Goal: Task Accomplishment & Management: Manage account settings

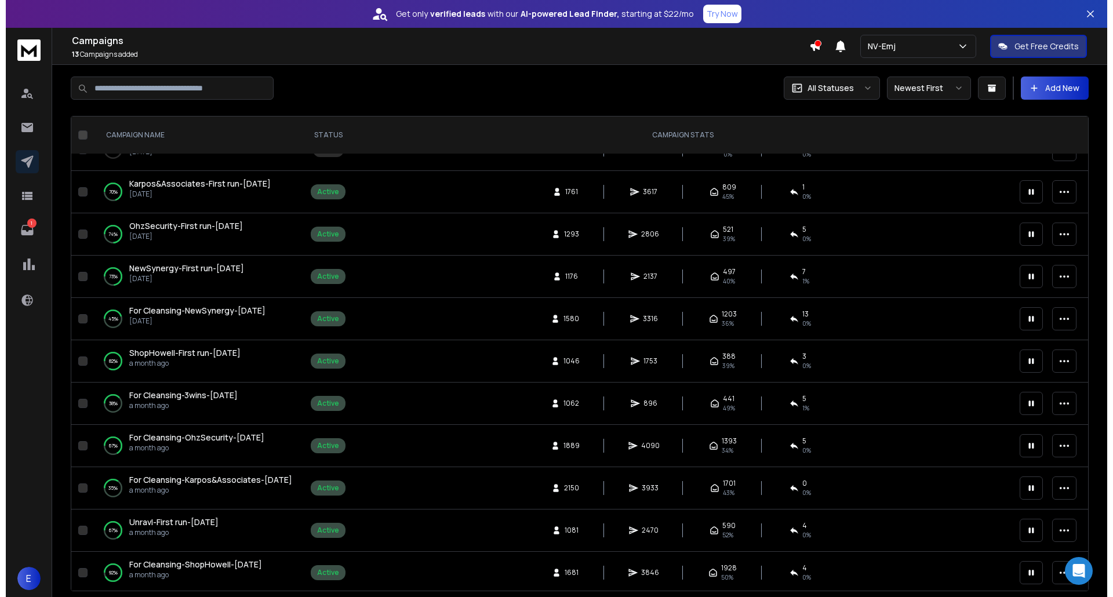
scroll to position [124, 0]
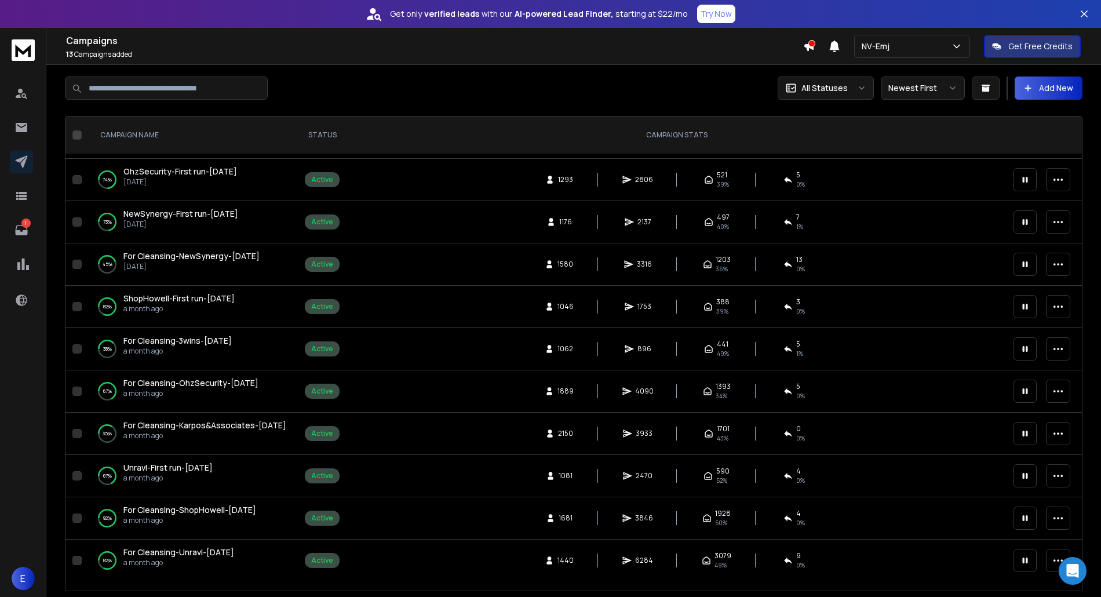
click at [419, 555] on div "1440 6284 3079 49 % 9 0 %" at bounding box center [677, 560] width 646 height 19
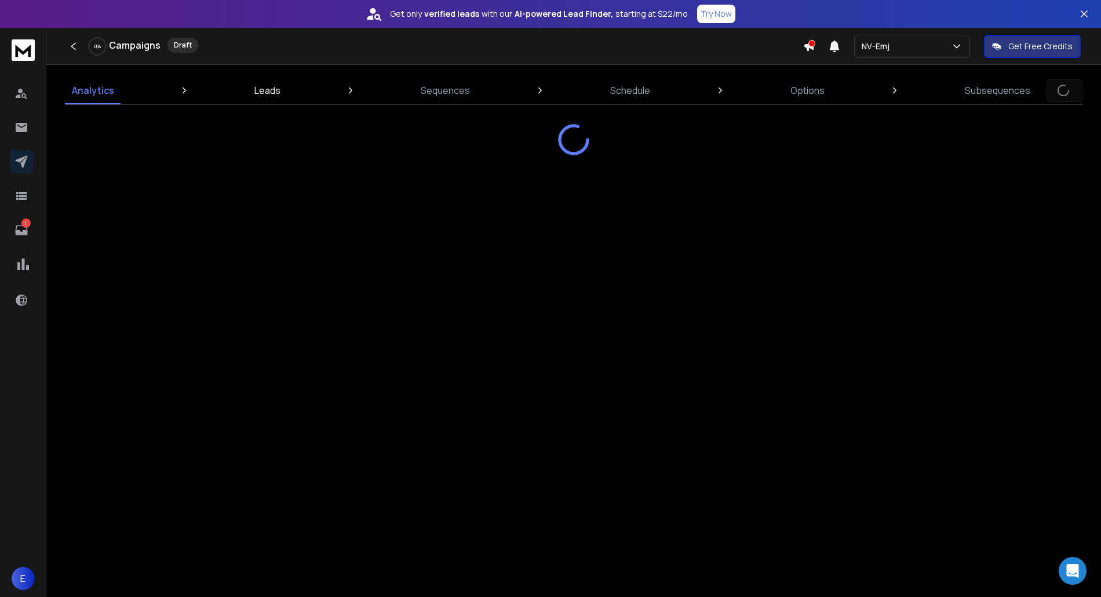
click at [266, 85] on p "Leads" at bounding box center [267, 90] width 26 height 14
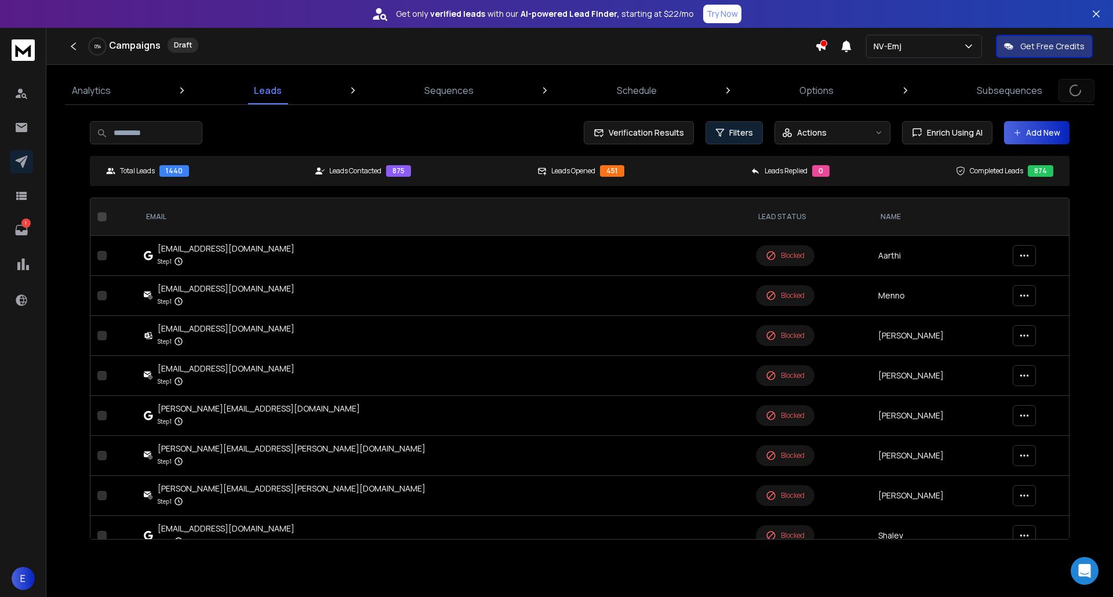
click at [746, 128] on span "Filters" at bounding box center [741, 133] width 24 height 12
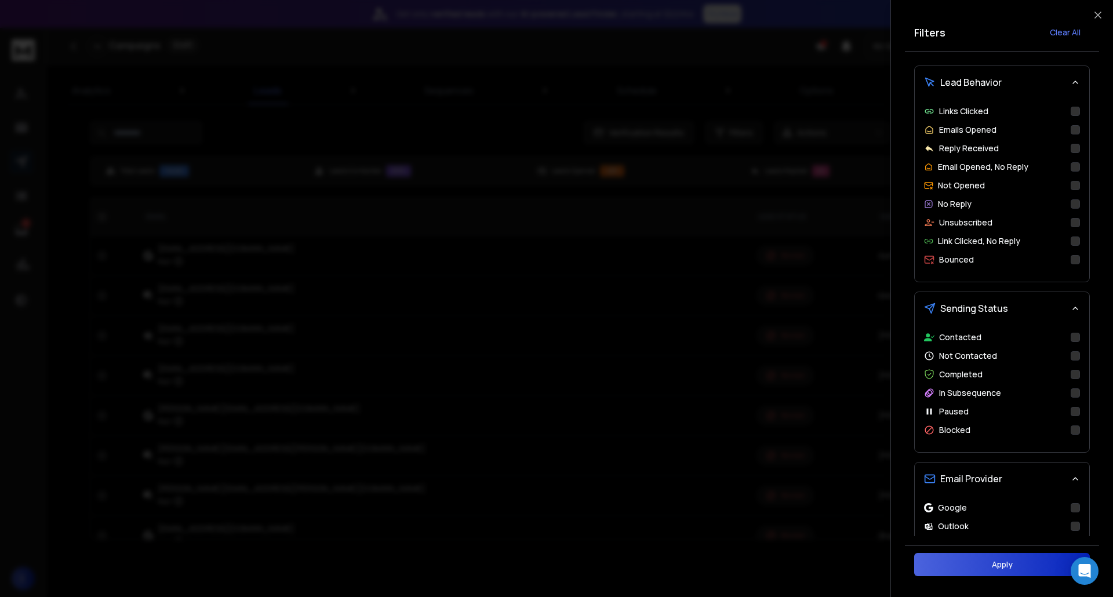
click at [1071, 339] on button "Contacted" at bounding box center [1075, 337] width 9 height 9
click at [1000, 563] on button "Apply" at bounding box center [1002, 564] width 176 height 23
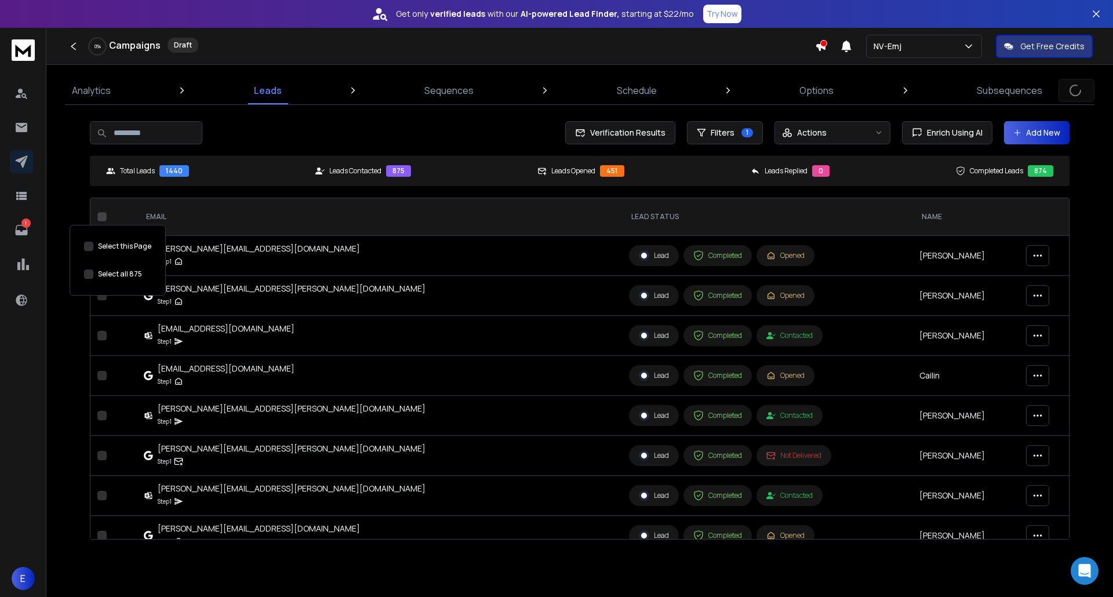
click at [91, 274] on button "Select this Page" at bounding box center [88, 274] width 9 height 9
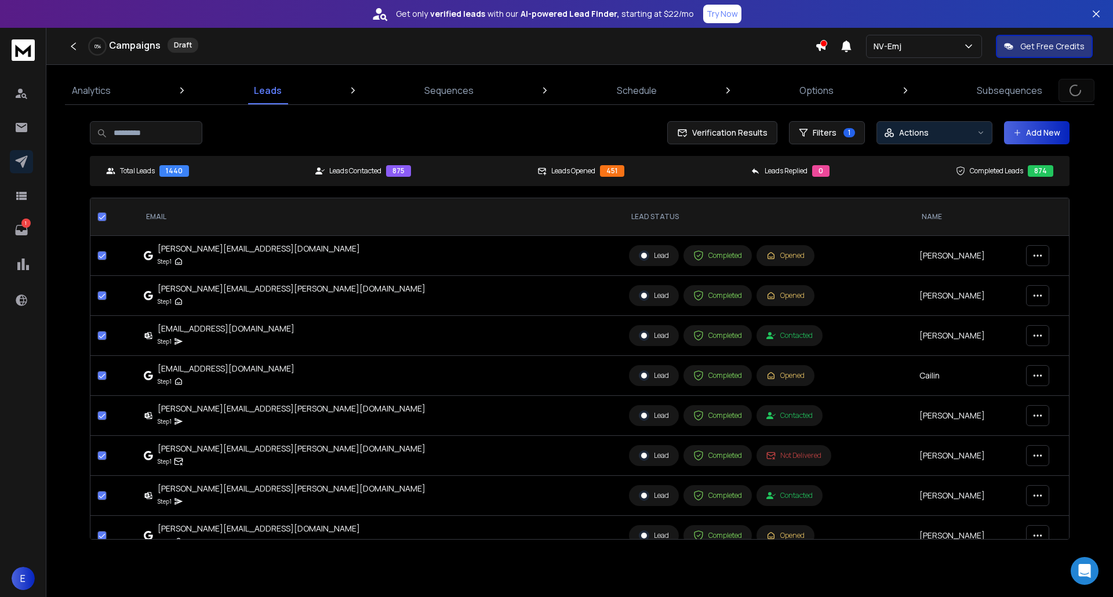
click at [938, 133] on div "Actions" at bounding box center [928, 133] width 88 height 12
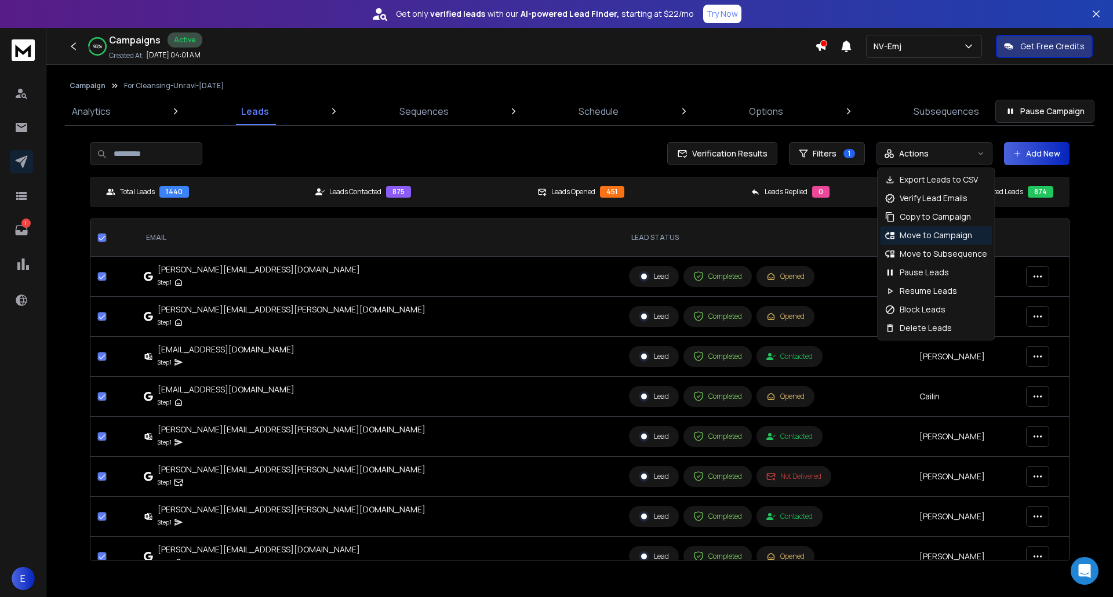
click at [937, 230] on p "Move to Campaign" at bounding box center [936, 236] width 72 height 12
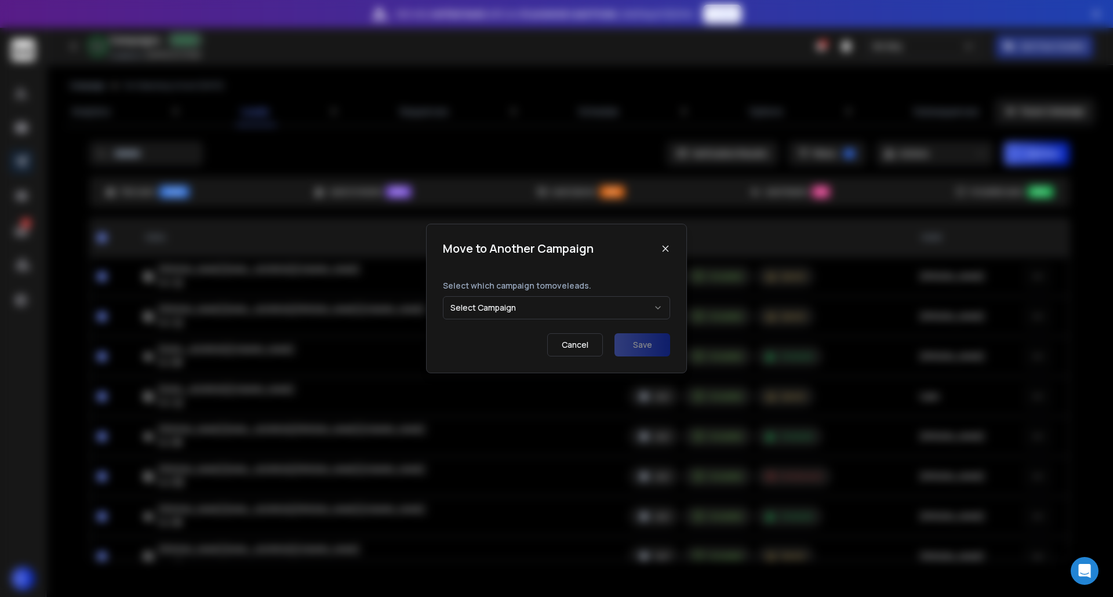
click at [520, 305] on button "Select Campaign" at bounding box center [556, 307] width 227 height 23
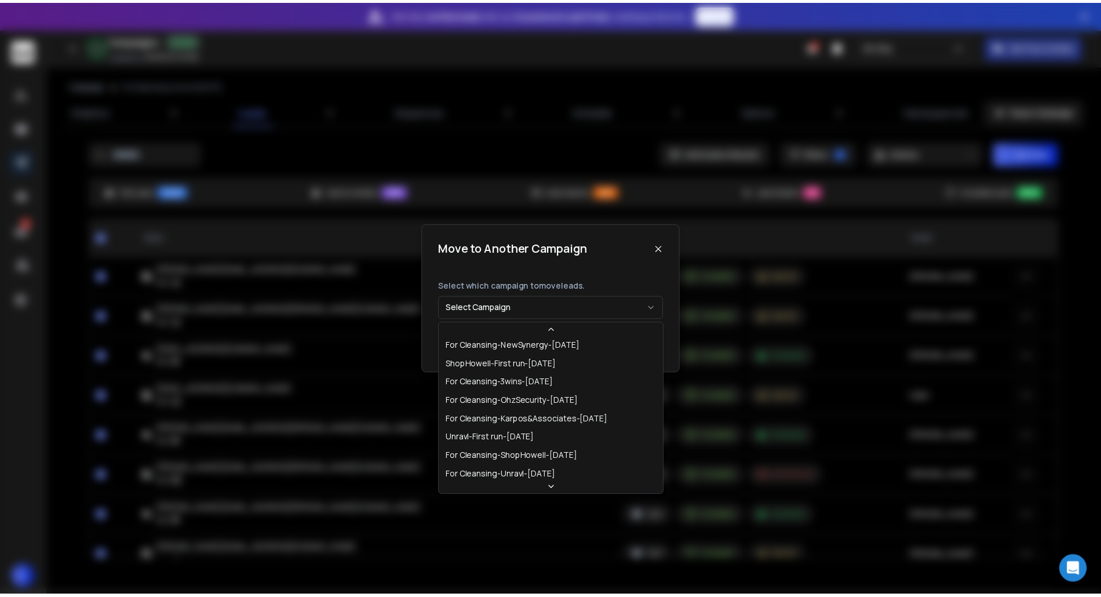
scroll to position [87, 0]
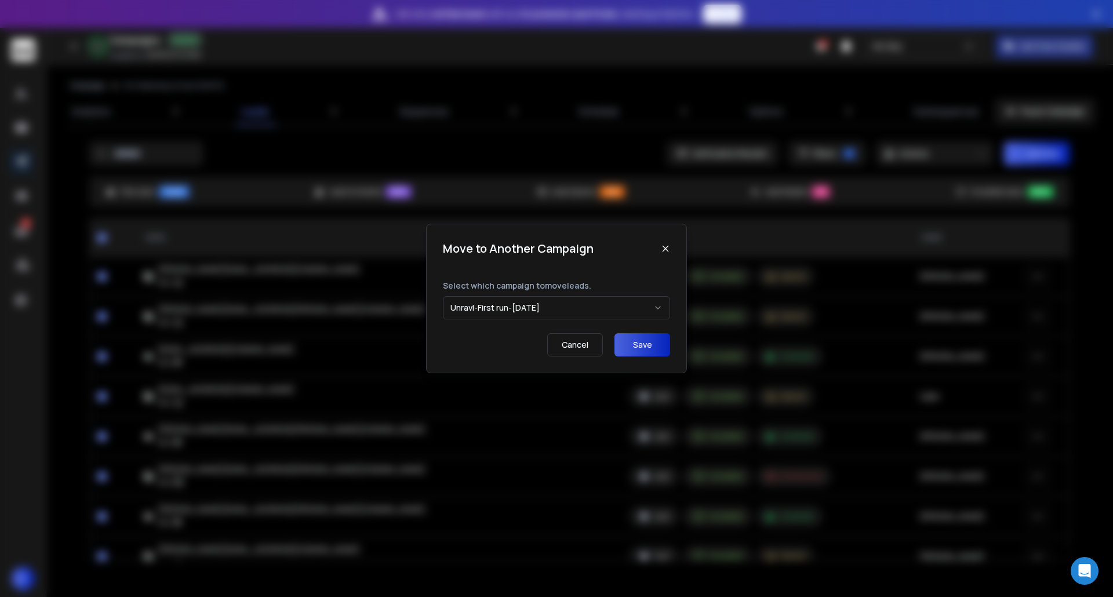
click at [641, 341] on button "Save" at bounding box center [642, 344] width 56 height 23
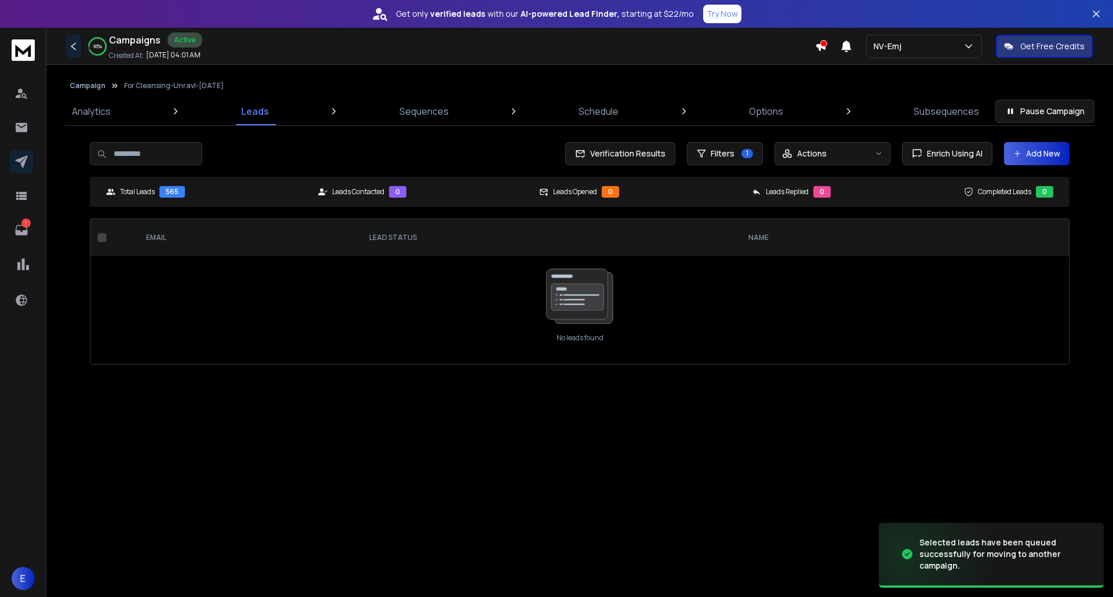
click at [75, 45] on icon at bounding box center [73, 46] width 10 height 10
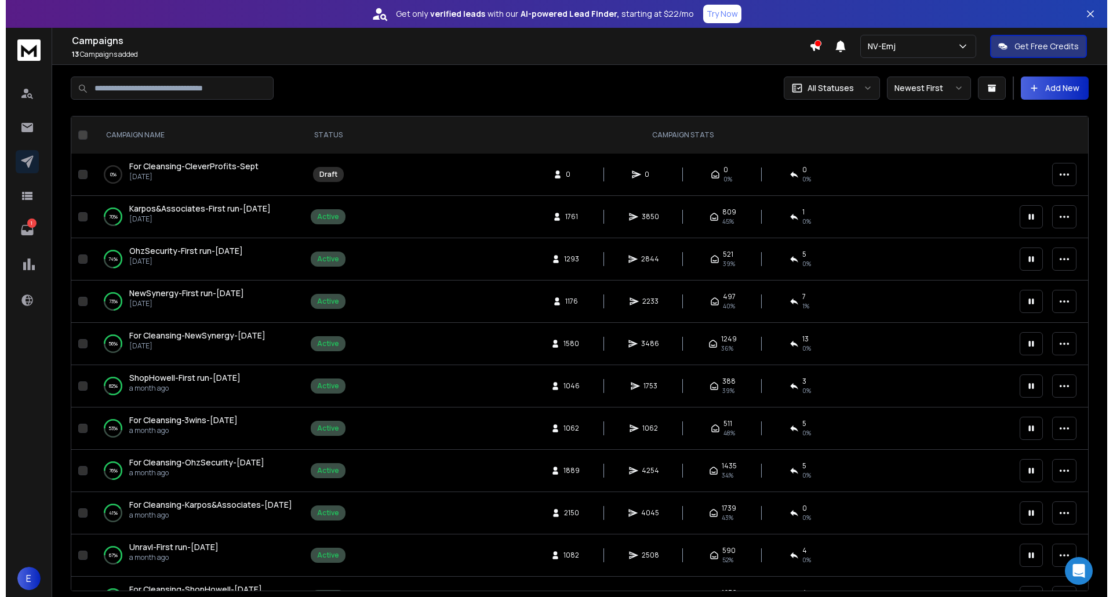
scroll to position [124, 0]
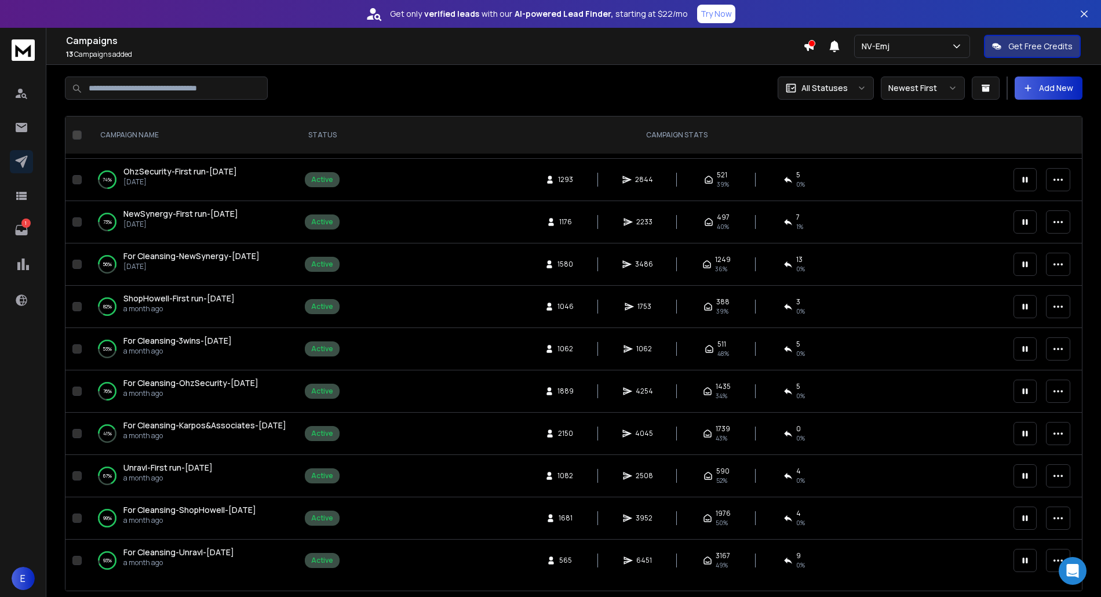
click at [354, 510] on div "1681 3952 1976 50 % 4 0 %" at bounding box center [677, 518] width 646 height 19
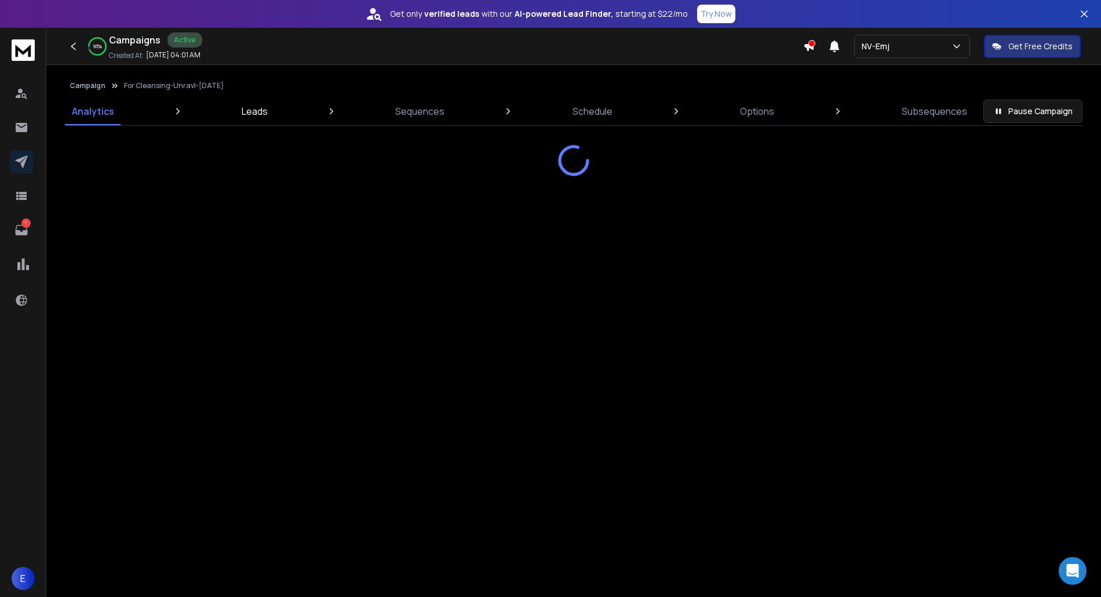
click at [246, 121] on link "Leads" at bounding box center [255, 111] width 40 height 28
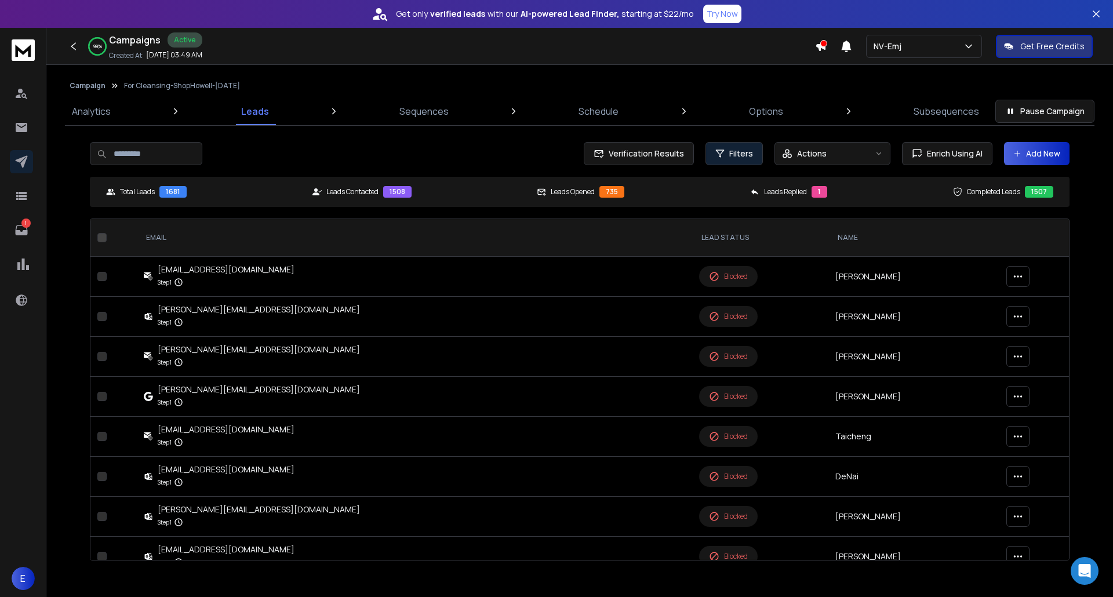
click at [750, 153] on span "Filters" at bounding box center [741, 154] width 24 height 12
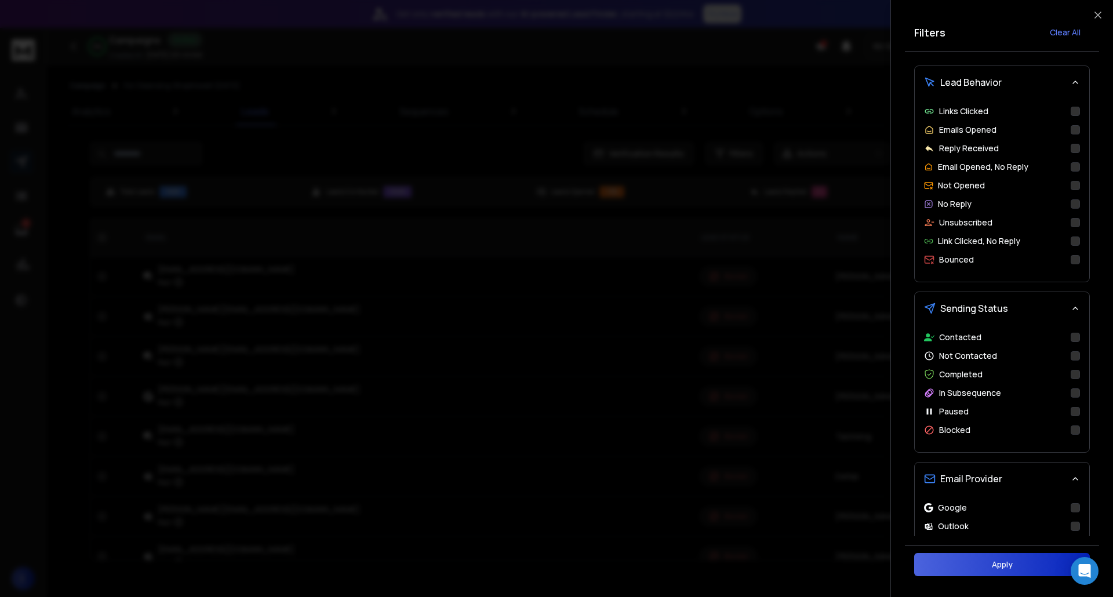
click at [1071, 337] on button "Contacted" at bounding box center [1075, 337] width 9 height 9
click at [1019, 567] on button "Apply" at bounding box center [1002, 564] width 176 height 23
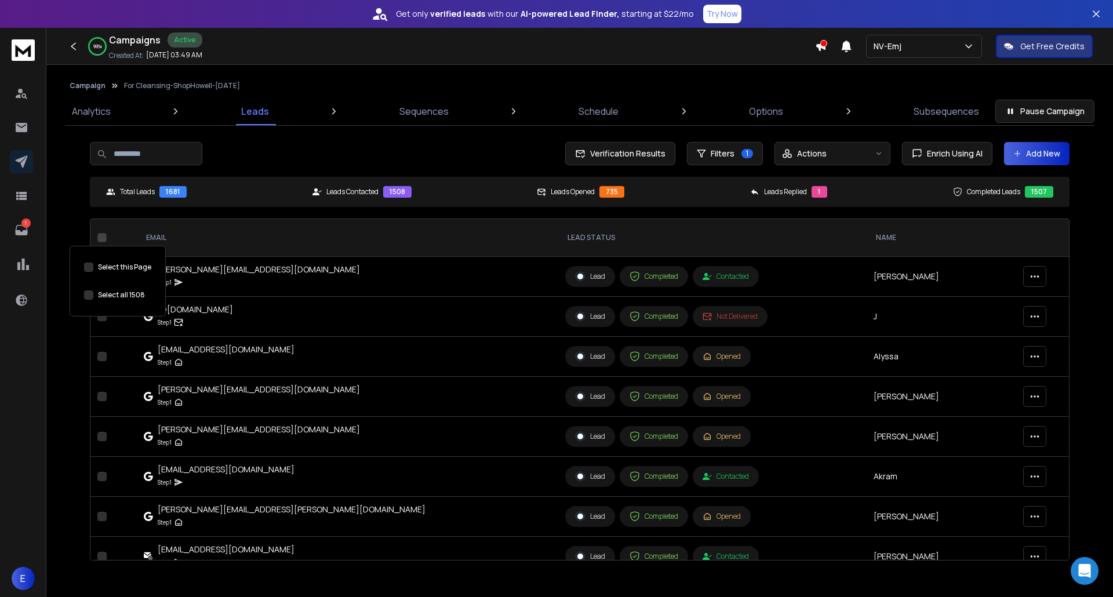
click at [87, 295] on button "Select this Page" at bounding box center [88, 294] width 9 height 9
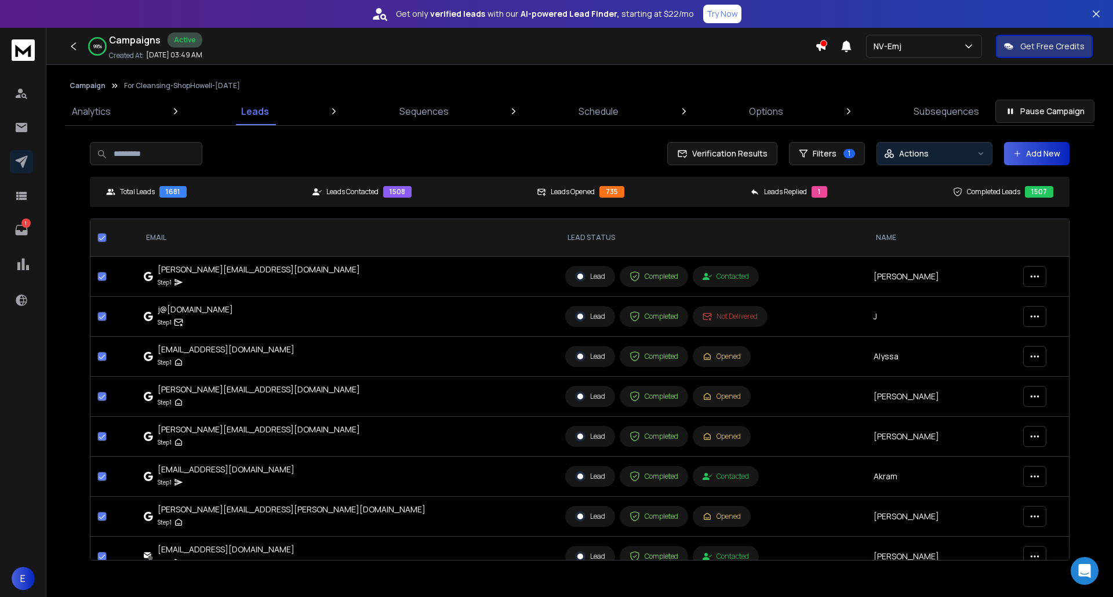
click at [914, 154] on p "Actions" at bounding box center [914, 154] width 30 height 12
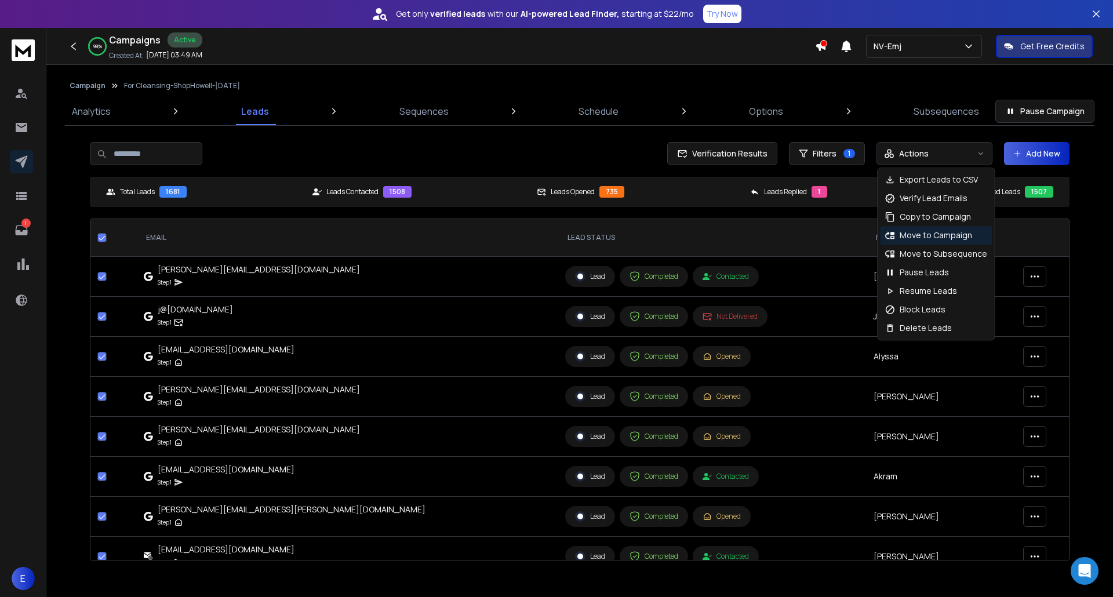
click at [923, 235] on p "Move to Campaign" at bounding box center [936, 236] width 72 height 12
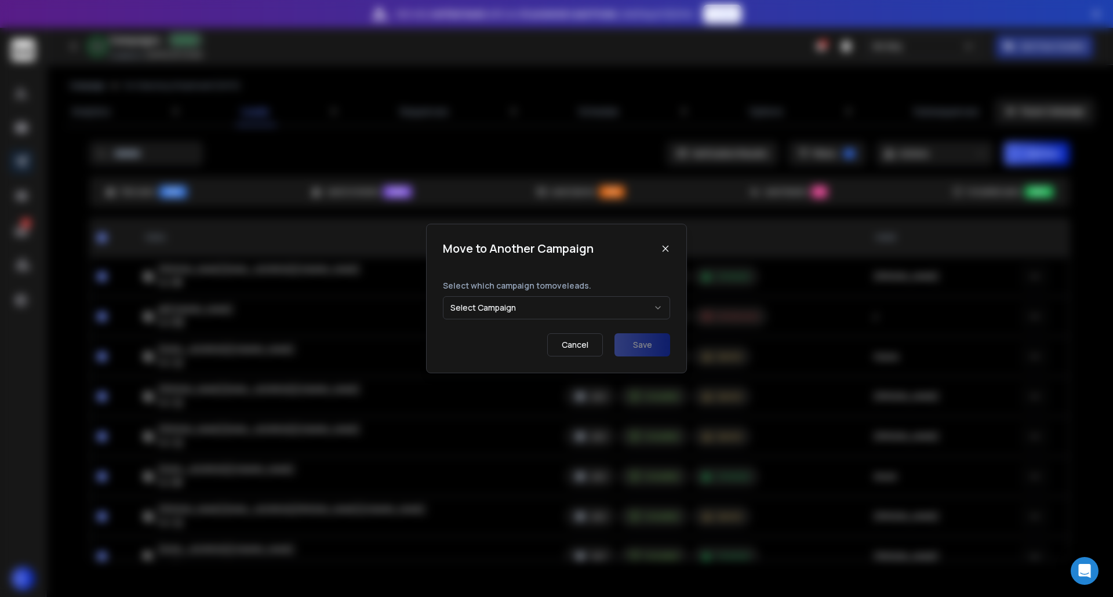
click at [532, 302] on button "Select Campaign" at bounding box center [556, 307] width 227 height 23
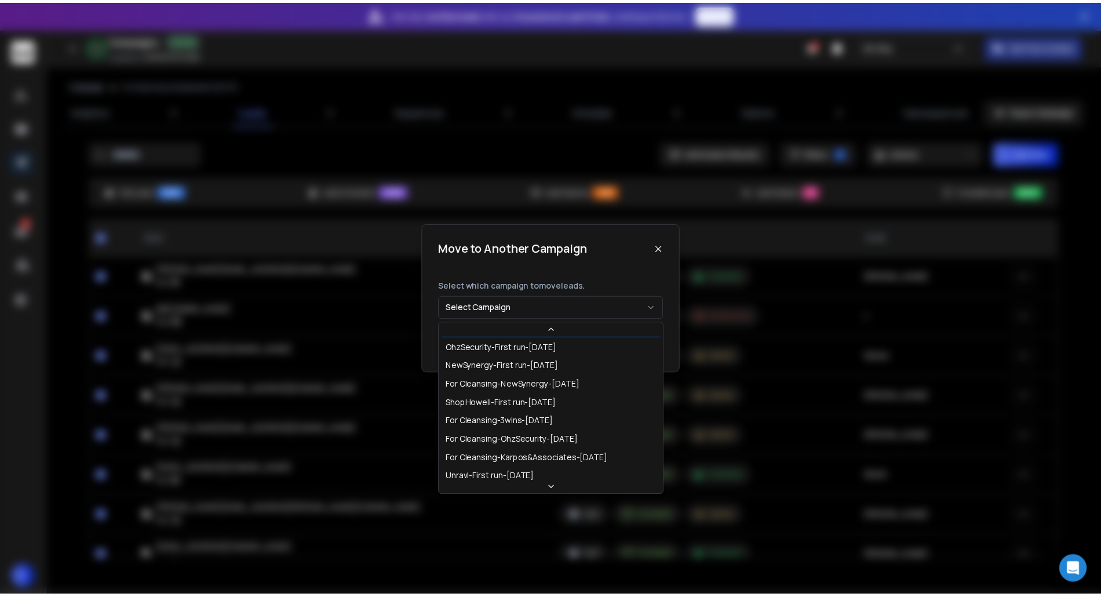
scroll to position [77, 0]
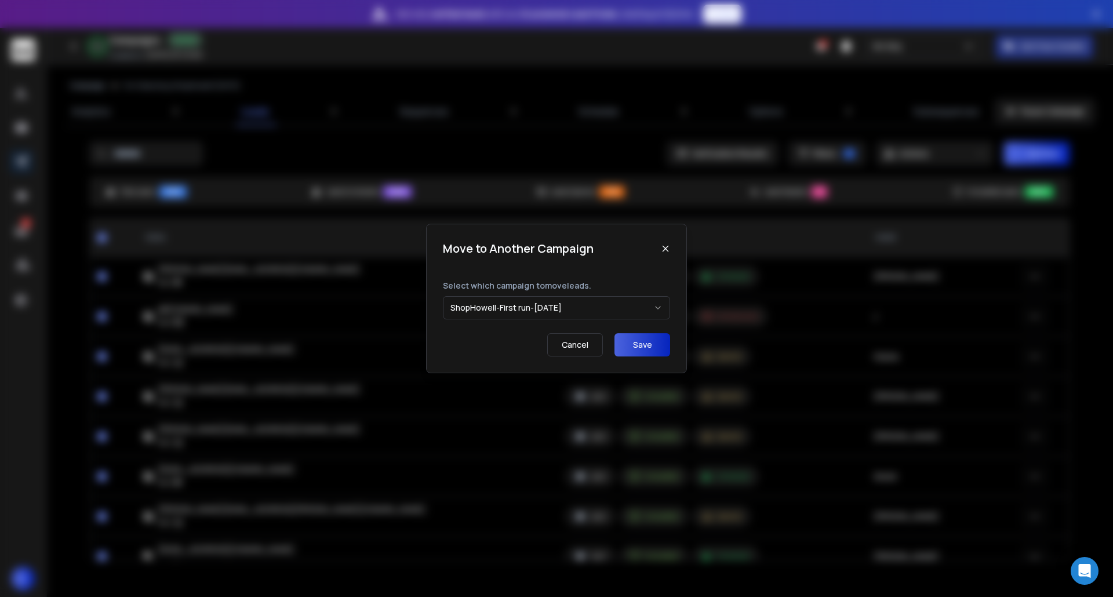
click at [645, 343] on button "Save" at bounding box center [642, 344] width 56 height 23
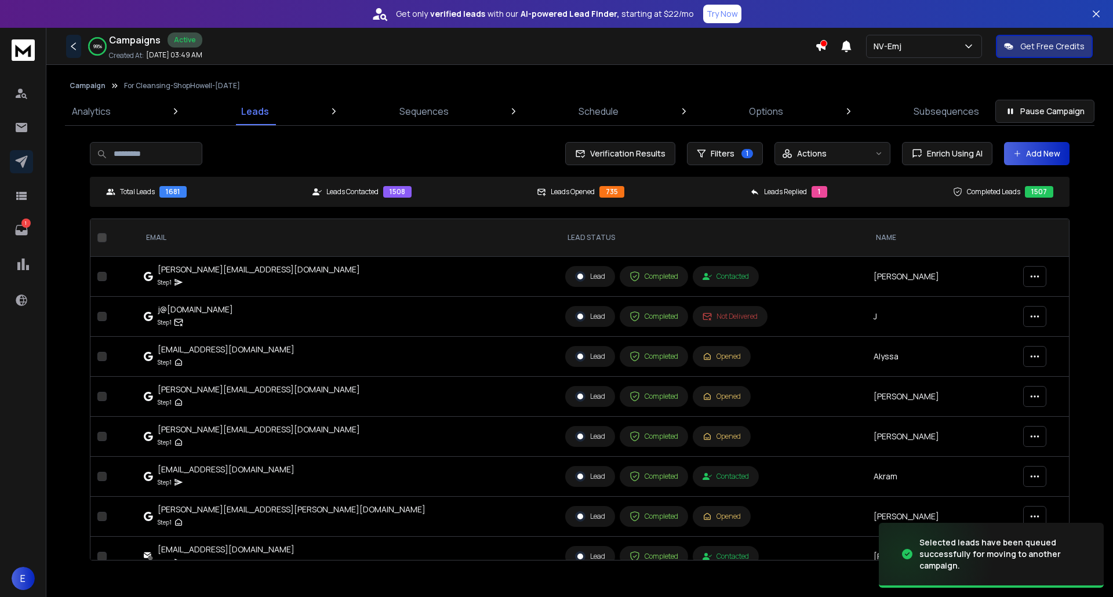
click at [75, 45] on icon at bounding box center [73, 46] width 10 height 10
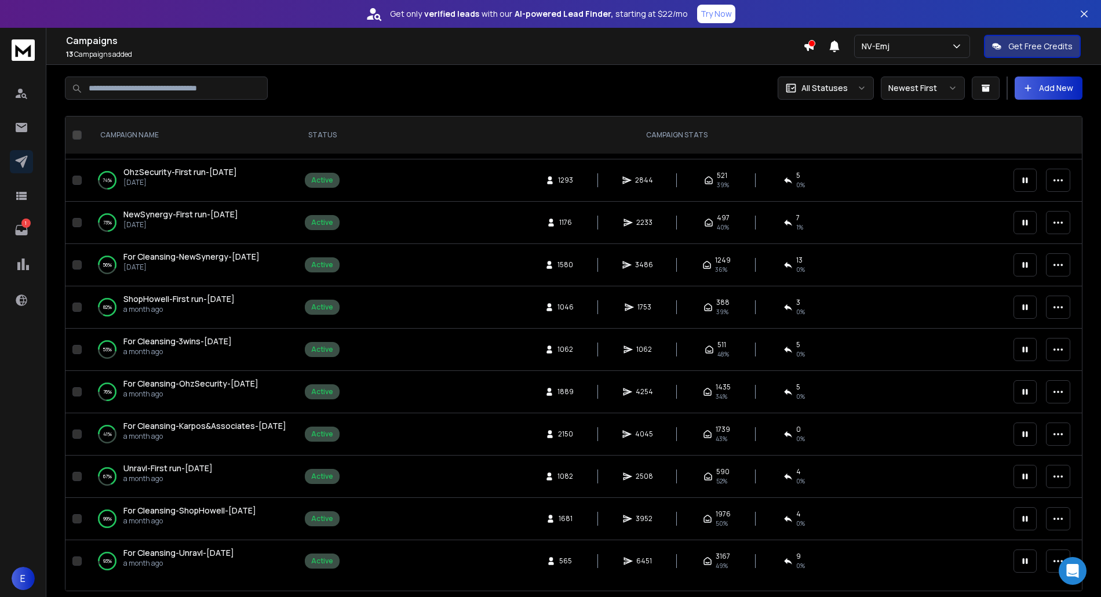
scroll to position [124, 0]
click at [232, 428] on span "For Cleansing-Karpos&Associates-[DATE]" at bounding box center [204, 425] width 163 height 11
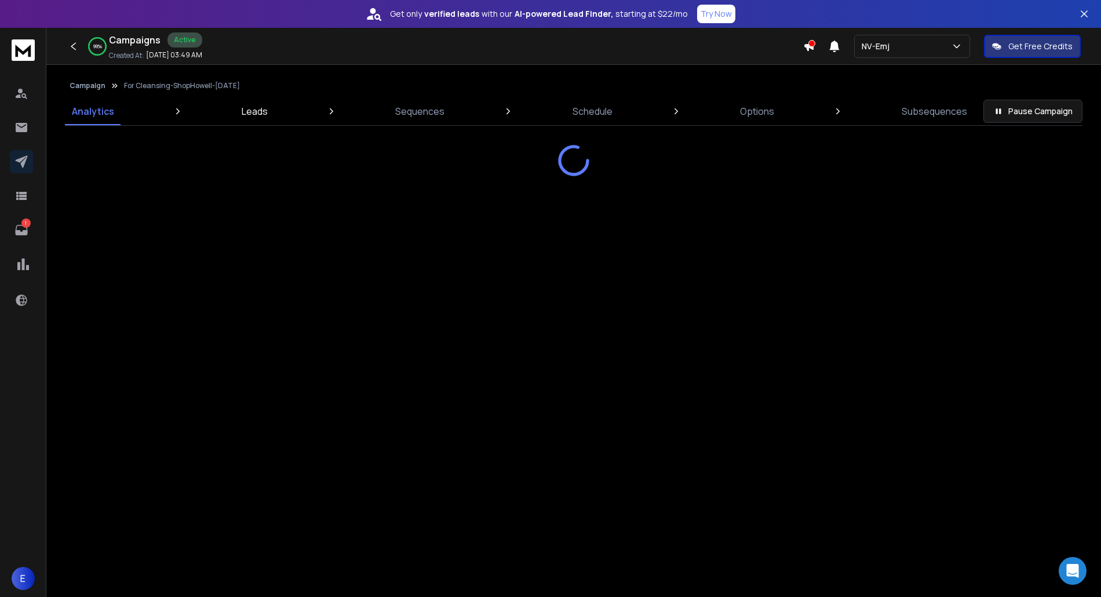
click at [260, 107] on p "Leads" at bounding box center [255, 111] width 26 height 14
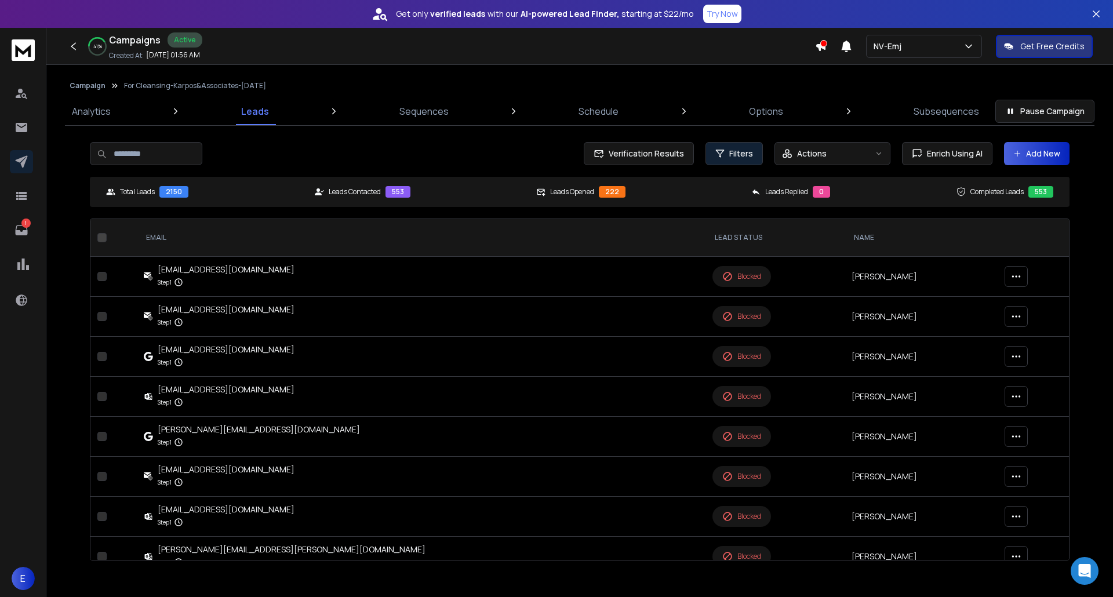
click at [741, 149] on span "Filters" at bounding box center [741, 154] width 24 height 12
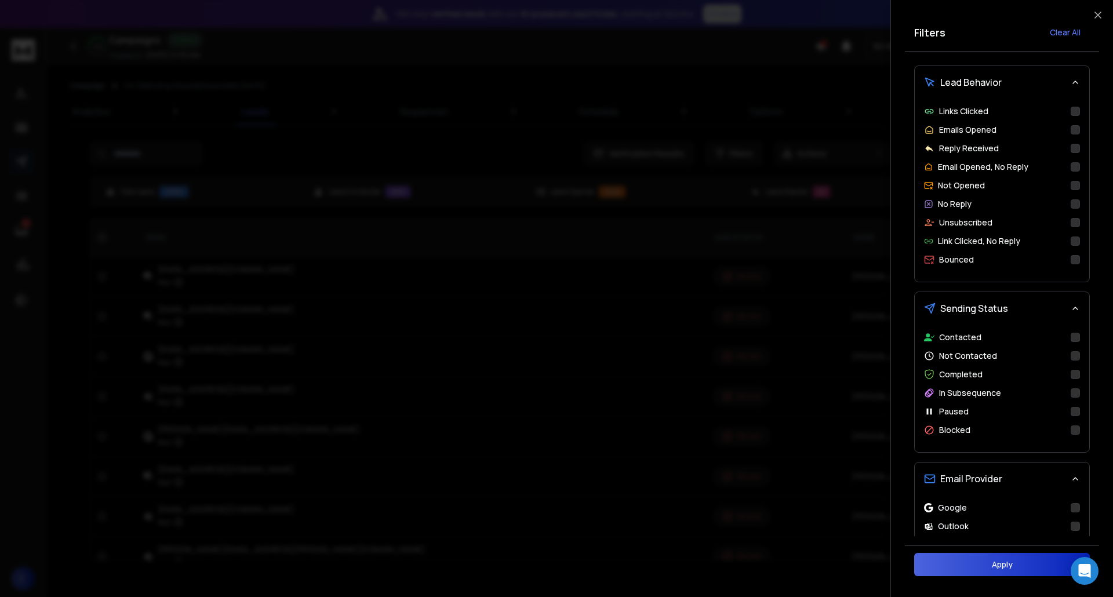
click at [1071, 337] on button "Contacted" at bounding box center [1075, 337] width 9 height 9
click at [989, 565] on button "Apply" at bounding box center [1002, 564] width 176 height 23
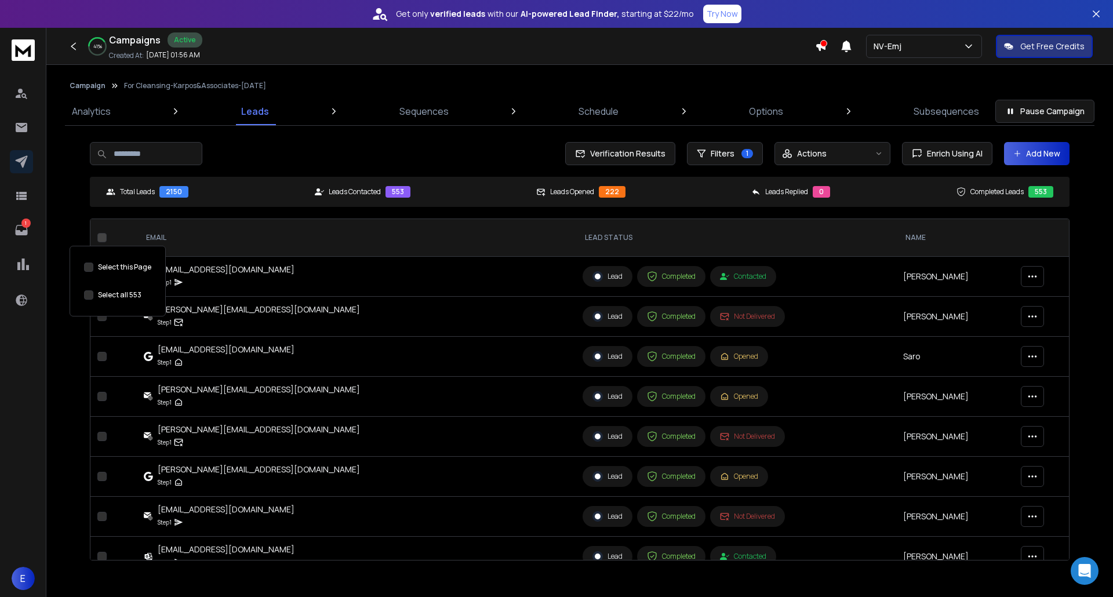
click at [89, 293] on button "Select this Page" at bounding box center [88, 294] width 9 height 9
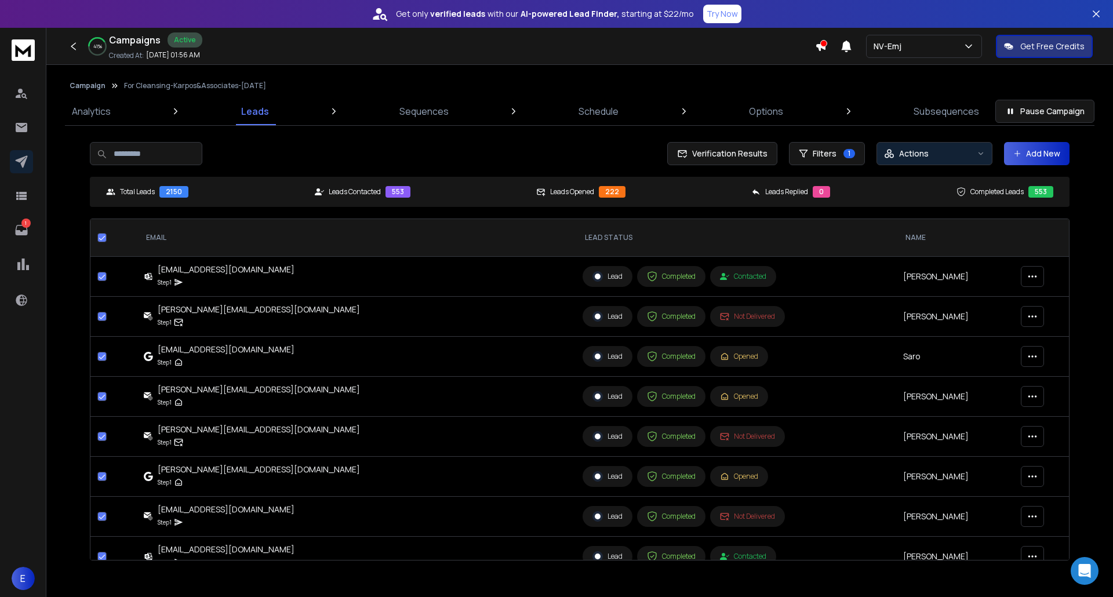
click at [926, 155] on p "Actions" at bounding box center [914, 154] width 30 height 12
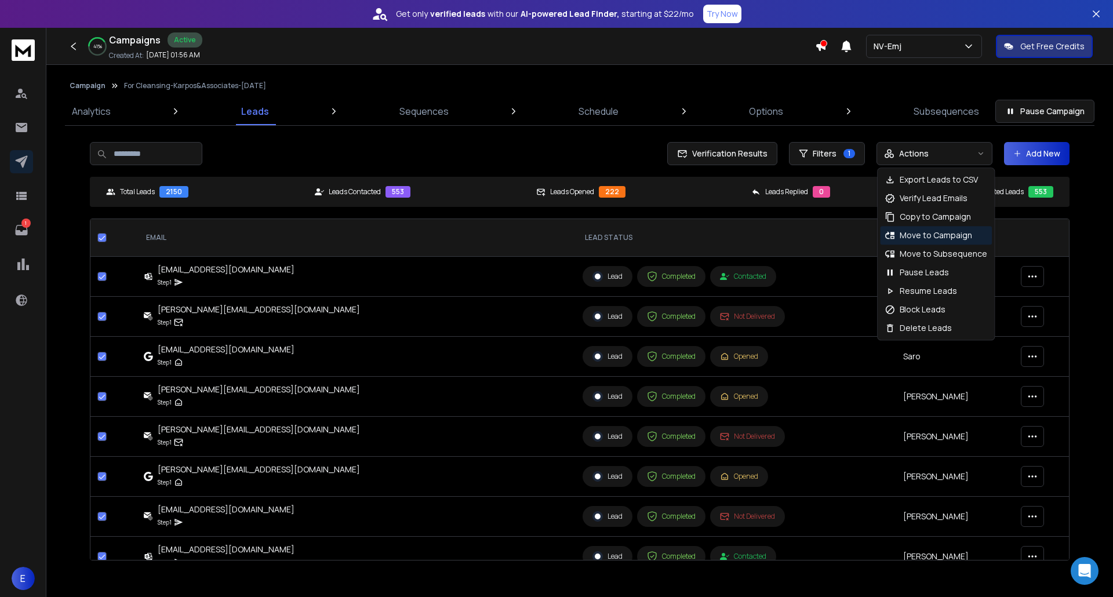
click at [930, 233] on p "Move to Campaign" at bounding box center [936, 236] width 72 height 12
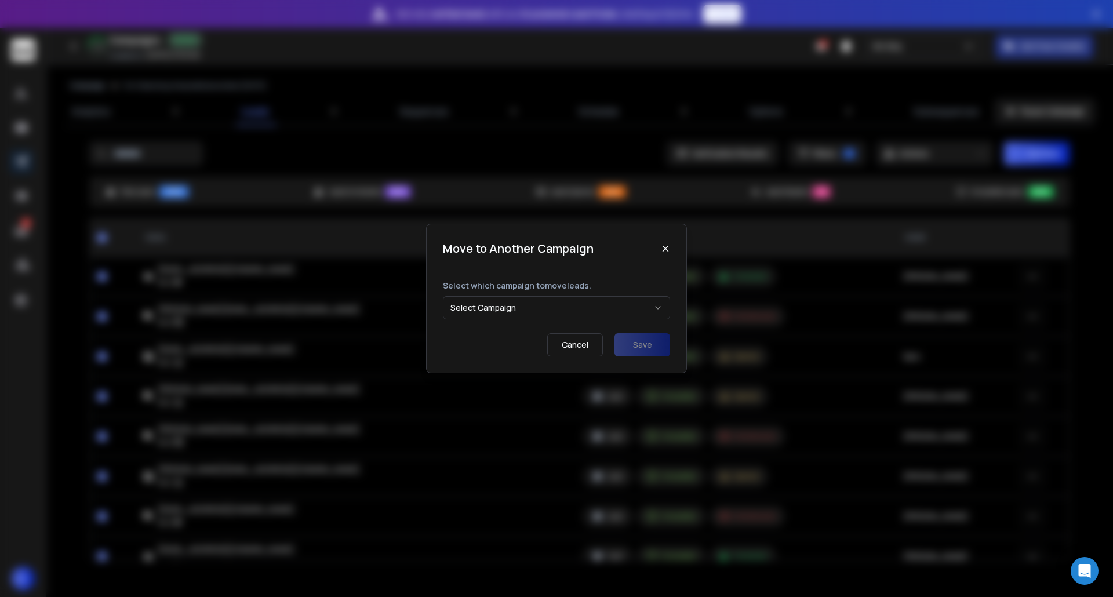
click at [522, 301] on button "Select Campaign" at bounding box center [556, 307] width 227 height 23
click at [653, 341] on button "Save" at bounding box center [642, 344] width 56 height 23
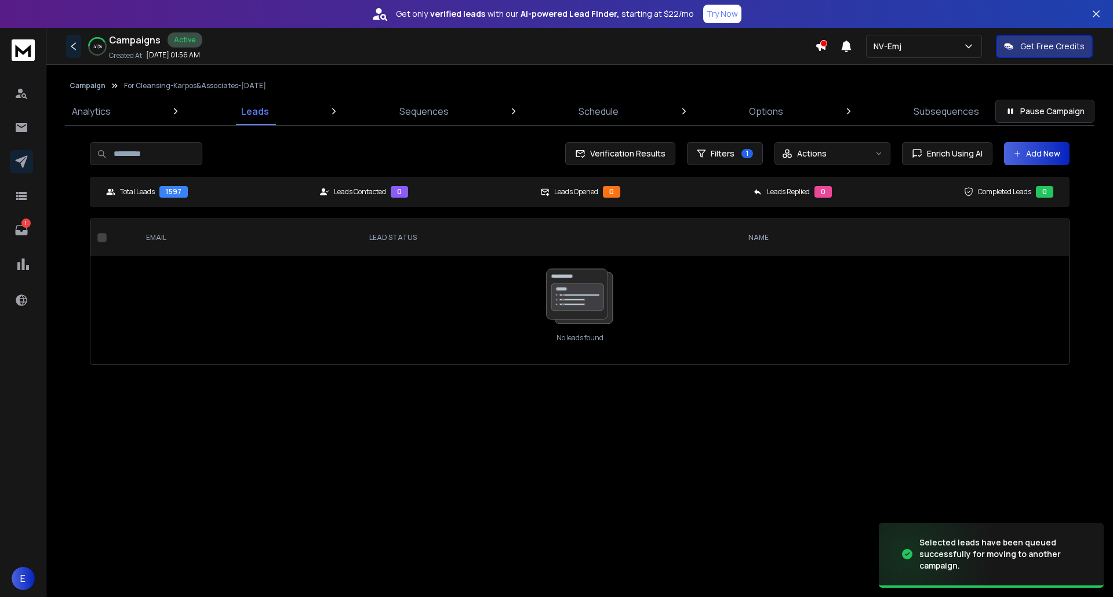
click at [75, 49] on icon at bounding box center [73, 46] width 5 height 8
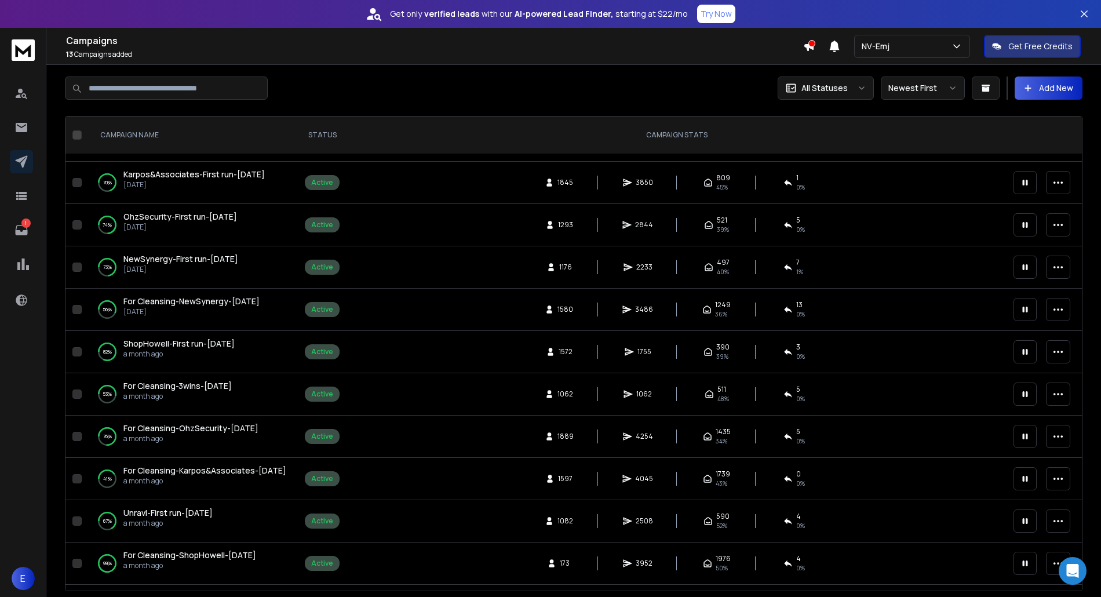
scroll to position [124, 0]
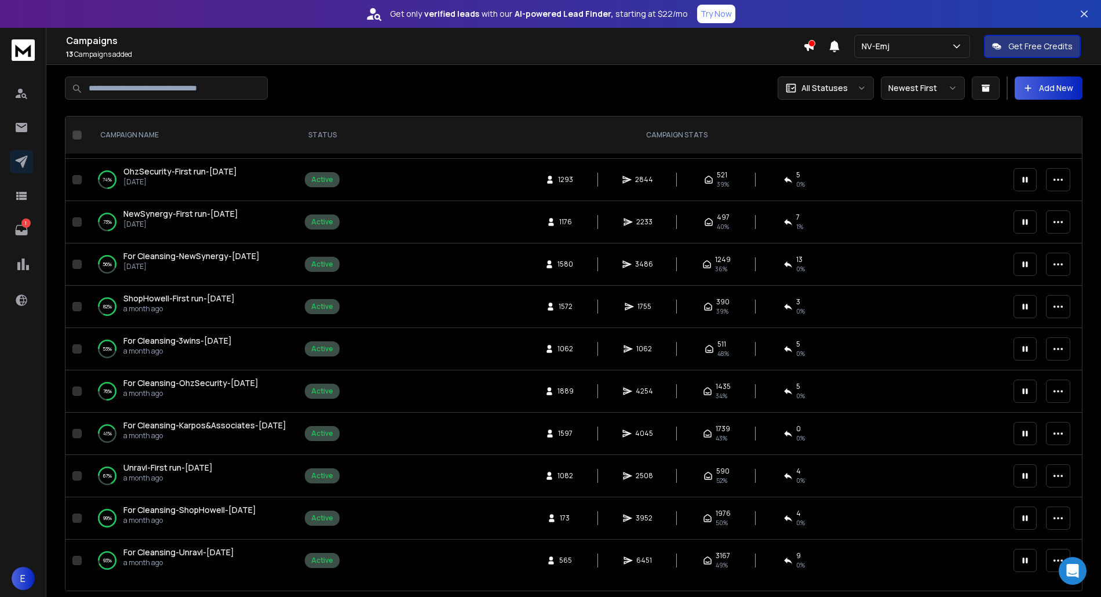
click at [174, 383] on span "For Cleansing-OhzSecurity-[DATE]" at bounding box center [190, 382] width 135 height 11
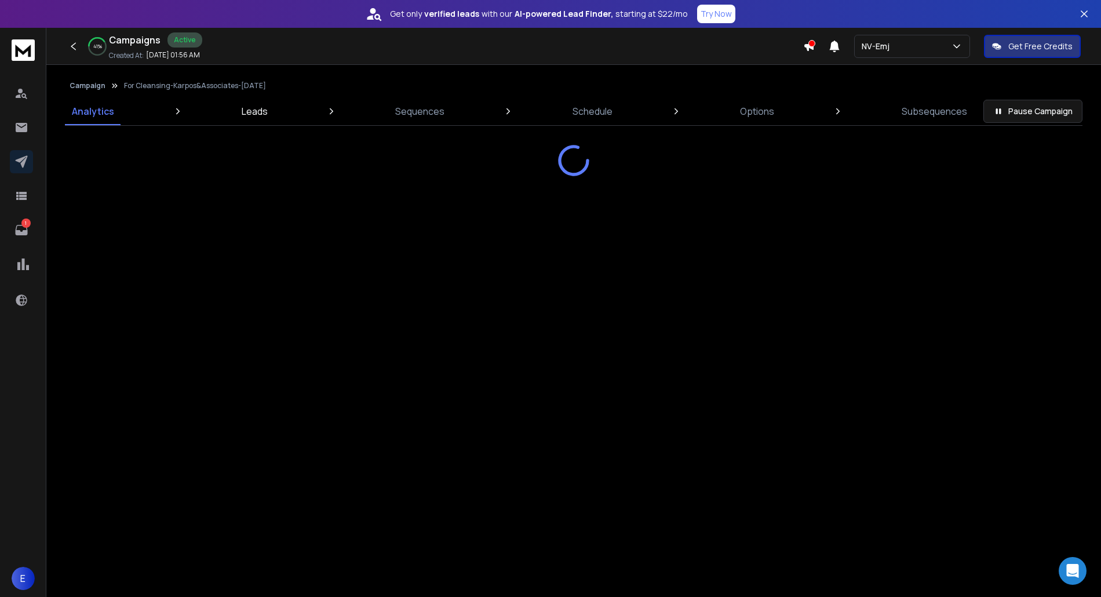
click at [255, 112] on p "Leads" at bounding box center [255, 111] width 26 height 14
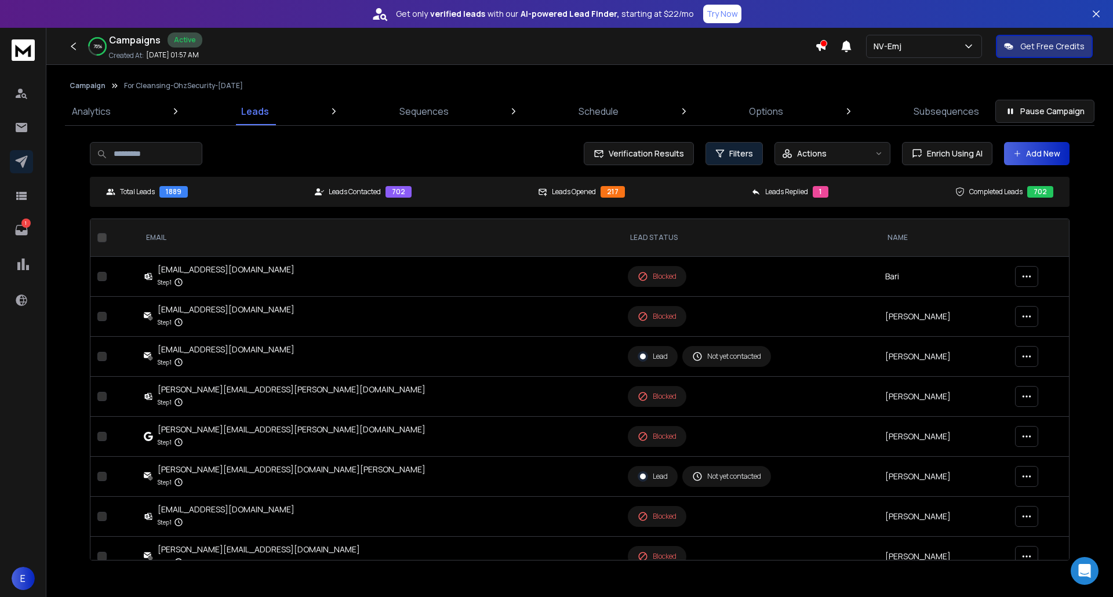
click at [732, 154] on span "Filters" at bounding box center [741, 154] width 24 height 12
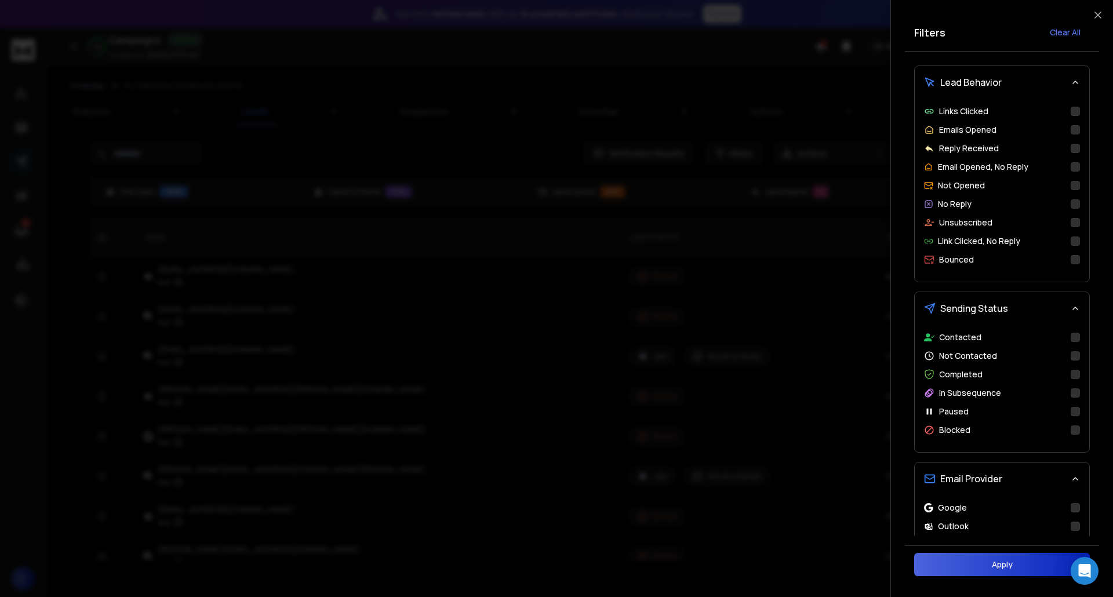
click at [1071, 337] on button "Contacted" at bounding box center [1075, 337] width 9 height 9
click at [1006, 567] on button "Apply" at bounding box center [1002, 564] width 176 height 23
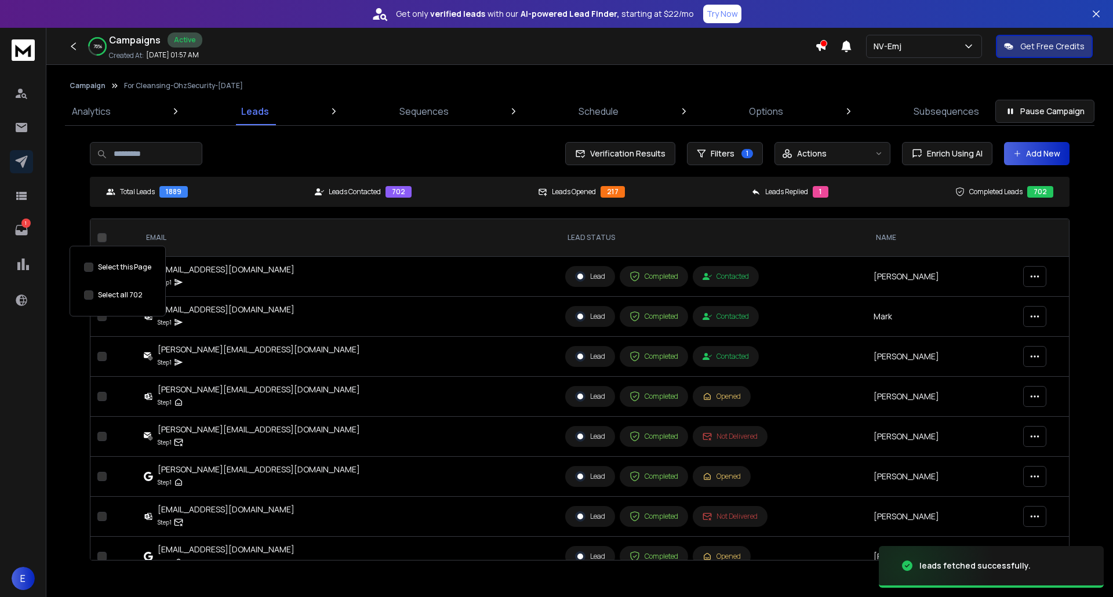
click at [86, 295] on button "Select this Page" at bounding box center [88, 294] width 9 height 9
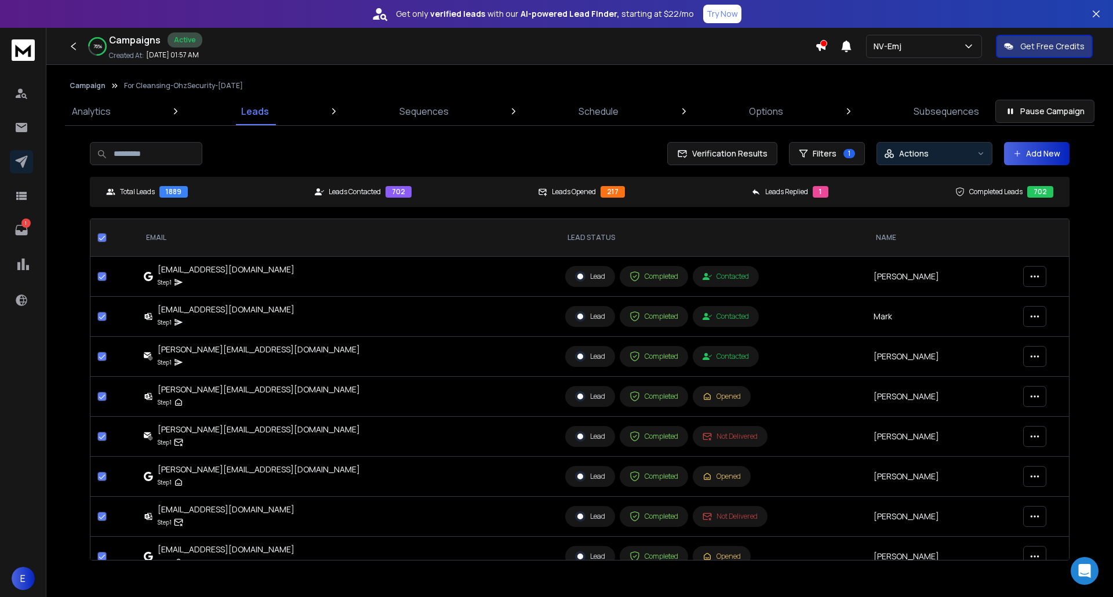
click at [929, 154] on p "Actions" at bounding box center [914, 154] width 30 height 12
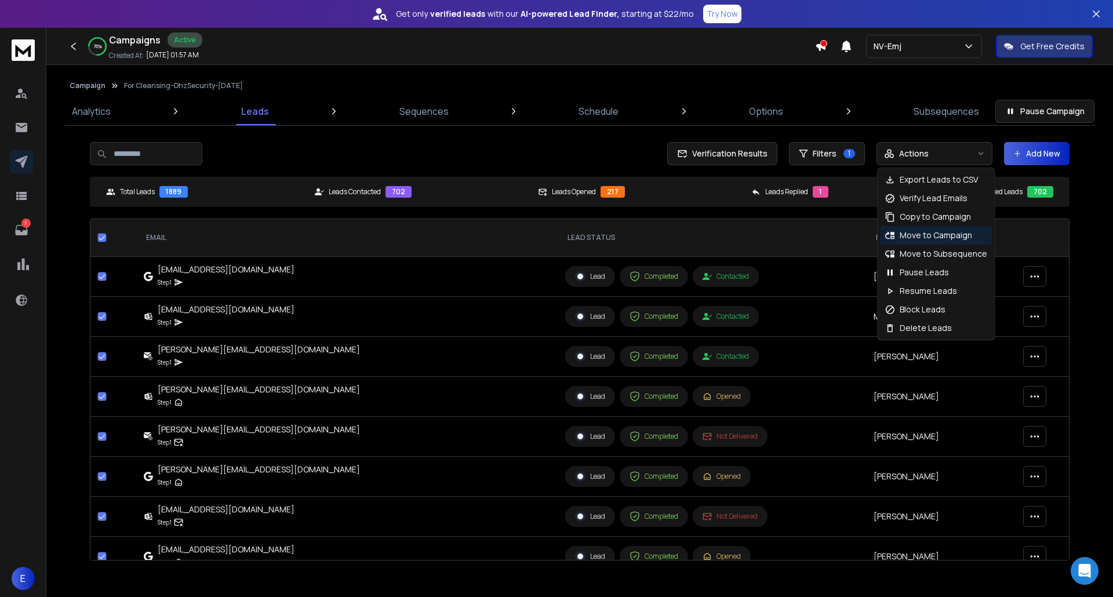
click at [941, 235] on p "Move to Campaign" at bounding box center [936, 236] width 72 height 12
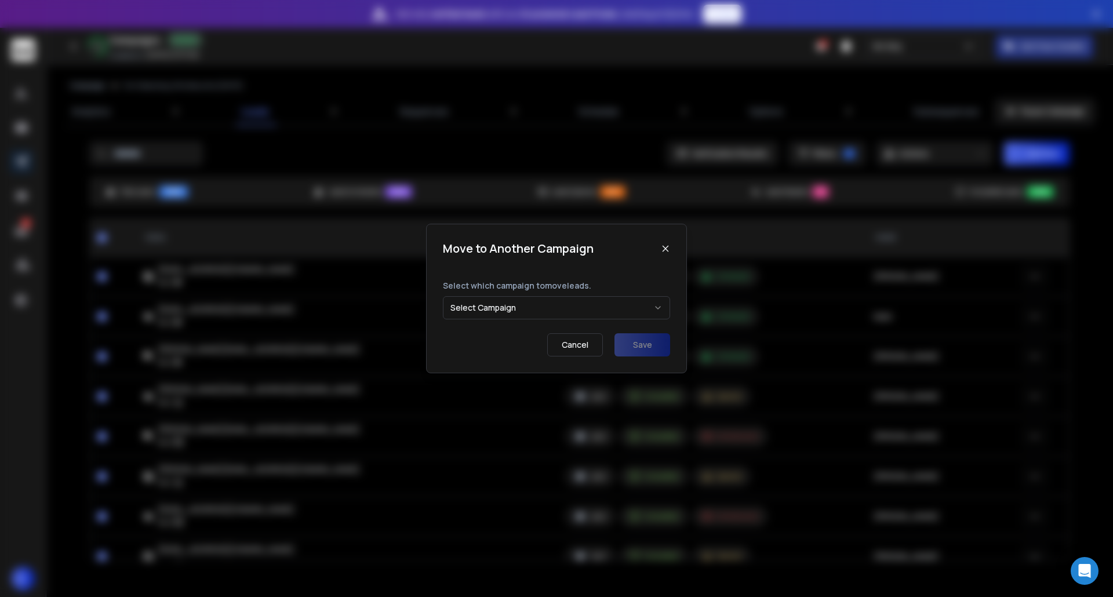
click at [561, 309] on button "Select Campaign" at bounding box center [556, 307] width 227 height 23
click at [643, 341] on button "Save" at bounding box center [642, 344] width 56 height 23
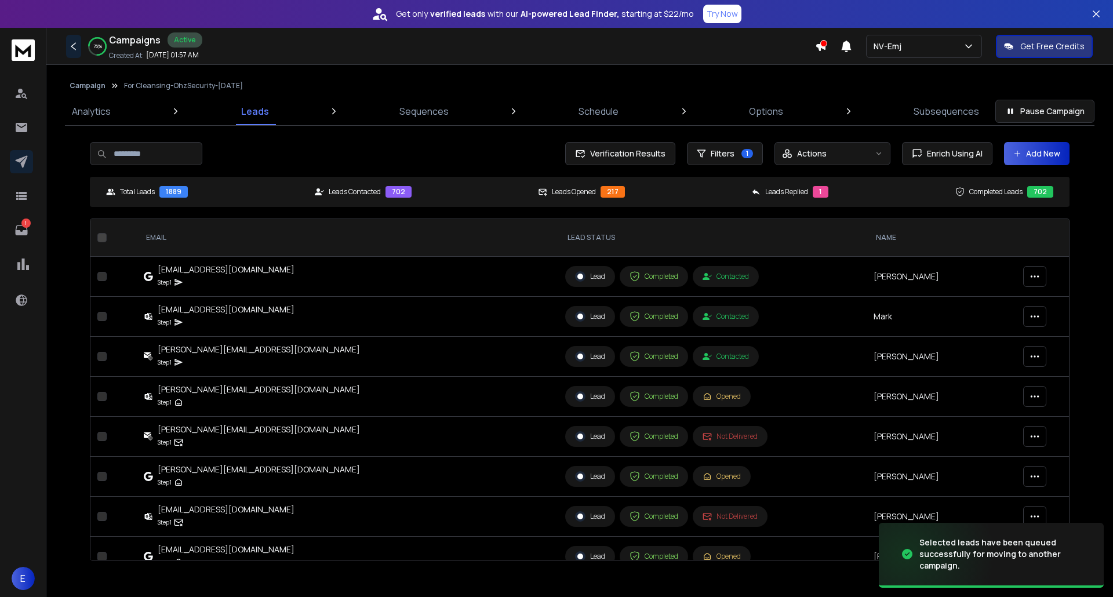
click at [77, 49] on icon at bounding box center [73, 46] width 10 height 10
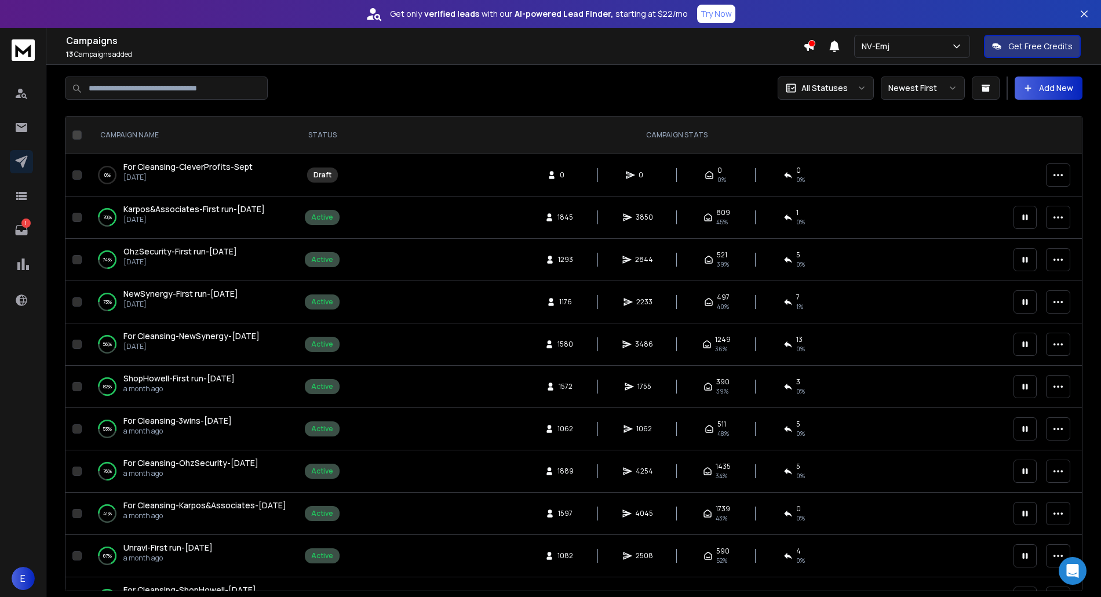
scroll to position [77, 0]
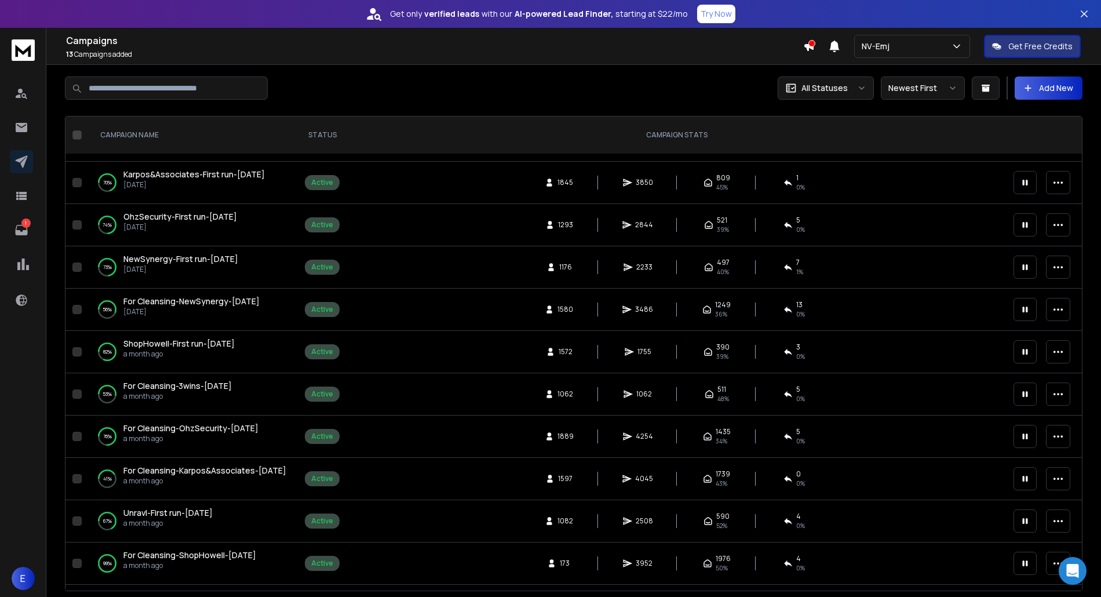
click at [369, 383] on td "1062 1062 511 48 % 5 0 %" at bounding box center [677, 394] width 660 height 42
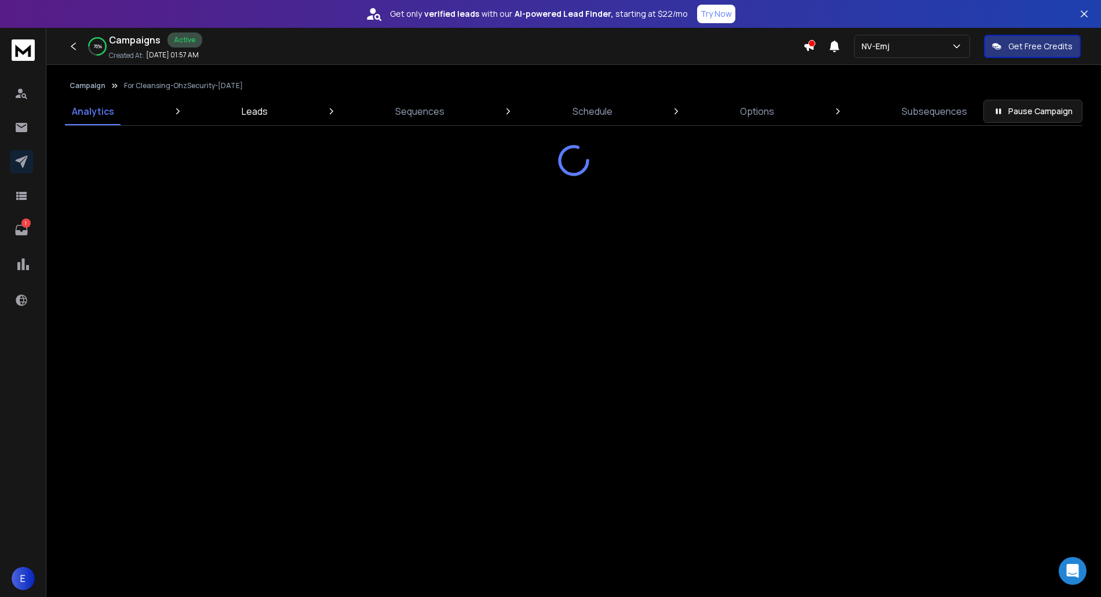
click at [256, 110] on p "Leads" at bounding box center [255, 111] width 26 height 14
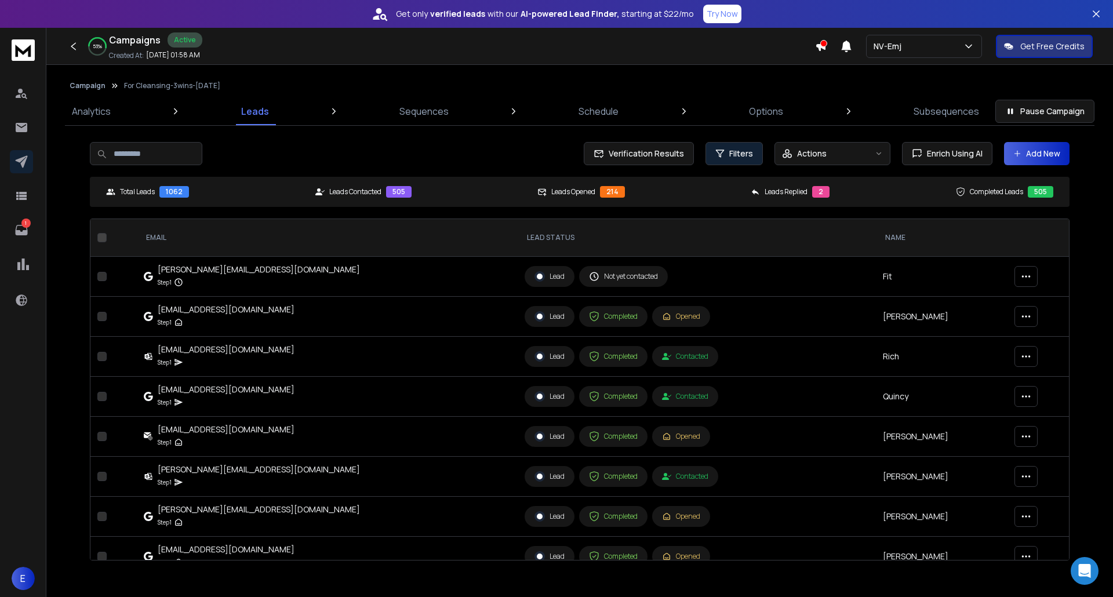
click at [750, 149] on span "Filters" at bounding box center [741, 154] width 24 height 12
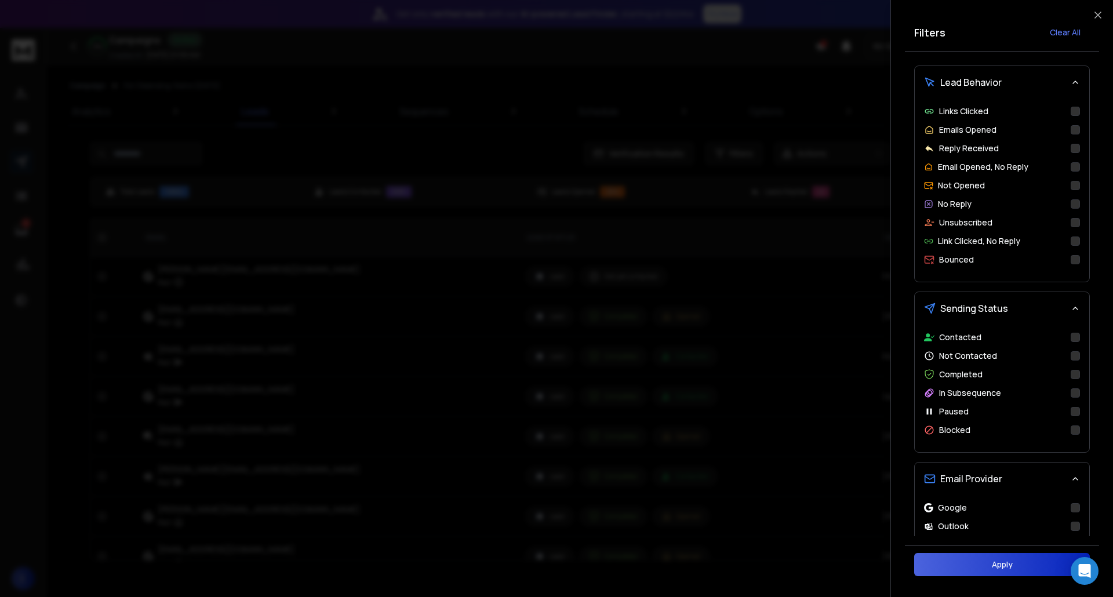
click at [1071, 335] on button "Contacted" at bounding box center [1075, 337] width 9 height 9
click at [986, 568] on button "Apply" at bounding box center [1002, 564] width 176 height 23
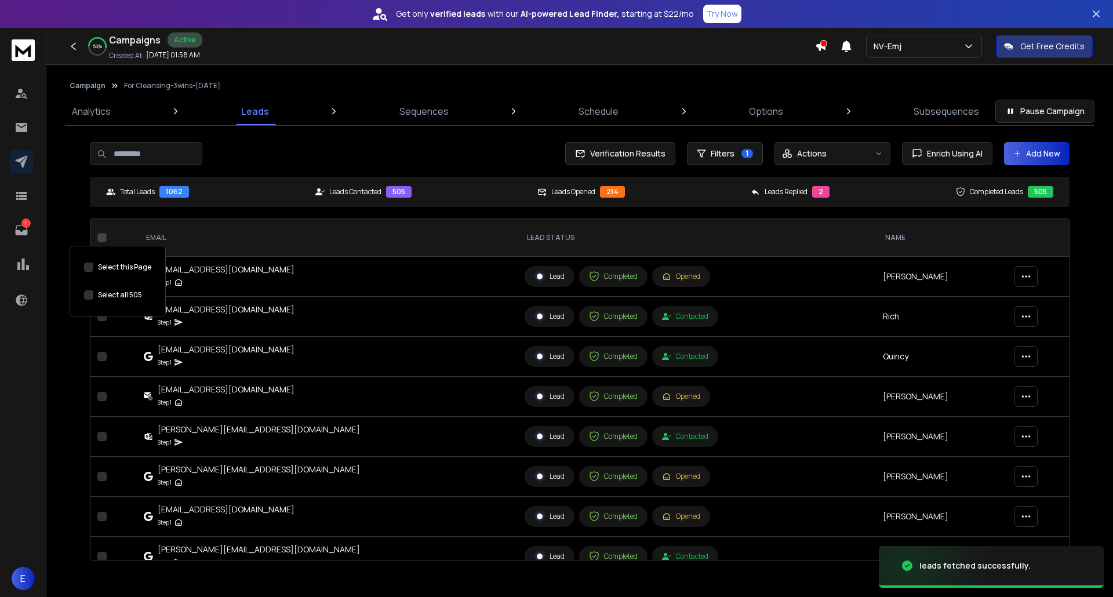
click at [89, 300] on div "Select all 505" at bounding box center [117, 294] width 67 height 23
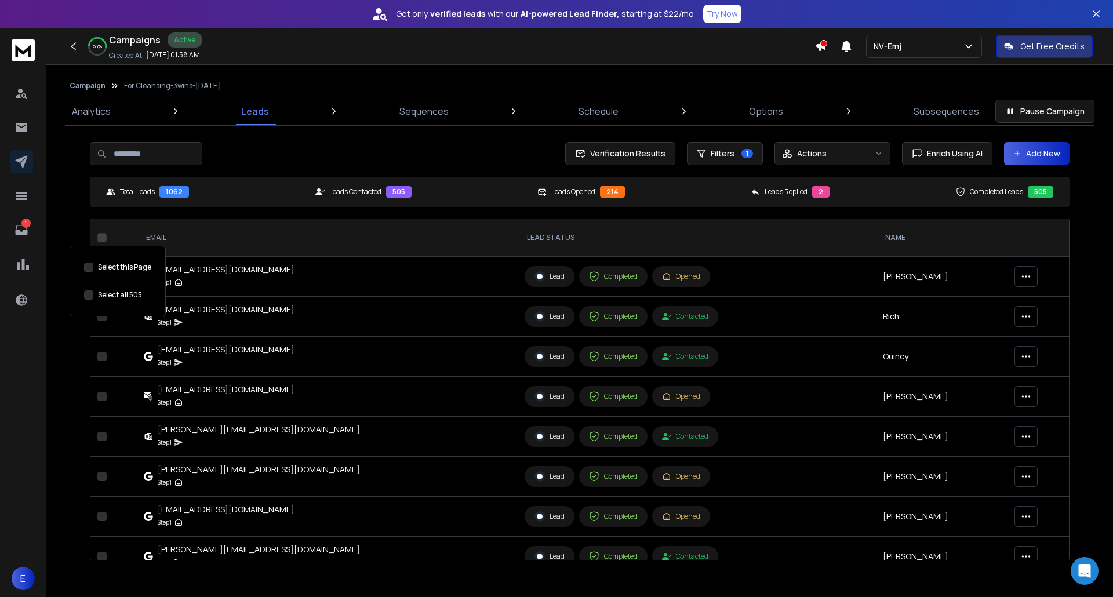
click at [90, 291] on button "Select this Page" at bounding box center [88, 294] width 9 height 9
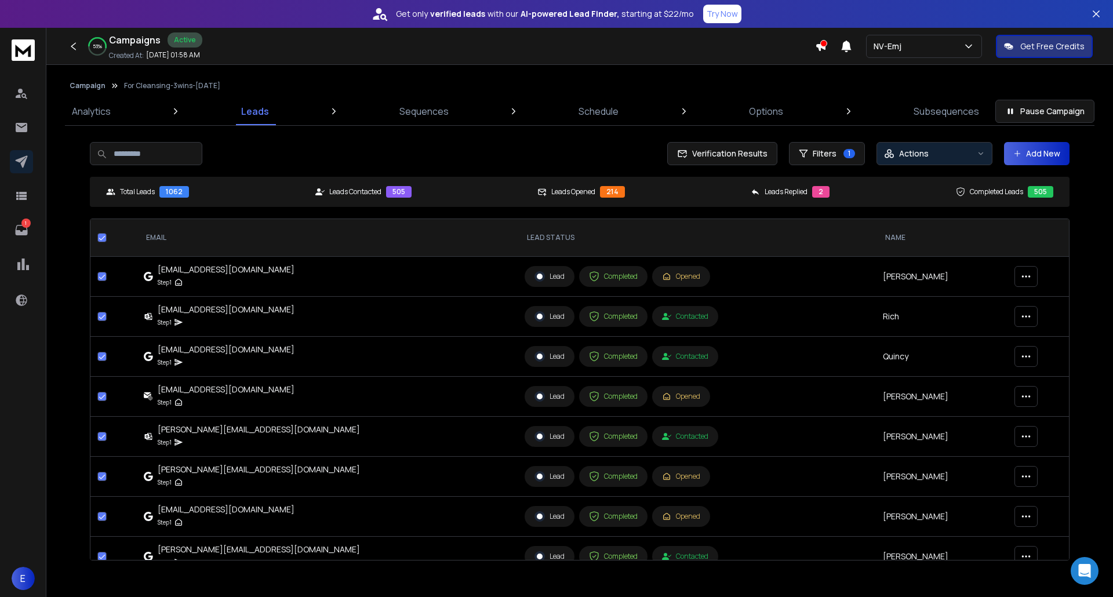
click at [930, 149] on div "Actions" at bounding box center [928, 154] width 88 height 12
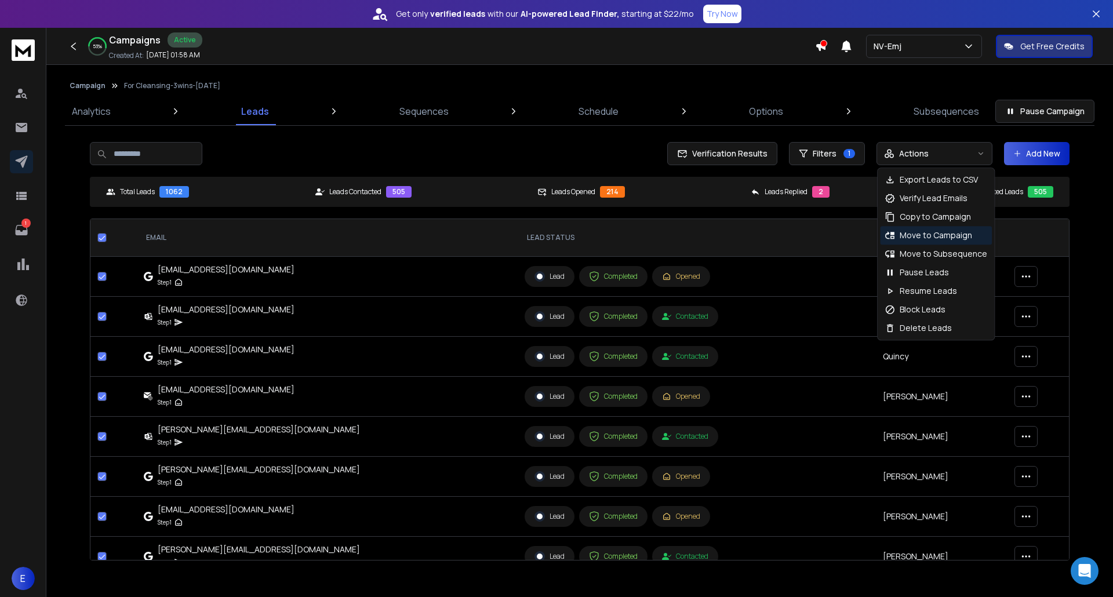
click at [935, 234] on p "Move to Campaign" at bounding box center [936, 236] width 72 height 12
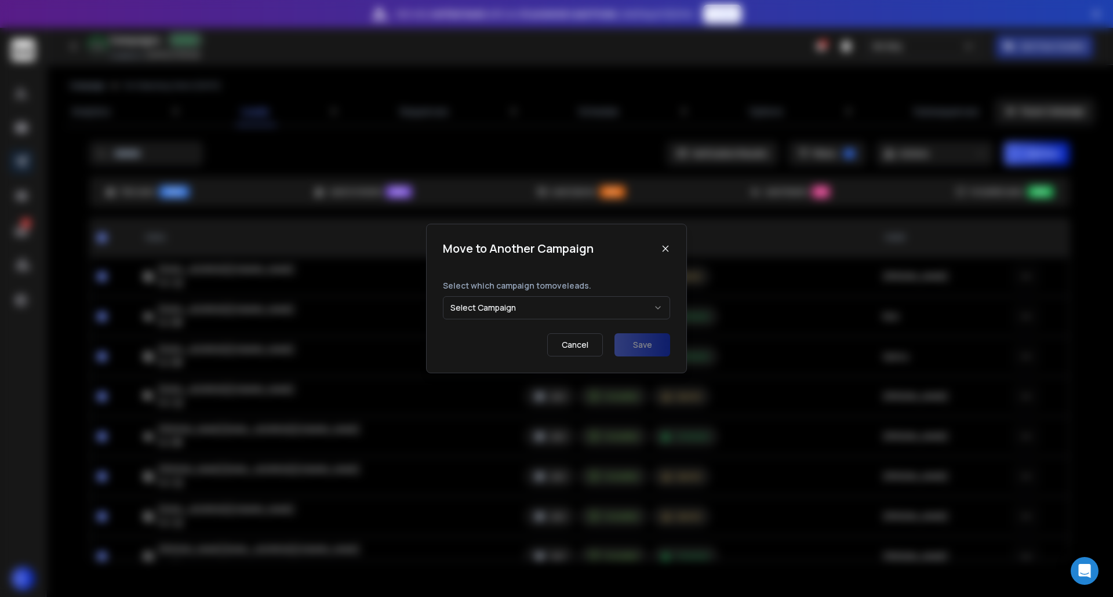
click at [606, 297] on button "Select Campaign" at bounding box center [556, 307] width 227 height 23
click at [659, 347] on button "Save" at bounding box center [642, 344] width 56 height 23
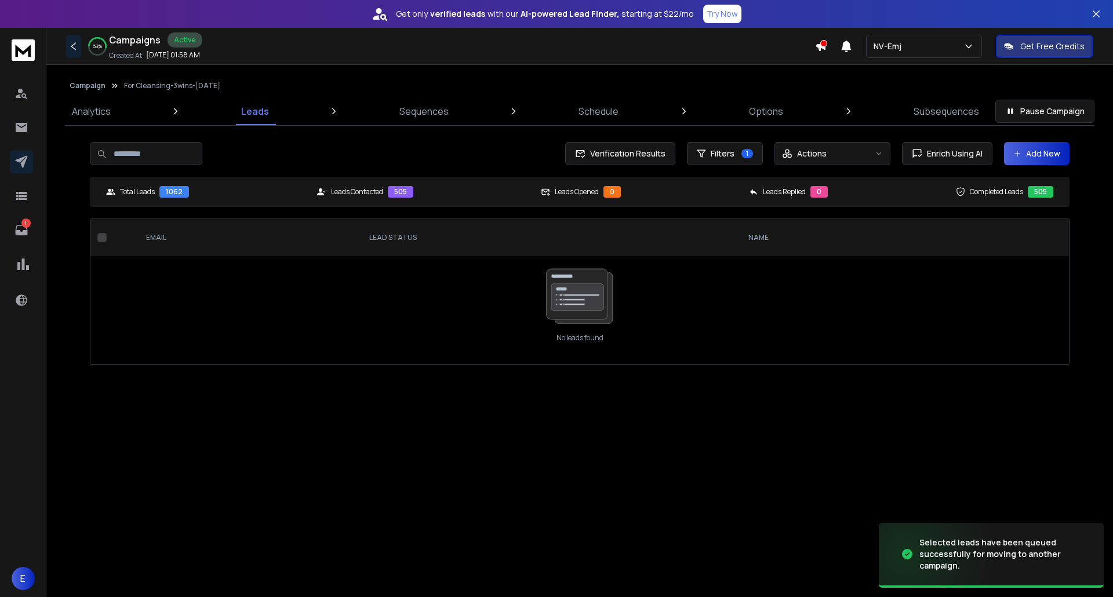
click at [70, 50] on icon at bounding box center [73, 46] width 10 height 10
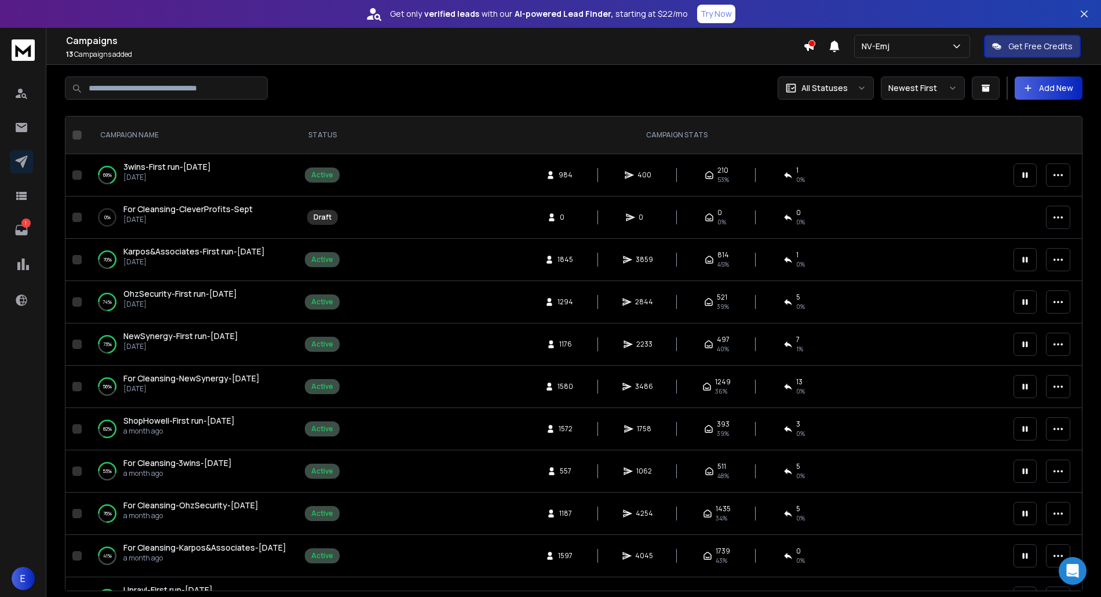
click at [131, 380] on span "For Cleansing-NewSynergy-[DATE]" at bounding box center [191, 378] width 136 height 11
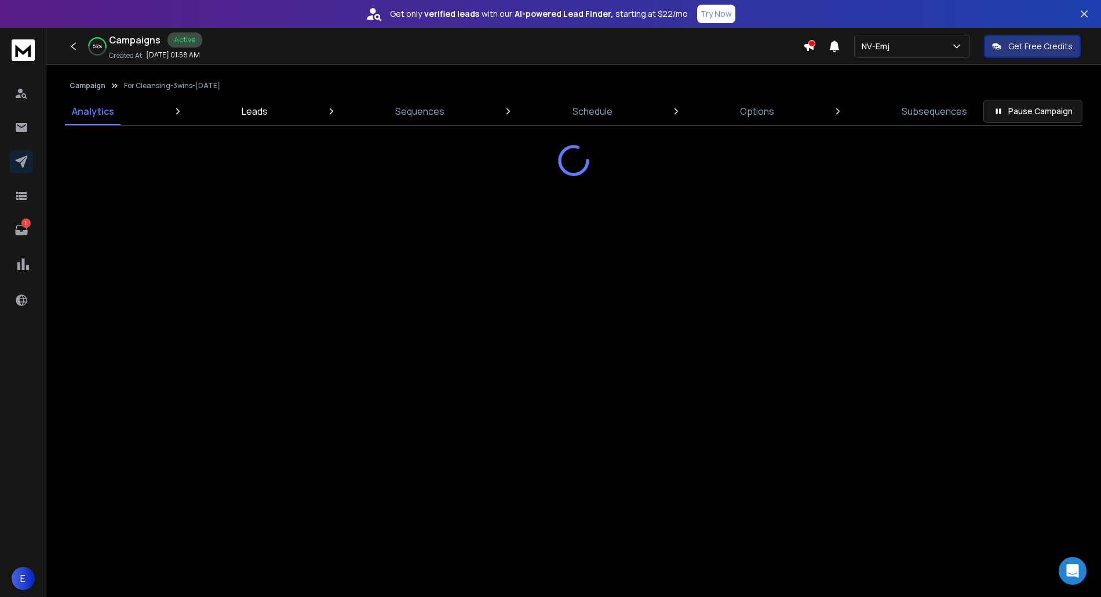
click at [249, 109] on p "Leads" at bounding box center [255, 111] width 26 height 14
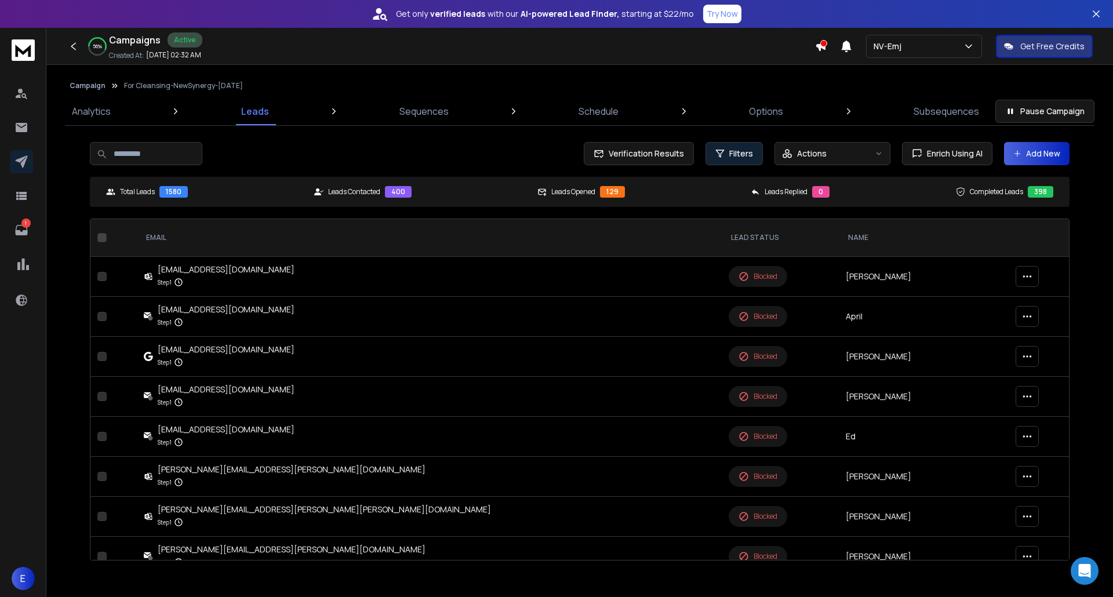
click at [722, 151] on polygon "button" at bounding box center [720, 153] width 8 height 7
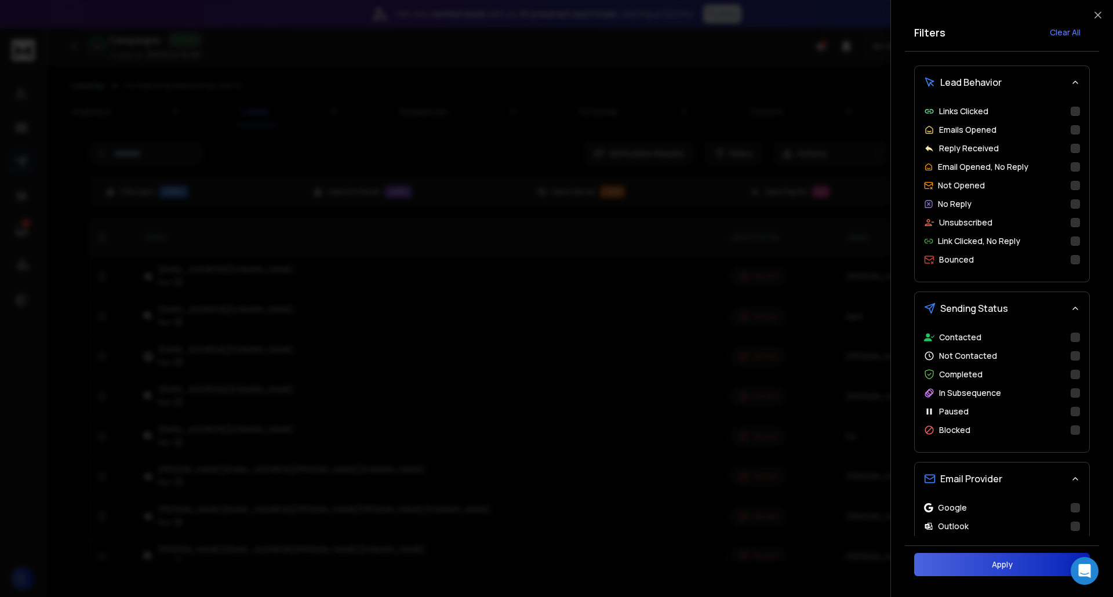
click at [1071, 341] on button "Contacted" at bounding box center [1075, 337] width 9 height 9
click at [979, 566] on button "Apply" at bounding box center [1002, 564] width 176 height 23
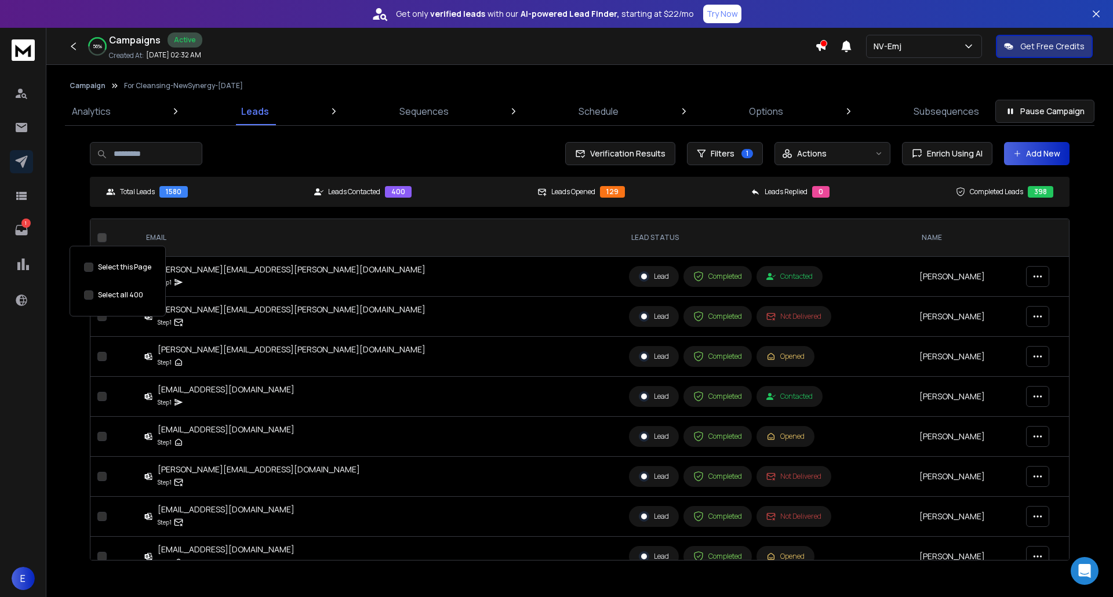
click at [88, 293] on button "Select this Page" at bounding box center [88, 294] width 9 height 9
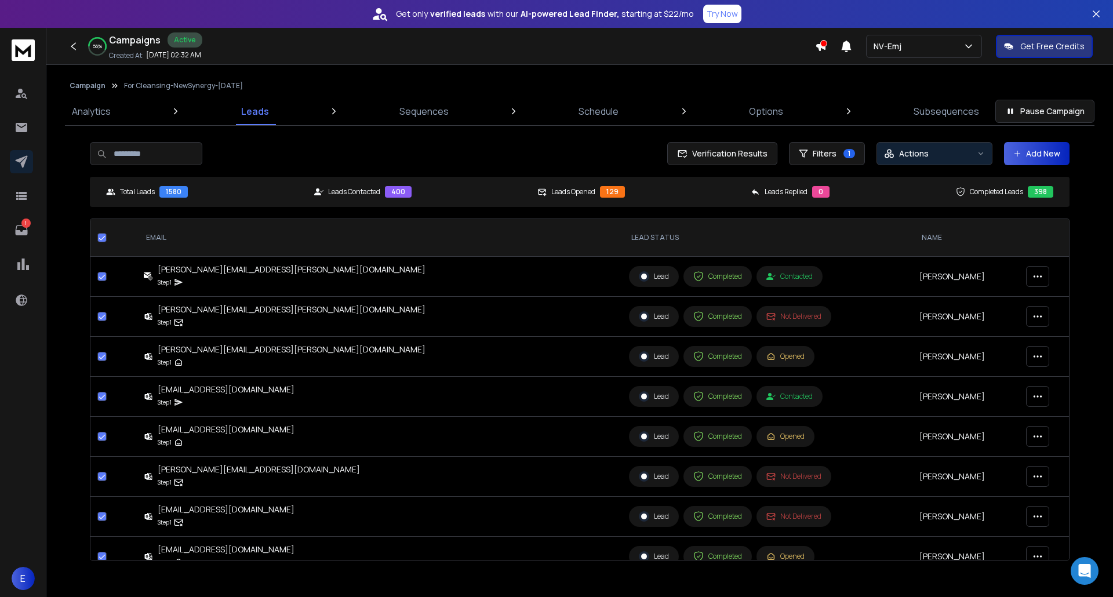
click at [926, 151] on p "Actions" at bounding box center [914, 154] width 30 height 12
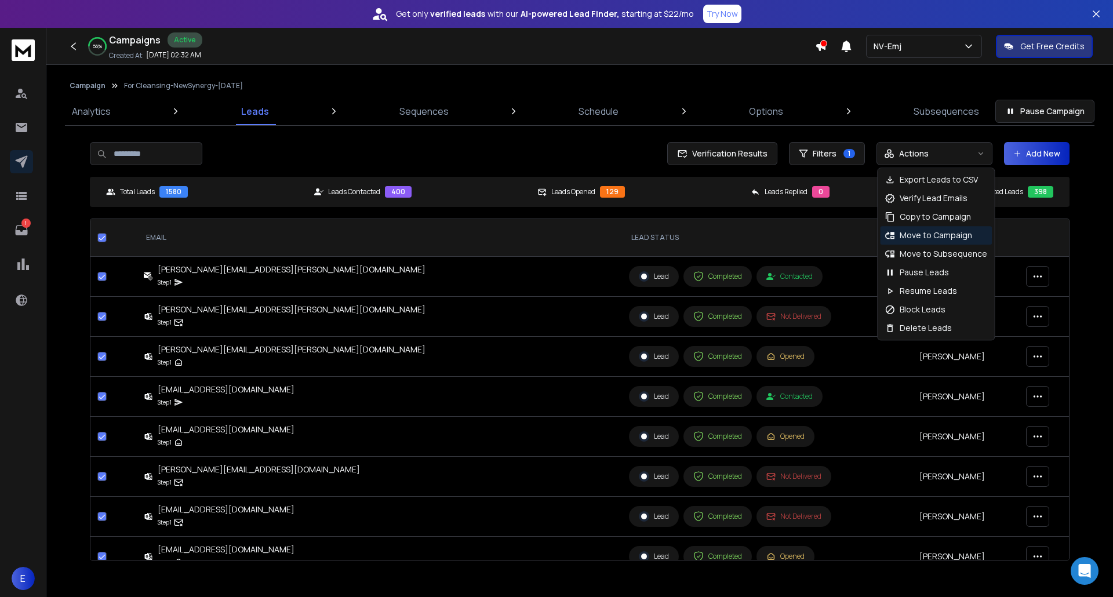
click at [931, 237] on p "Move to Campaign" at bounding box center [936, 236] width 72 height 12
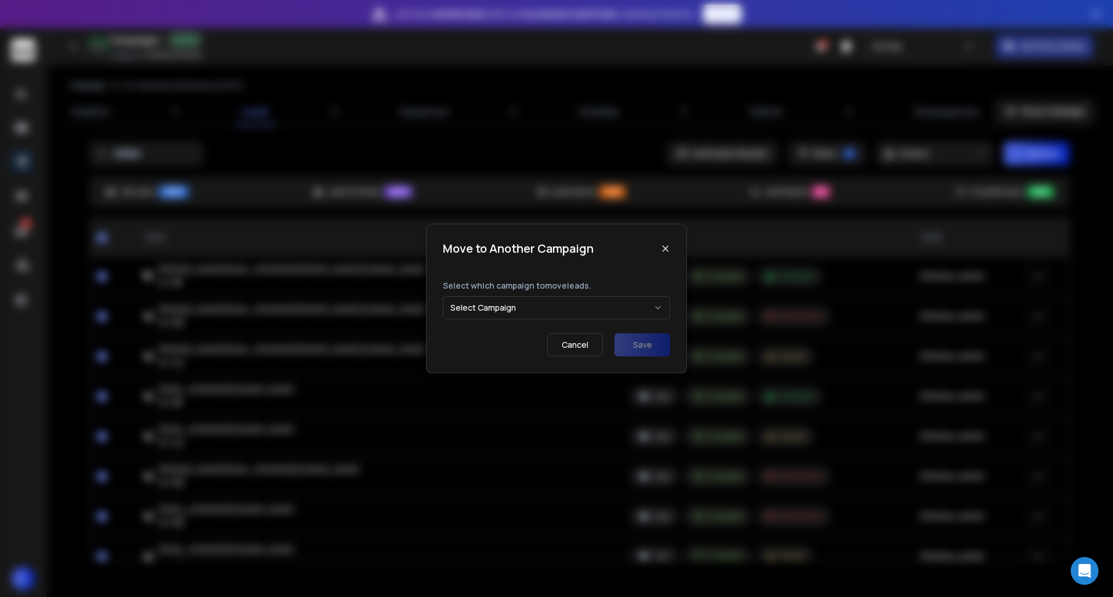
click at [550, 305] on button "Select Campaign" at bounding box center [556, 307] width 227 height 23
click at [659, 343] on button "Save" at bounding box center [642, 344] width 56 height 23
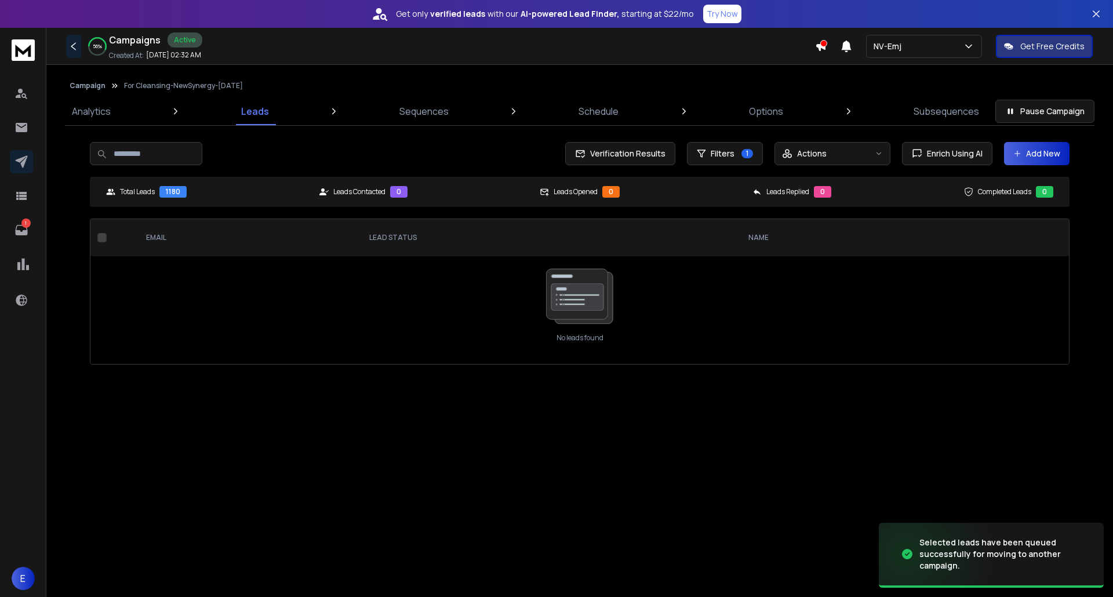
click at [74, 42] on icon at bounding box center [73, 46] width 10 height 10
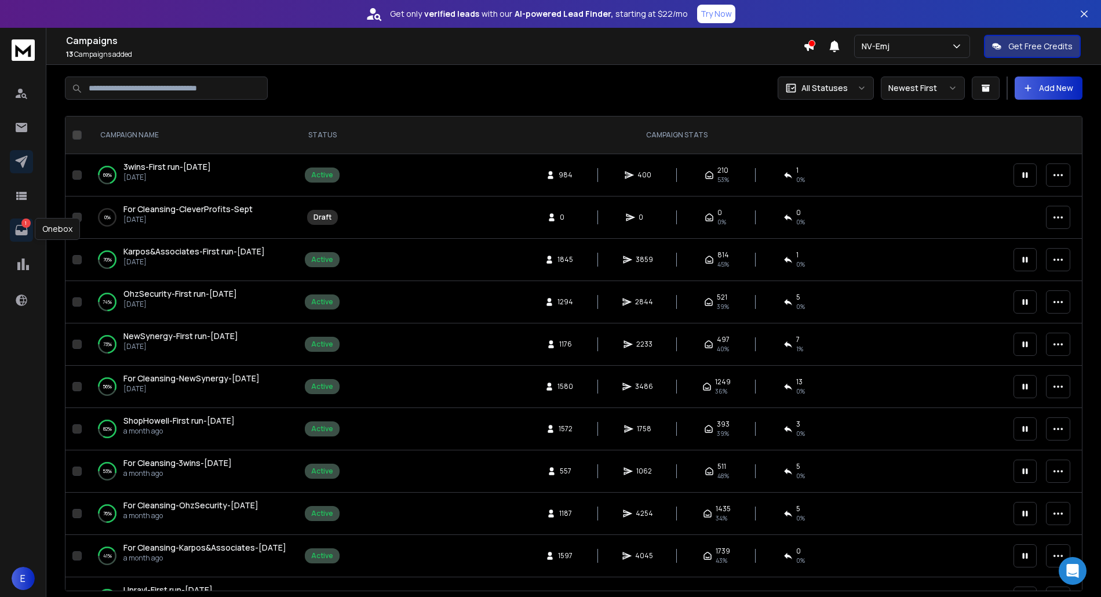
click at [22, 227] on icon at bounding box center [21, 230] width 14 height 14
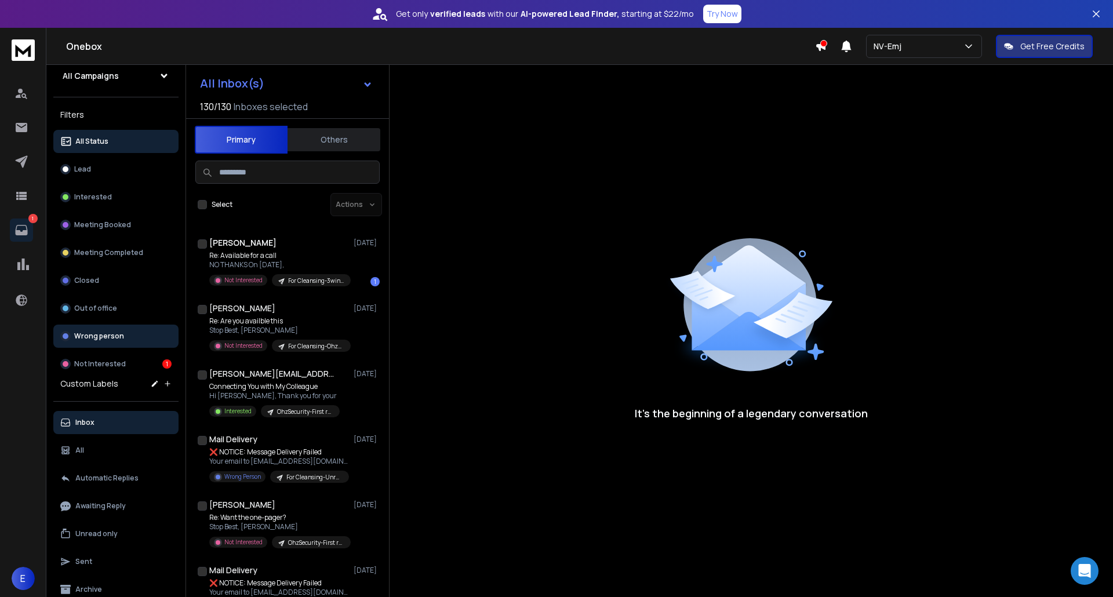
scroll to position [72, 0]
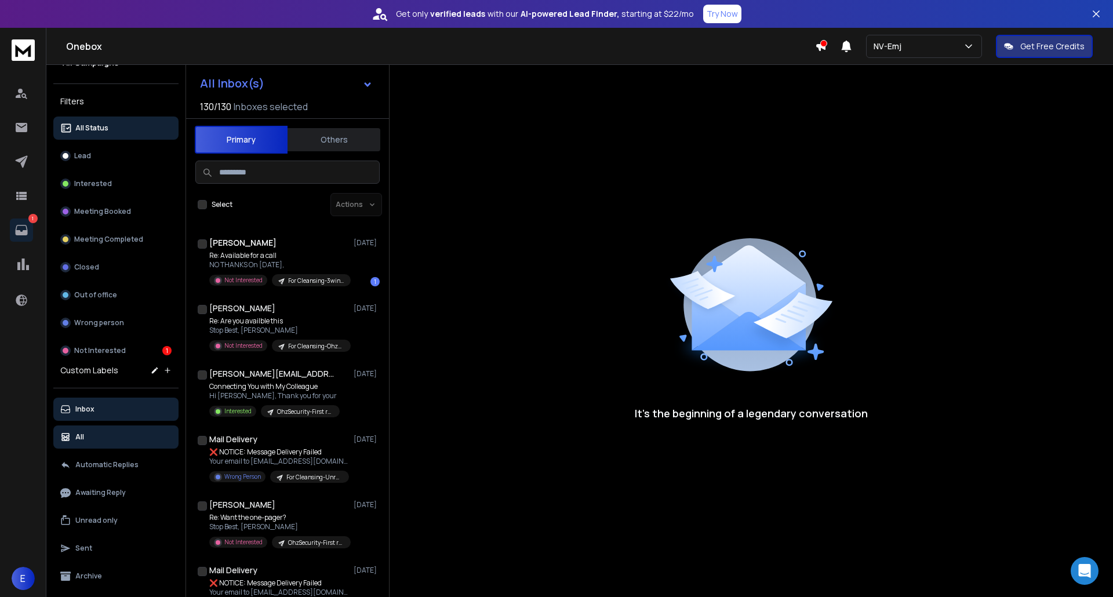
click at [107, 428] on button "All" at bounding box center [115, 437] width 125 height 23
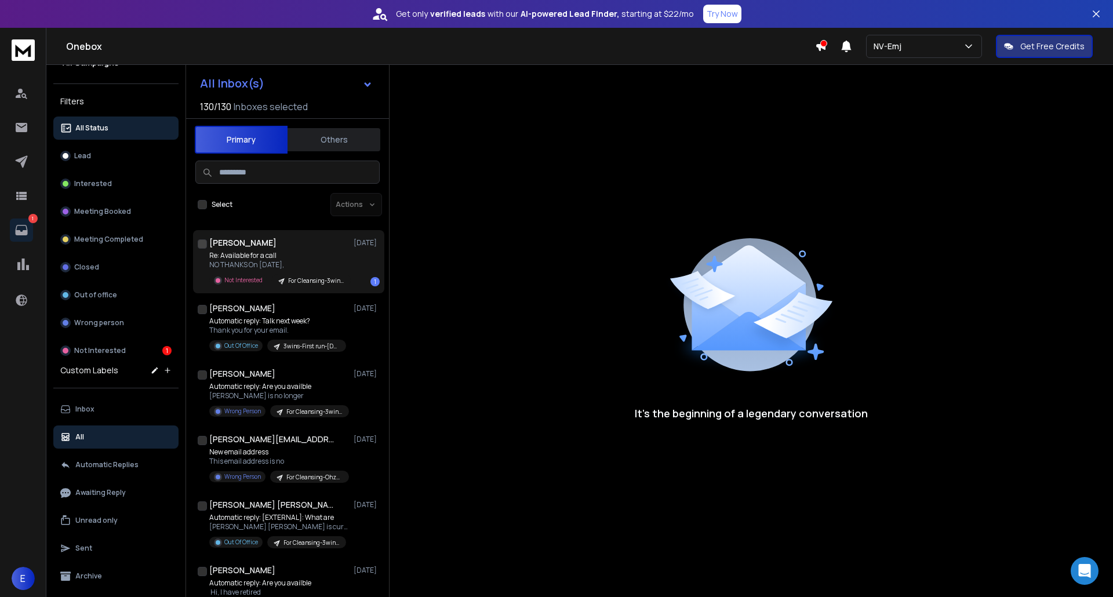
click at [251, 243] on h1 "[PERSON_NAME]" at bounding box center [242, 243] width 67 height 12
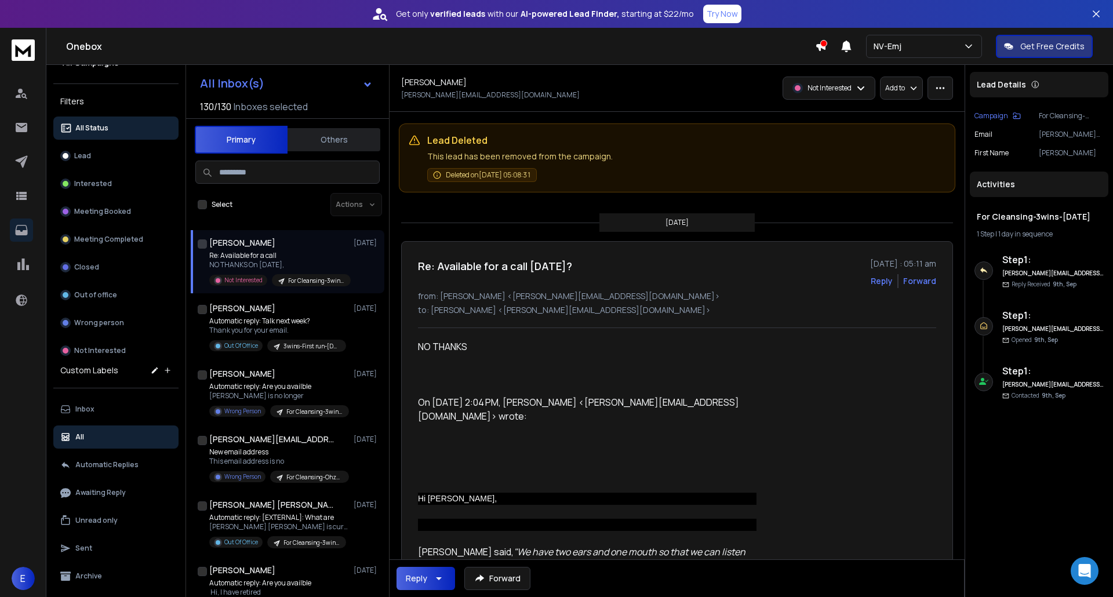
drag, startPoint x: 417, startPoint y: 352, endPoint x: 494, endPoint y: 346, distance: 77.4
copy div "NO THANKS"
drag, startPoint x: 499, startPoint y: 300, endPoint x: 622, endPoint y: 299, distance: 123.5
click at [622, 299] on p "from: [PERSON_NAME] <[PERSON_NAME][EMAIL_ADDRESS][DOMAIN_NAME]>" at bounding box center [677, 296] width 518 height 12
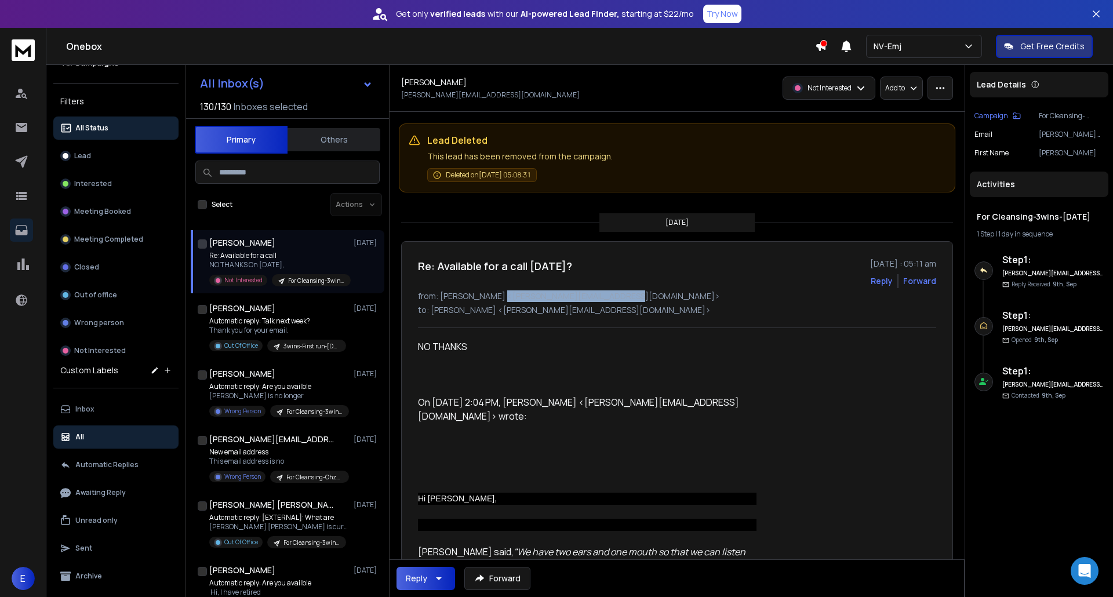
copy p "[PERSON_NAME][EMAIL_ADDRESS][DOMAIN_NAME]"
click at [701, 297] on p "from: [PERSON_NAME] <[PERSON_NAME][EMAIL_ADDRESS][DOMAIN_NAME]>" at bounding box center [677, 296] width 518 height 12
drag, startPoint x: 430, startPoint y: 311, endPoint x: 488, endPoint y: 311, distance: 57.4
click at [488, 311] on p "to: [PERSON_NAME] <[PERSON_NAME][EMAIL_ADDRESS][DOMAIN_NAME]>" at bounding box center [677, 310] width 518 height 12
copy p "[PERSON_NAME]"
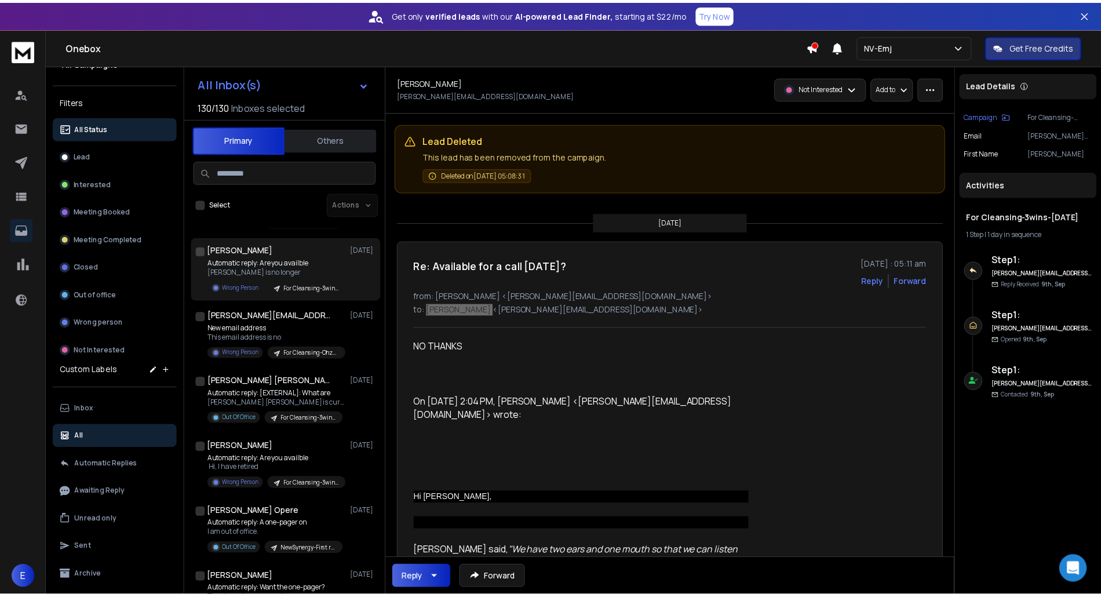
scroll to position [0, 0]
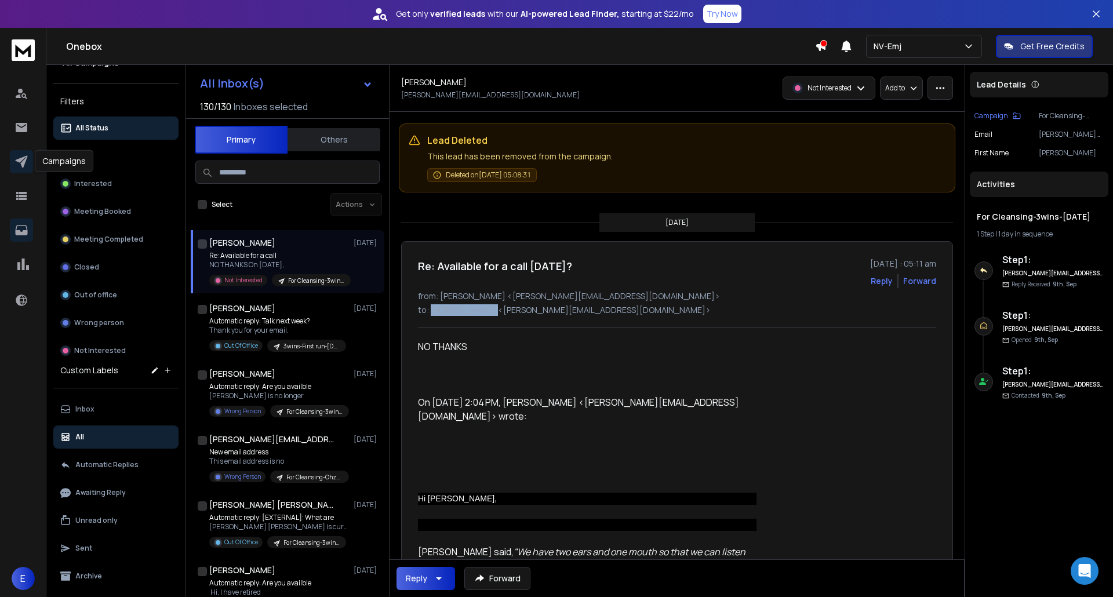
click at [14, 163] on icon at bounding box center [21, 162] width 14 height 14
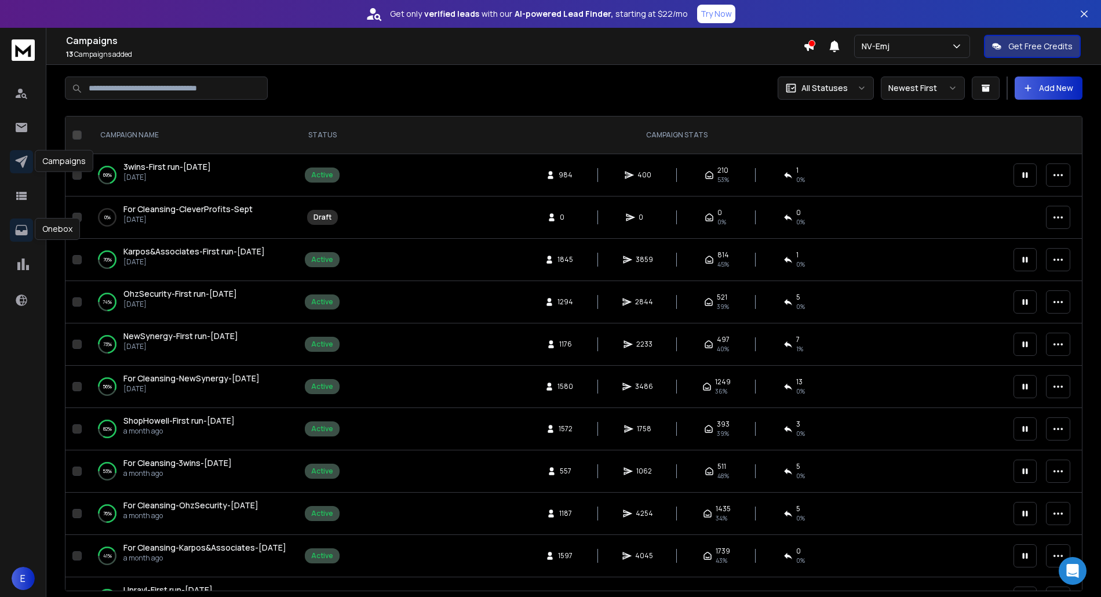
click at [23, 230] on icon at bounding box center [21, 230] width 12 height 10
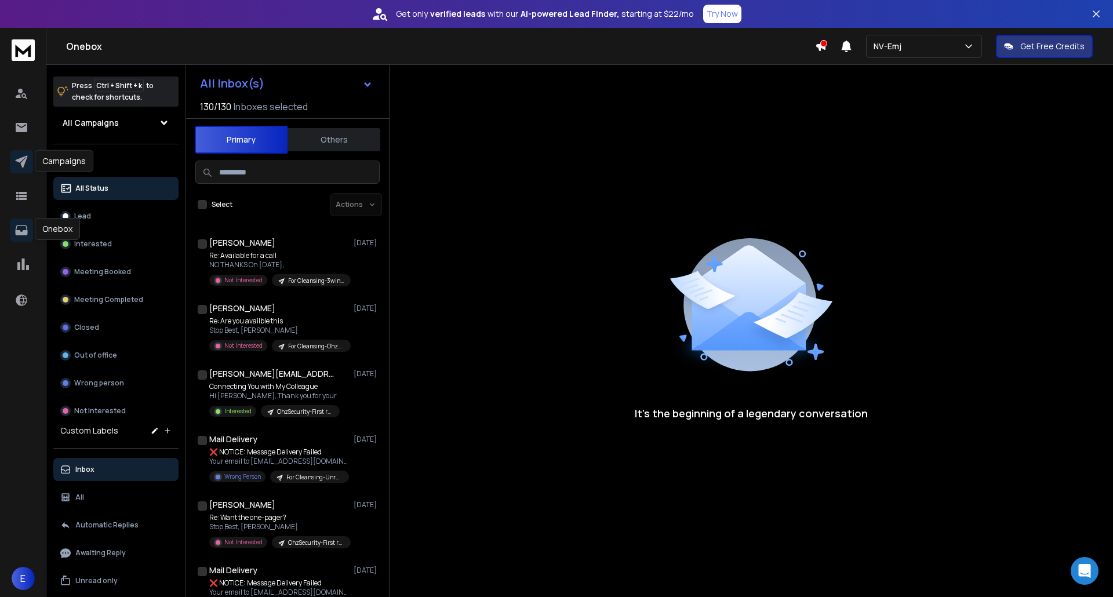
click at [17, 161] on icon at bounding box center [21, 161] width 12 height 12
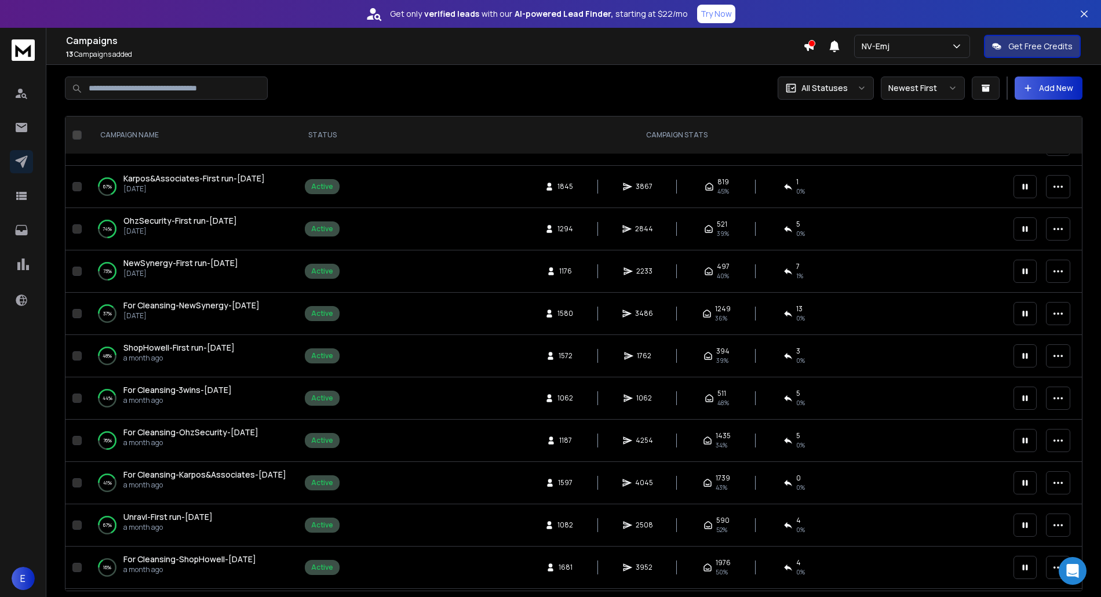
scroll to position [124, 0]
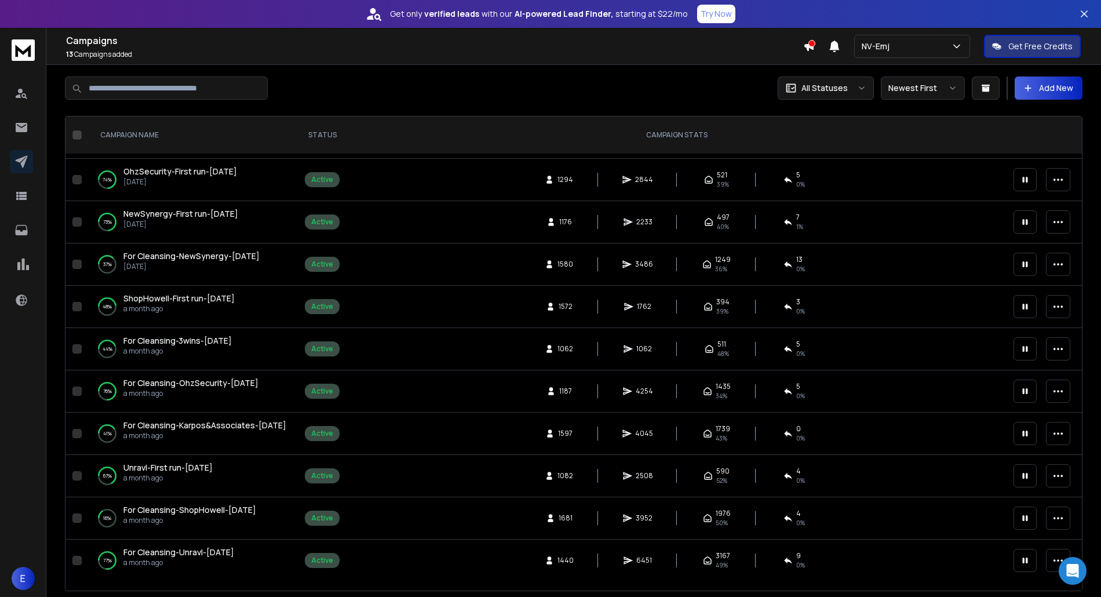
click at [228, 469] on div "67 % Unravl-First run-[DATE] a month ago" at bounding box center [192, 476] width 188 height 28
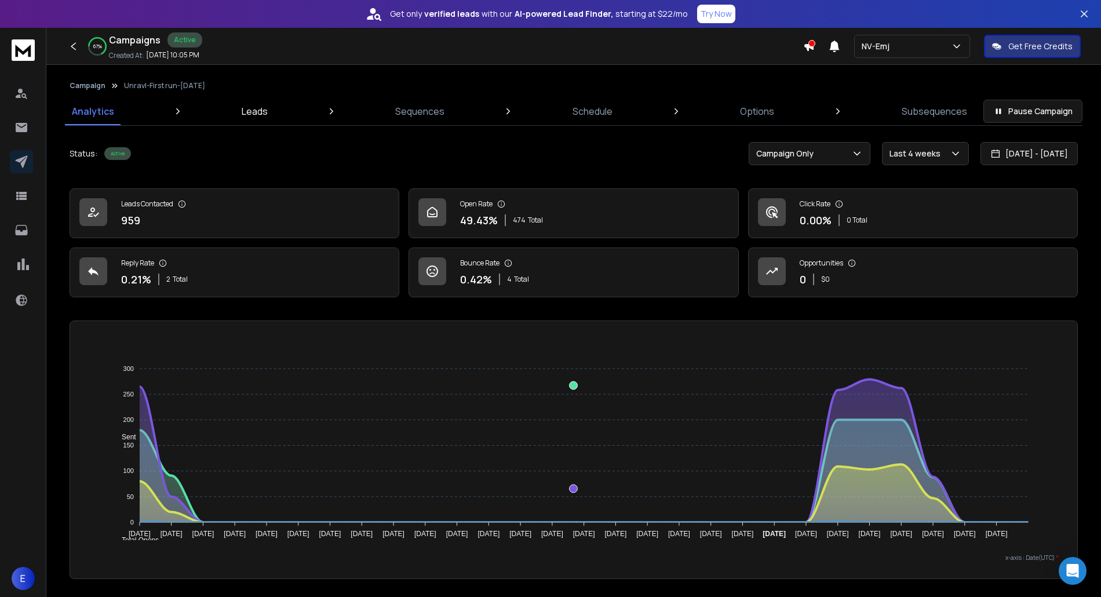
click at [257, 114] on p "Leads" at bounding box center [255, 111] width 26 height 14
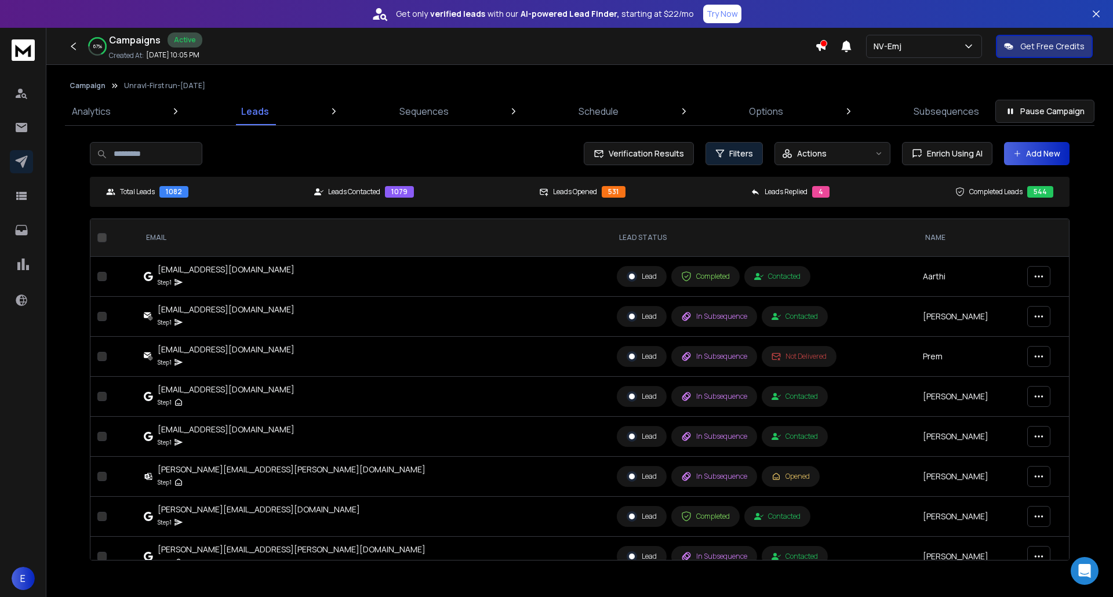
click at [713, 151] on button "Filters" at bounding box center [734, 153] width 57 height 23
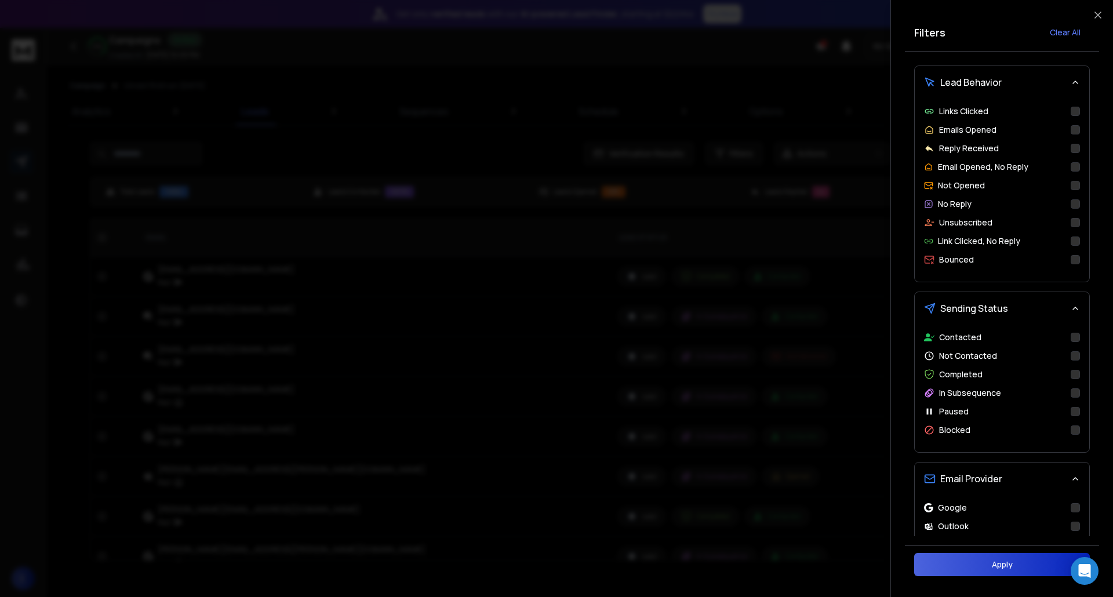
click at [1071, 432] on button "Blocked" at bounding box center [1075, 430] width 9 height 9
click at [993, 566] on button "Apply" at bounding box center [1002, 564] width 176 height 23
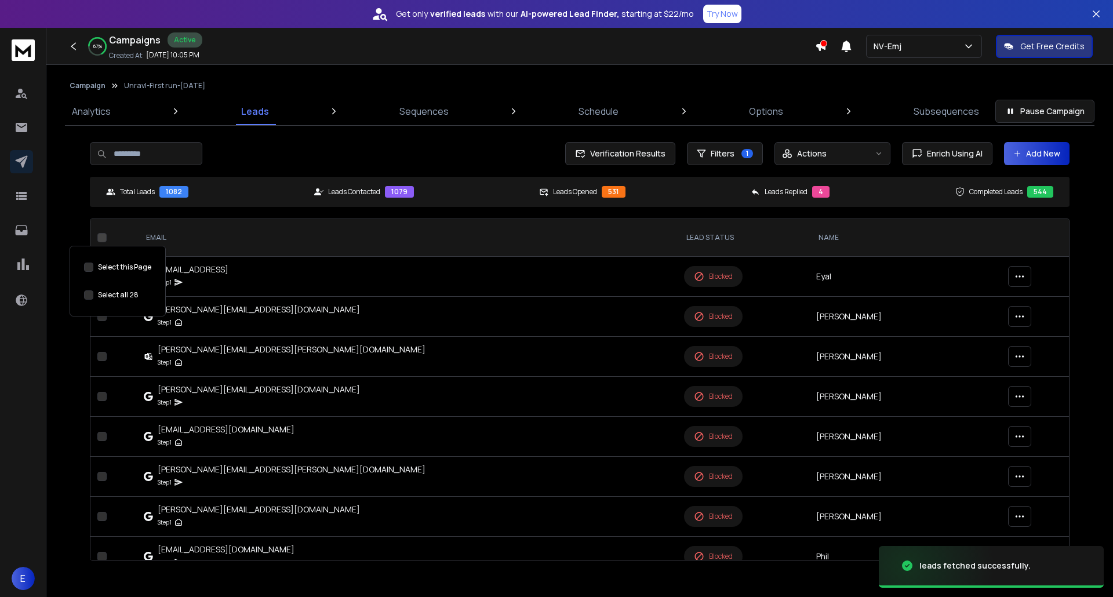
click at [89, 296] on button "Select this Page" at bounding box center [88, 294] width 9 height 9
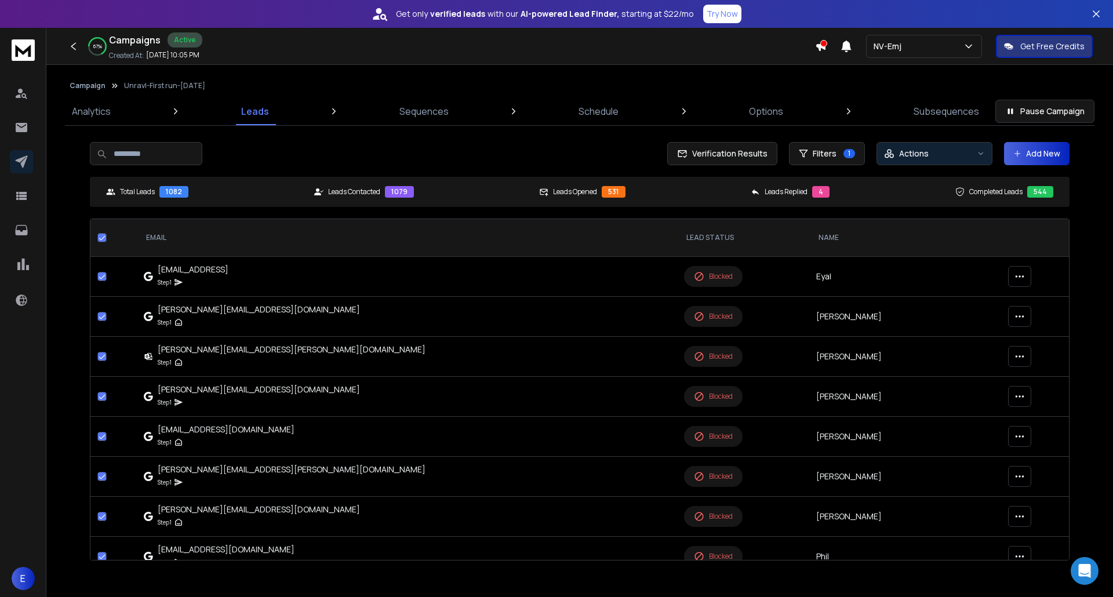
click at [925, 154] on p "Actions" at bounding box center [914, 154] width 30 height 12
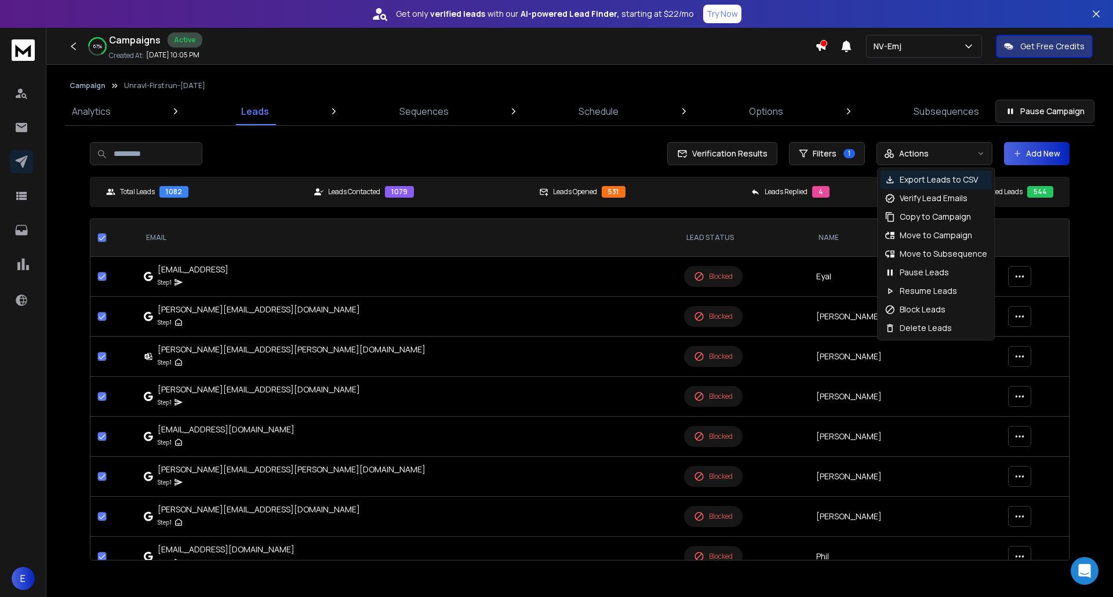
click at [928, 181] on p "Export Leads to CSV" at bounding box center [939, 180] width 78 height 12
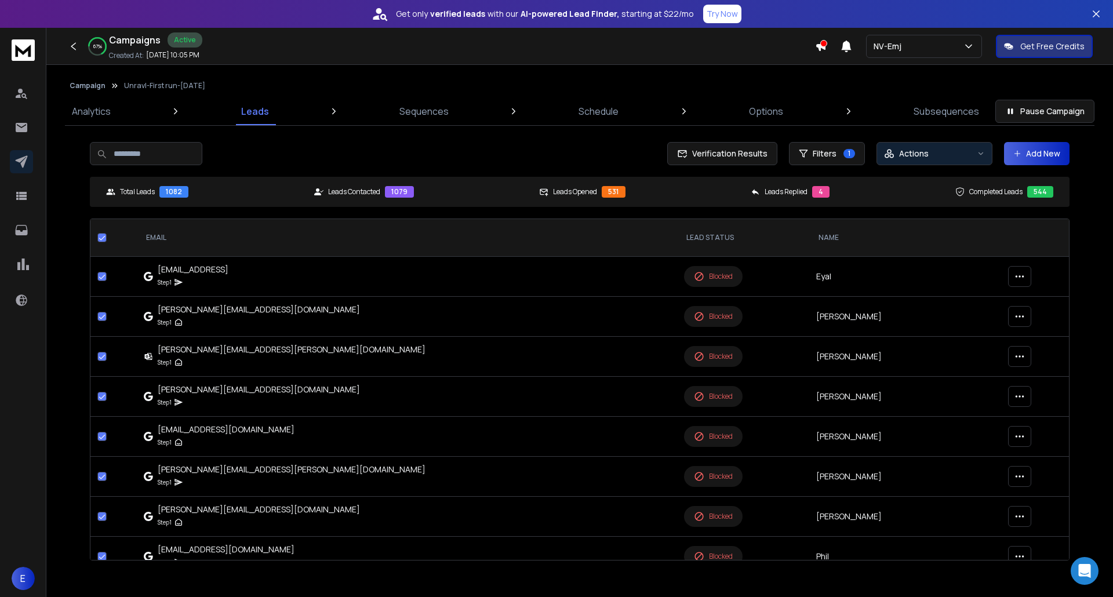
click at [931, 154] on div "Actions" at bounding box center [928, 154] width 88 height 12
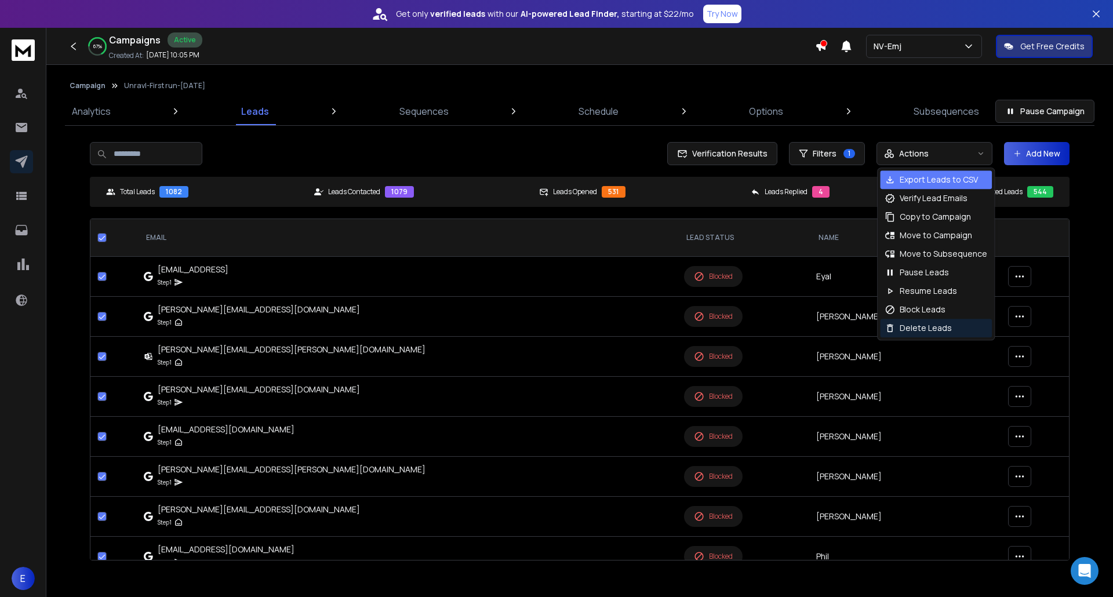
click at [928, 323] on p "Delete Leads" at bounding box center [926, 328] width 52 height 12
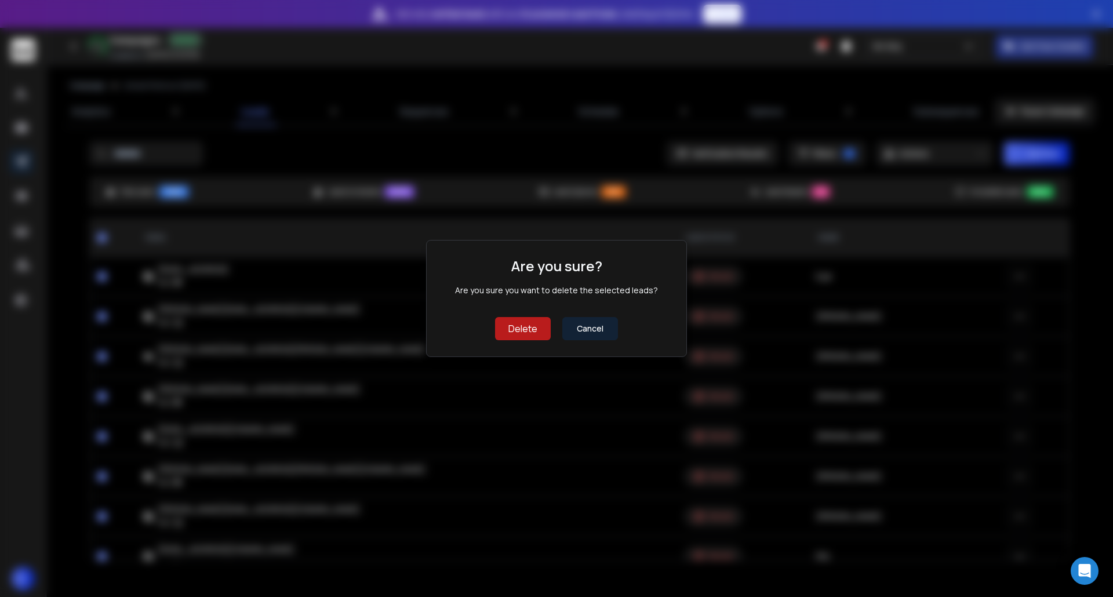
click at [527, 327] on button "Delete" at bounding box center [523, 328] width 56 height 23
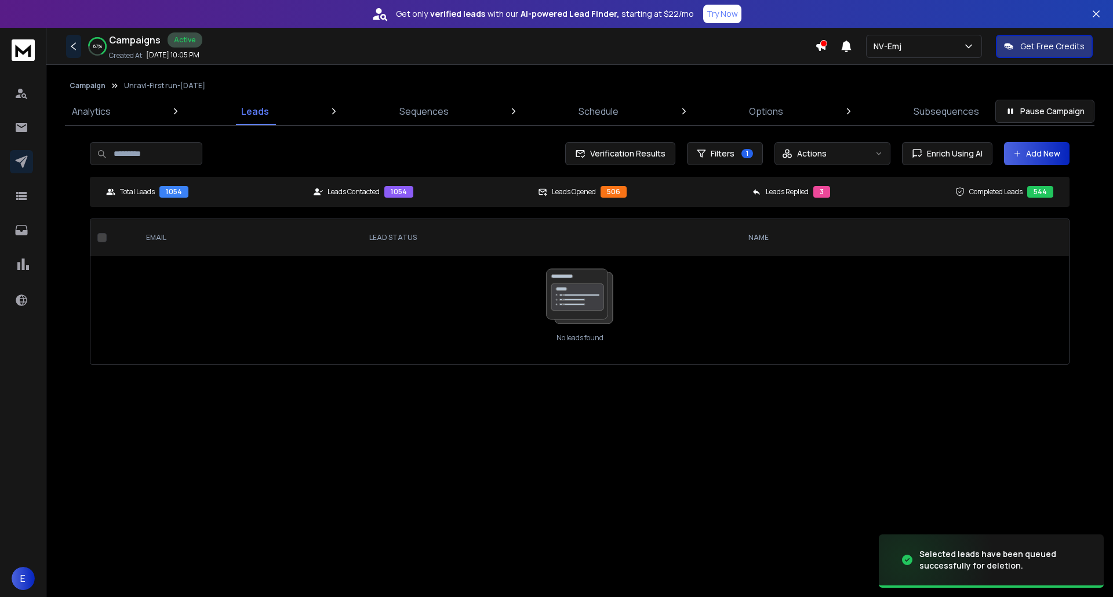
click at [72, 51] on icon at bounding box center [73, 46] width 10 height 10
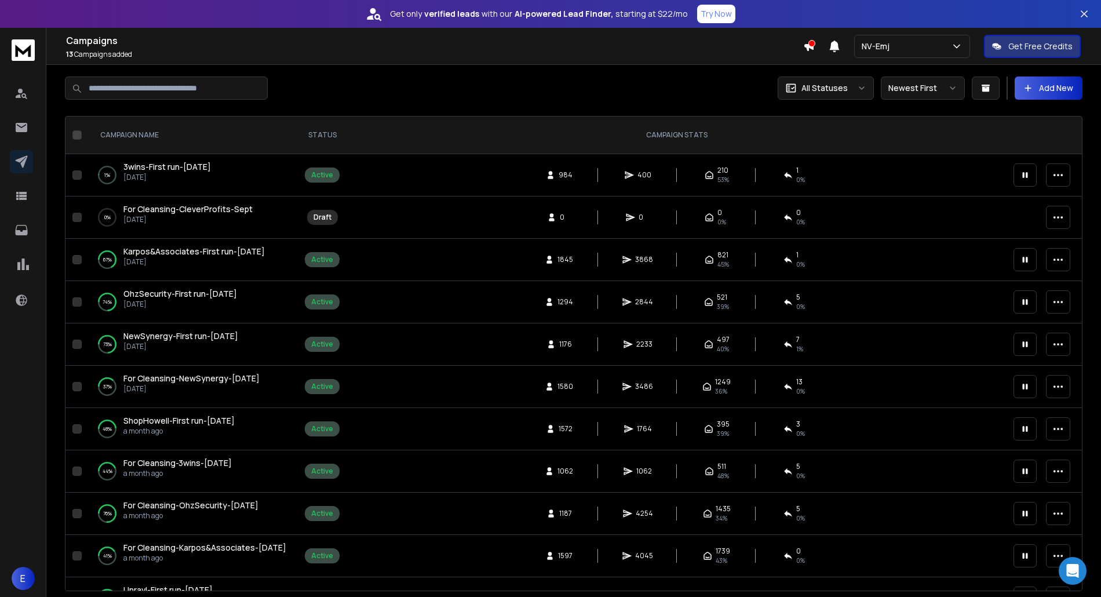
click at [202, 348] on p "[DATE]" at bounding box center [180, 346] width 115 height 9
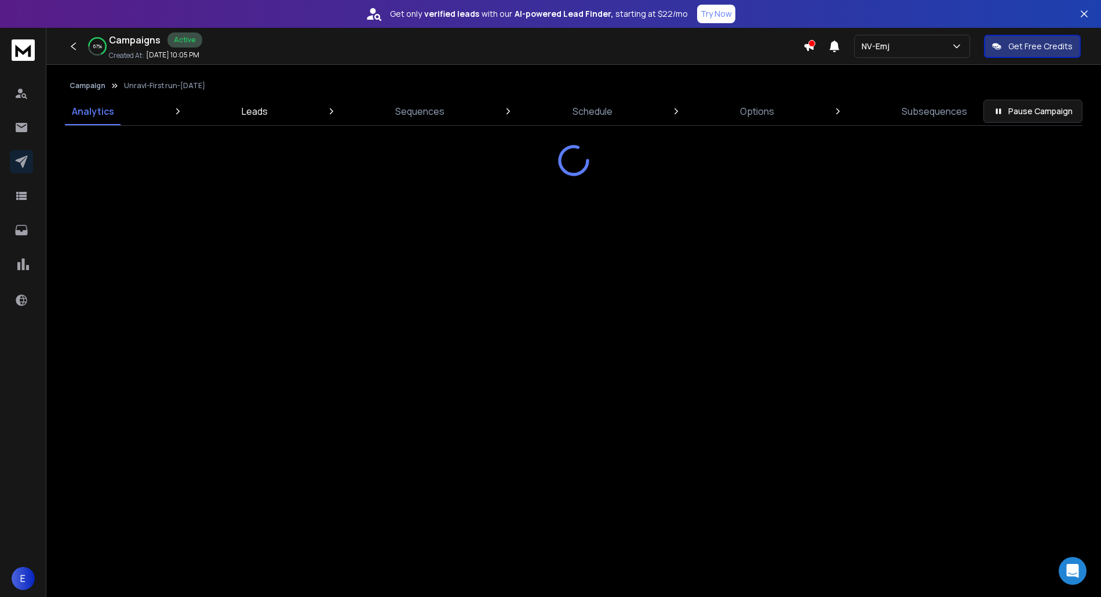
click at [250, 112] on p "Leads" at bounding box center [255, 111] width 26 height 14
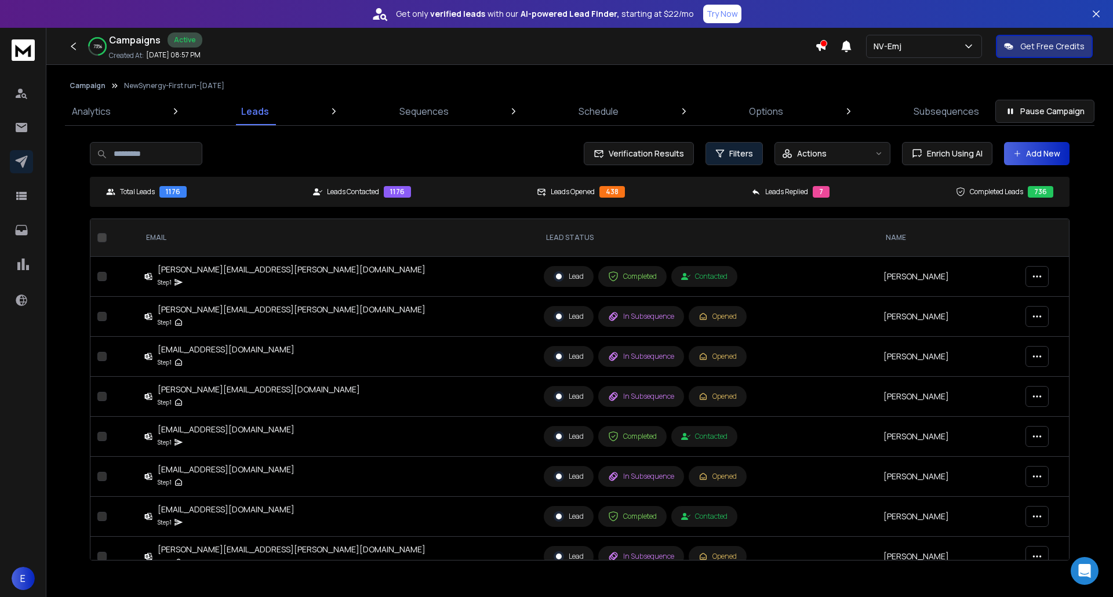
click at [741, 150] on span "Filters" at bounding box center [741, 154] width 24 height 12
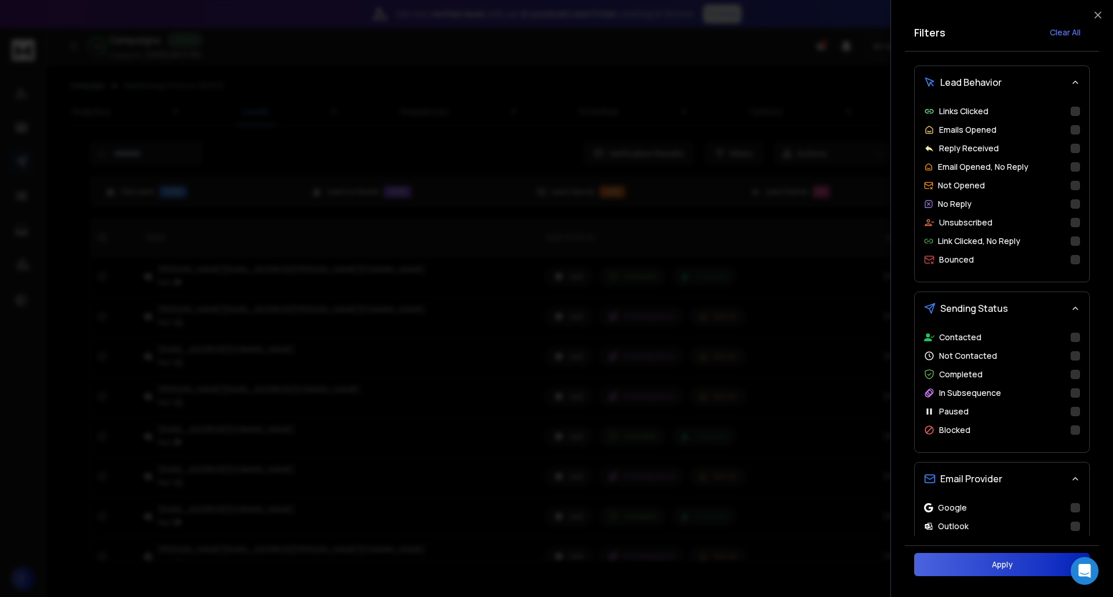
click at [1071, 434] on button "Blocked" at bounding box center [1075, 430] width 9 height 9
click at [974, 569] on button "Apply" at bounding box center [1002, 564] width 176 height 23
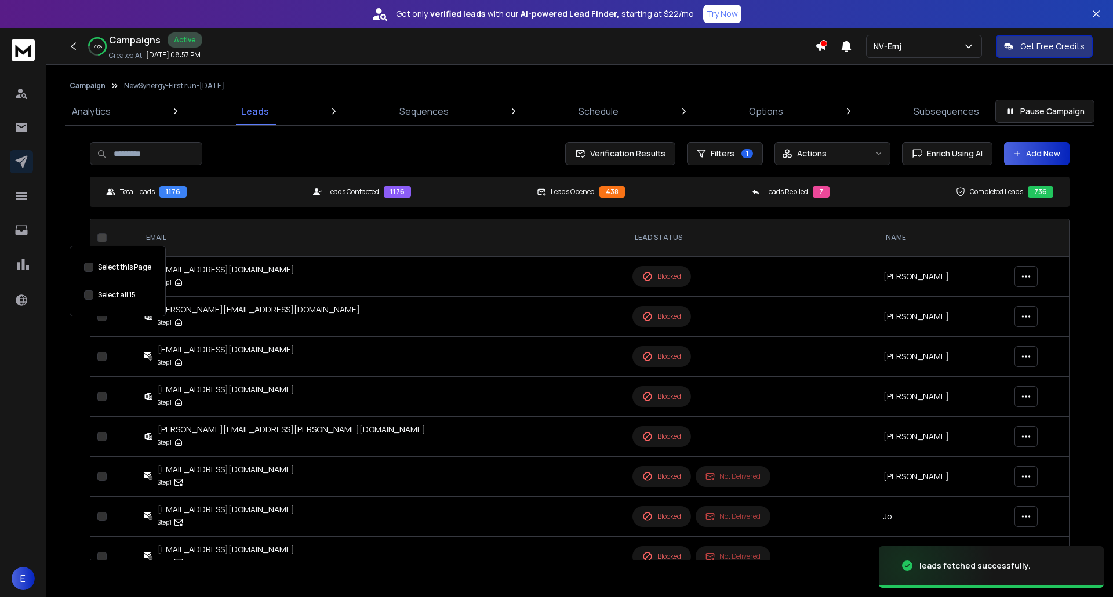
click at [87, 296] on button "Select this Page" at bounding box center [88, 294] width 9 height 9
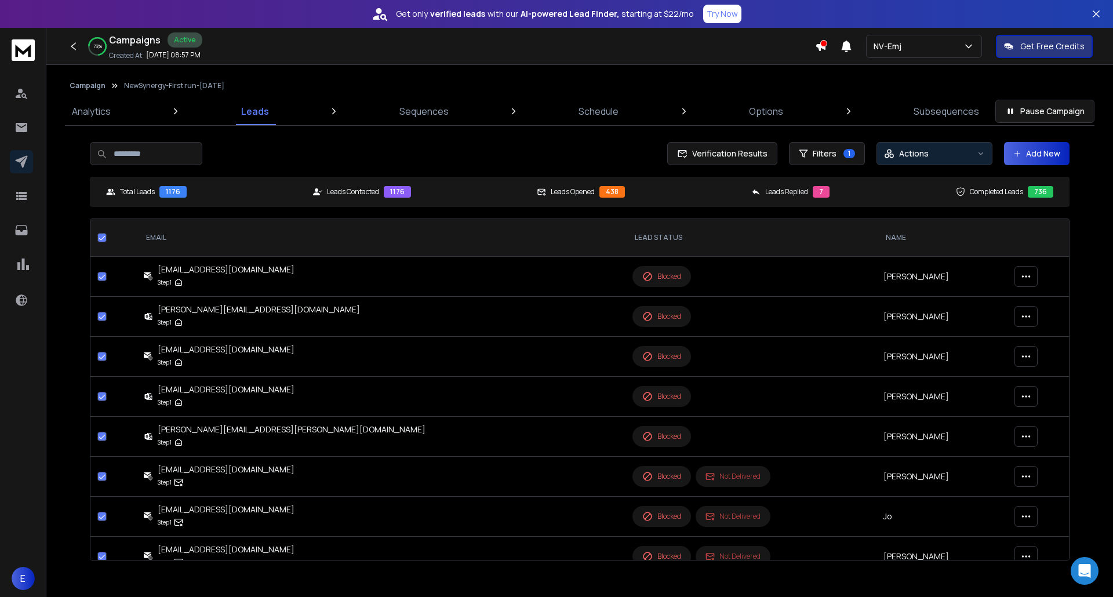
click at [940, 153] on div "Actions" at bounding box center [928, 154] width 88 height 12
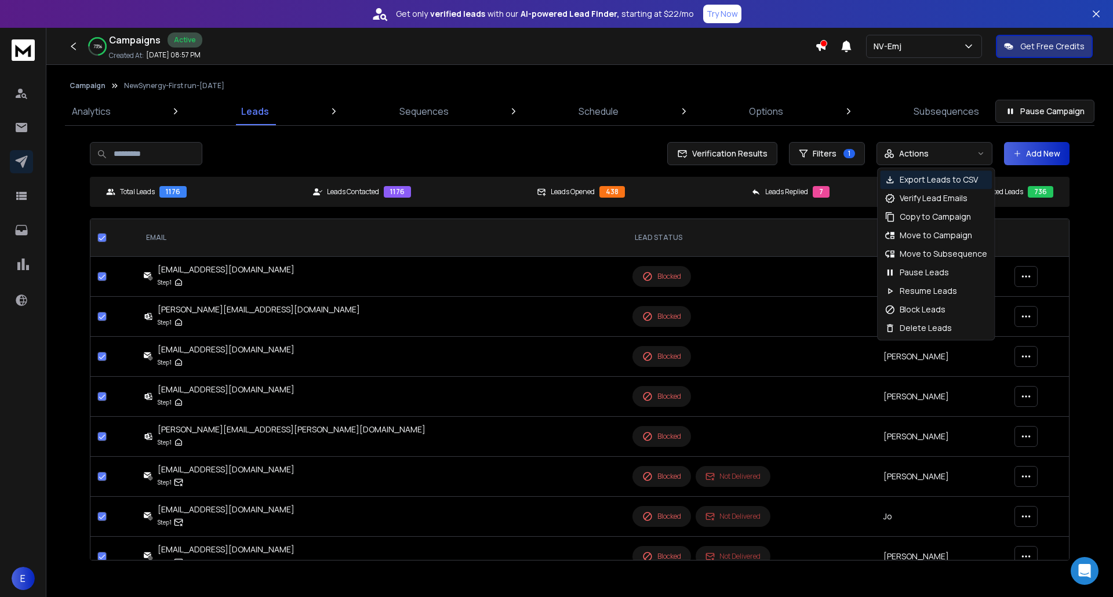
click at [924, 179] on p "Export Leads to CSV" at bounding box center [939, 180] width 78 height 12
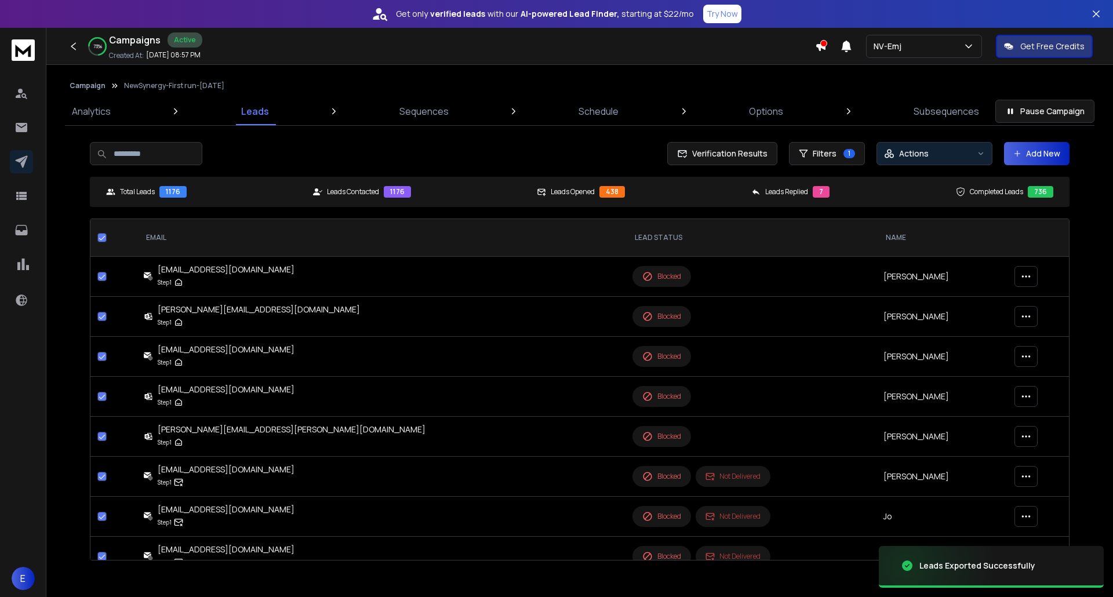
click at [929, 148] on p "Actions" at bounding box center [914, 154] width 30 height 12
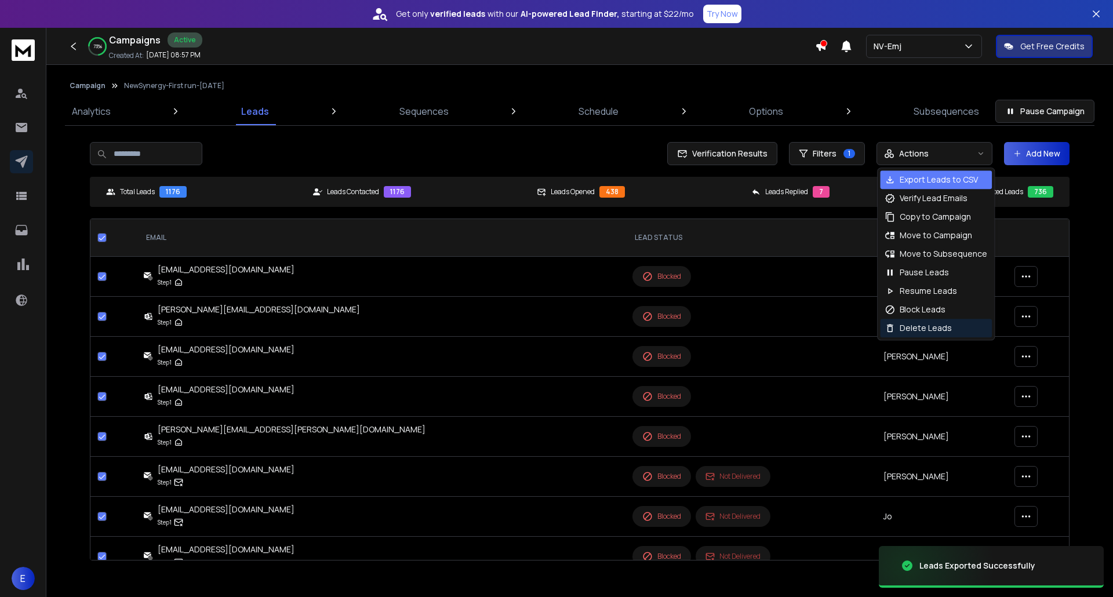
click at [931, 328] on p "Delete Leads" at bounding box center [926, 328] width 52 height 12
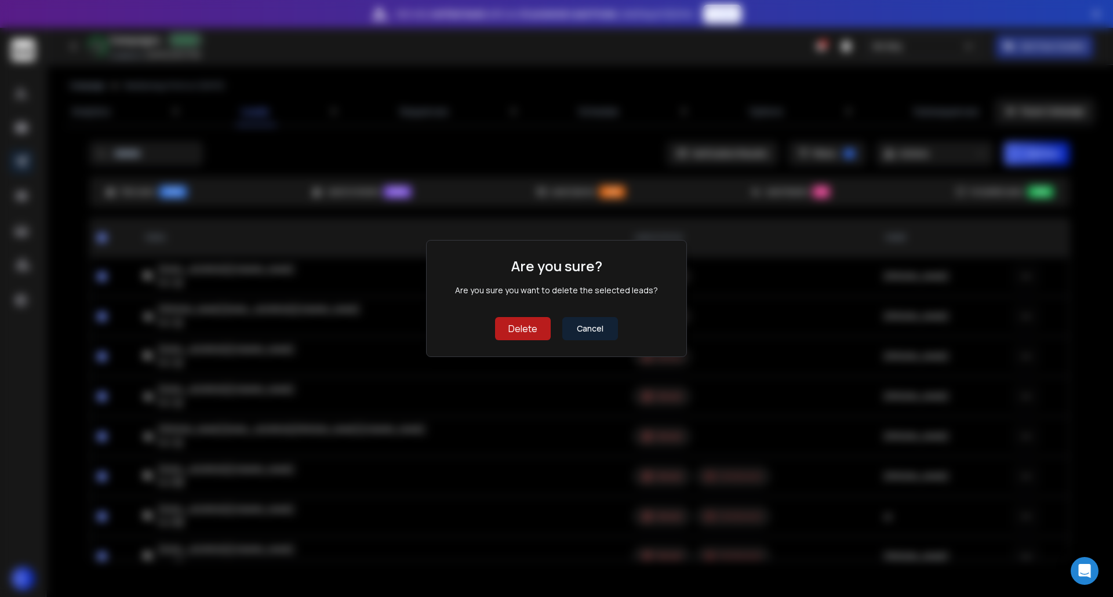
click at [517, 326] on button "Delete" at bounding box center [523, 328] width 56 height 23
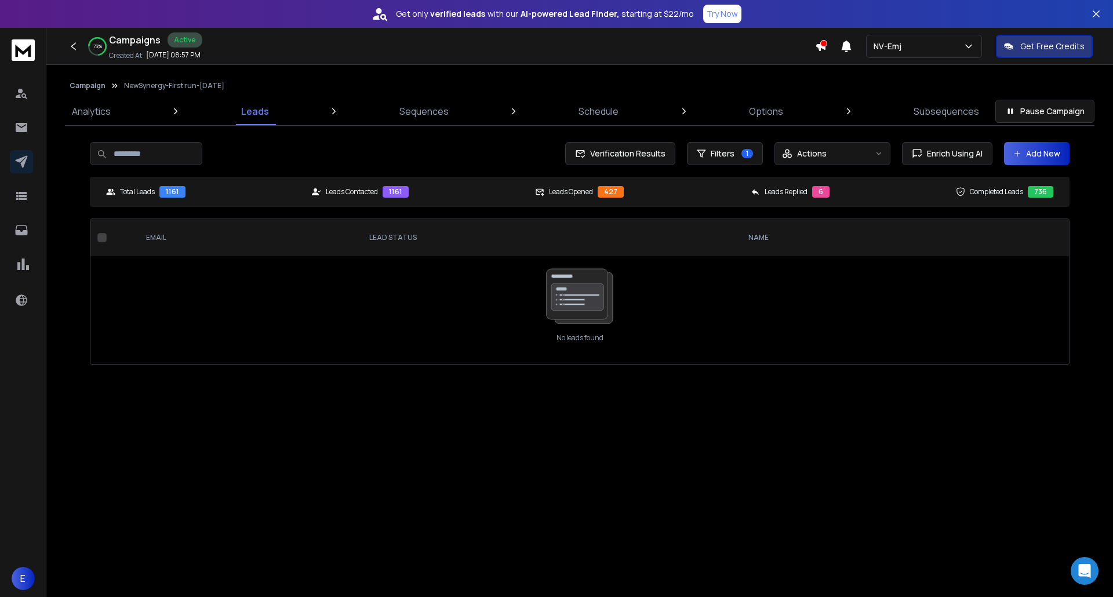
drag, startPoint x: 77, startPoint y: 45, endPoint x: 94, endPoint y: 61, distance: 23.4
click at [77, 45] on icon at bounding box center [73, 46] width 10 height 10
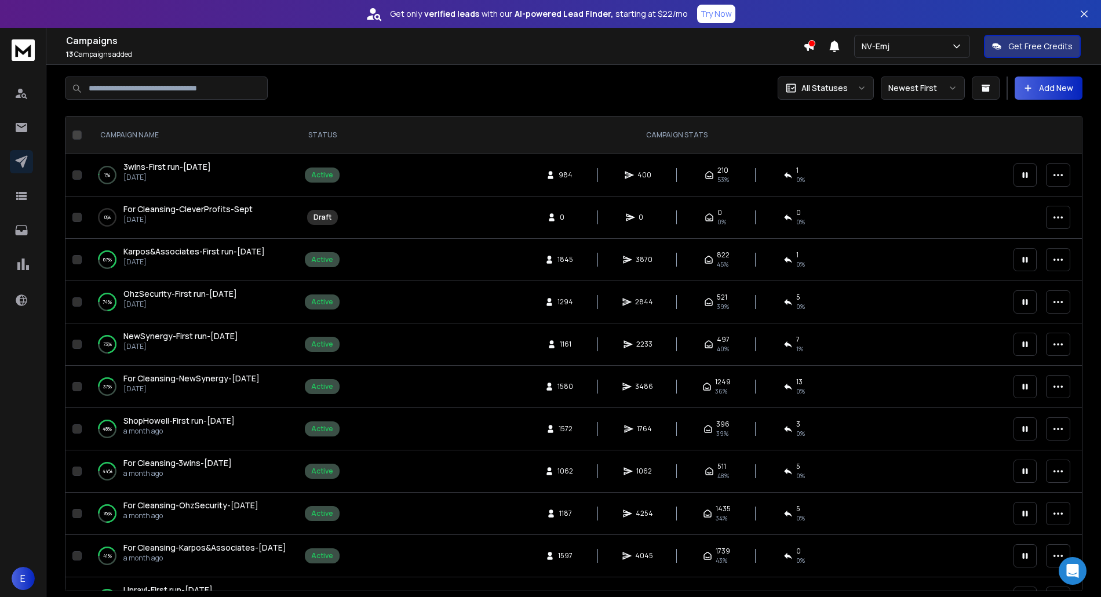
click at [214, 298] on span "OhzSecurity-First run-[DATE]" at bounding box center [180, 293] width 114 height 11
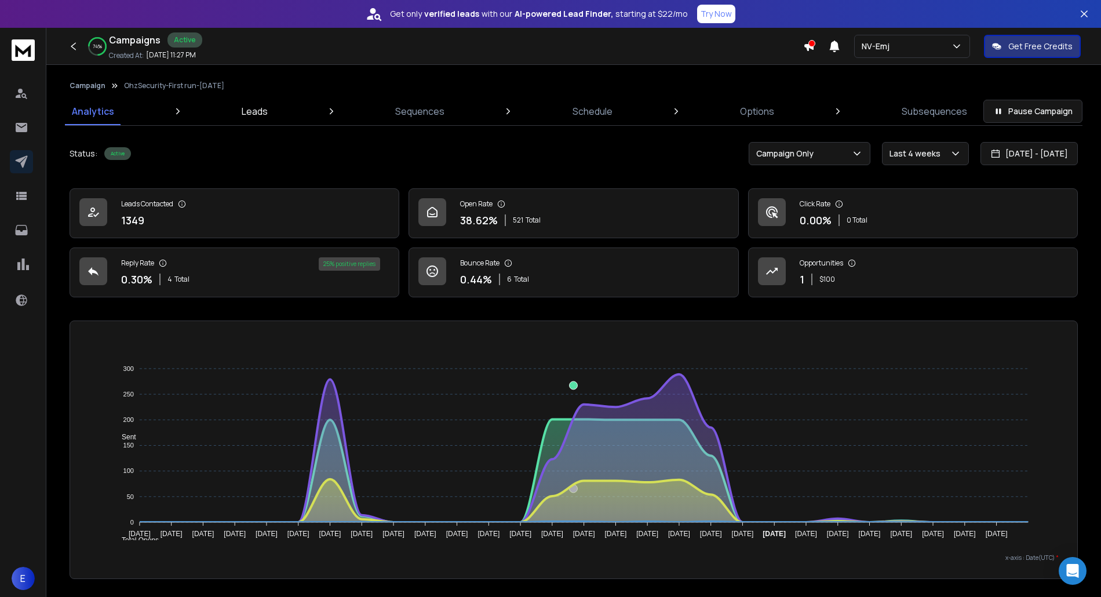
click at [242, 105] on p "Leads" at bounding box center [255, 111] width 26 height 14
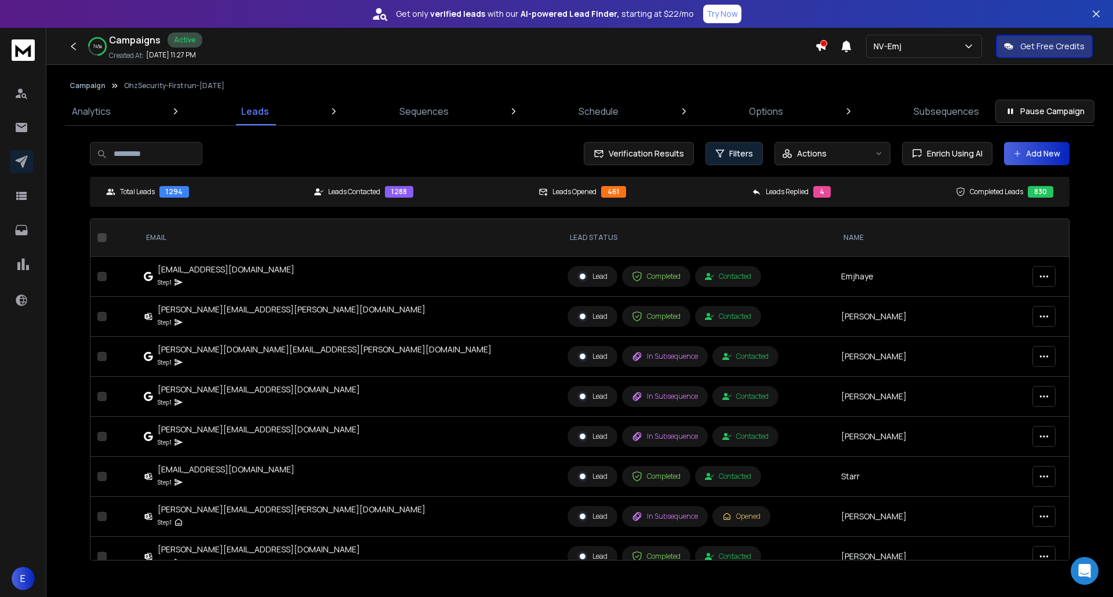
click at [743, 156] on span "Filters" at bounding box center [741, 154] width 24 height 12
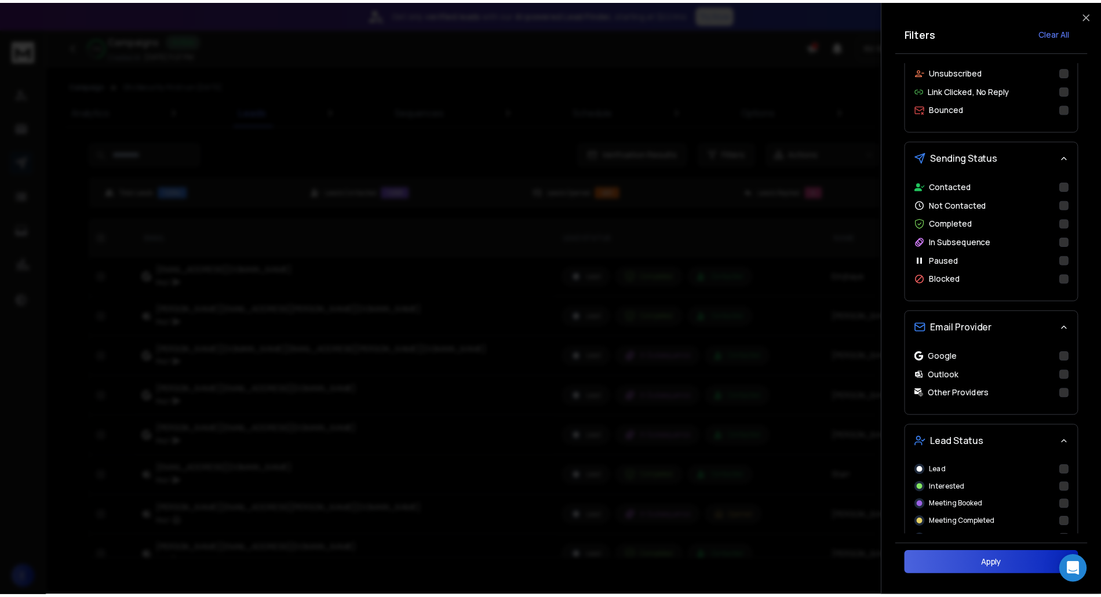
scroll to position [154, 0]
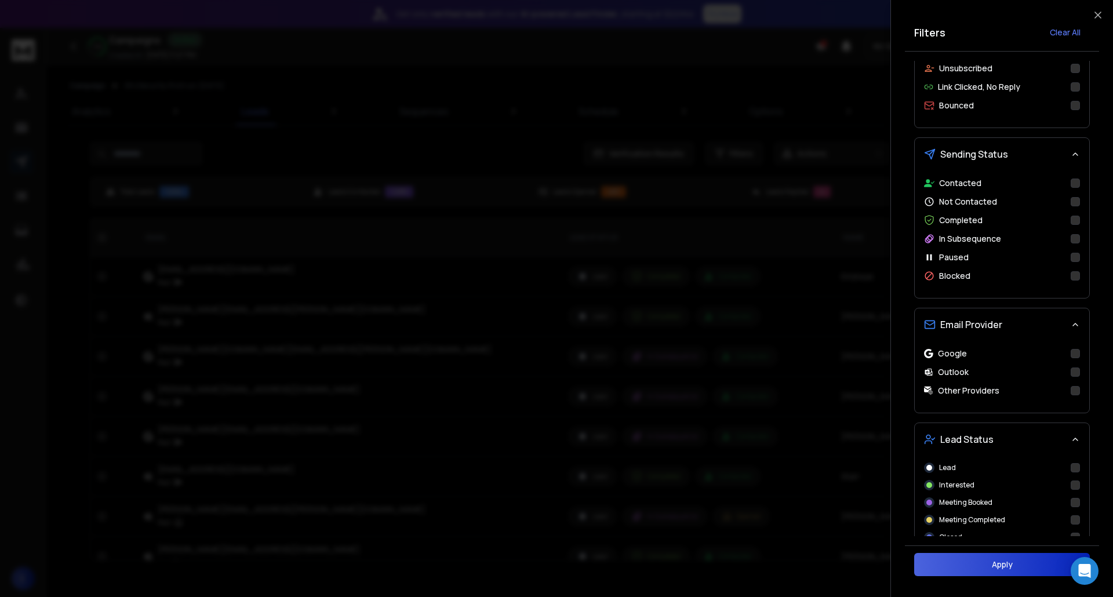
click at [1071, 276] on button "Blocked" at bounding box center [1075, 275] width 9 height 9
click at [973, 561] on button "Apply" at bounding box center [1002, 564] width 176 height 23
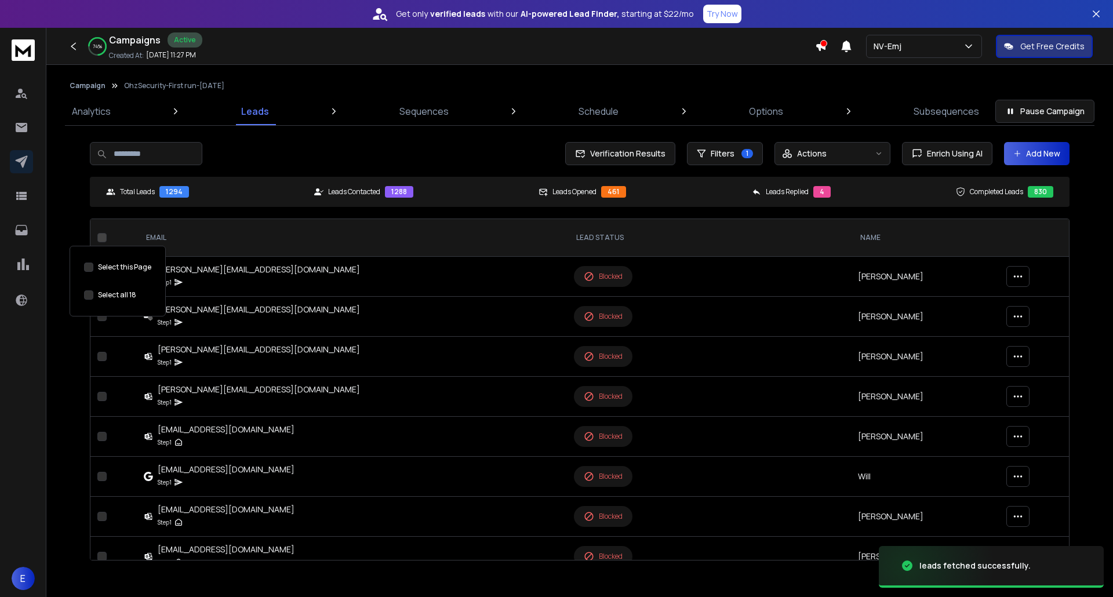
click at [88, 294] on button "Select this Page" at bounding box center [88, 294] width 9 height 9
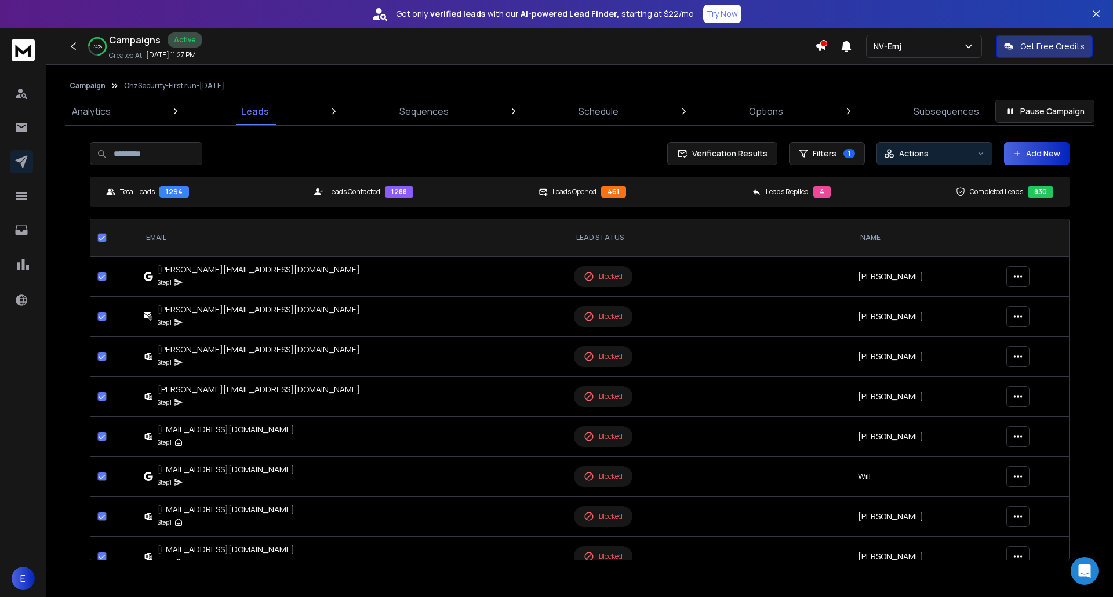
click at [893, 154] on icon "button" at bounding box center [891, 155] width 3 height 3
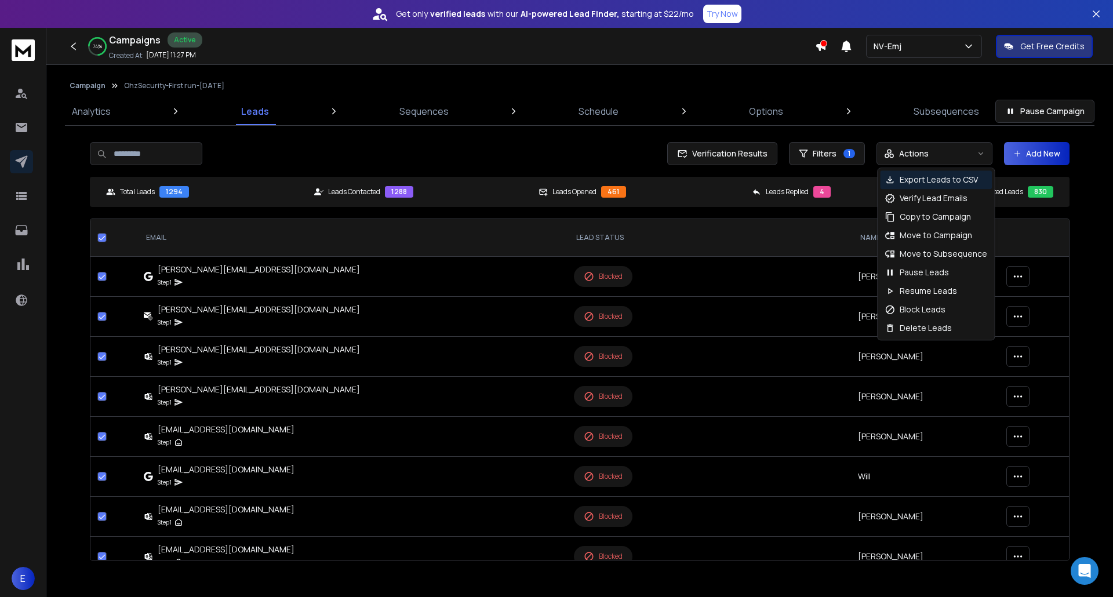
click at [925, 177] on p "Export Leads to CSV" at bounding box center [939, 180] width 78 height 12
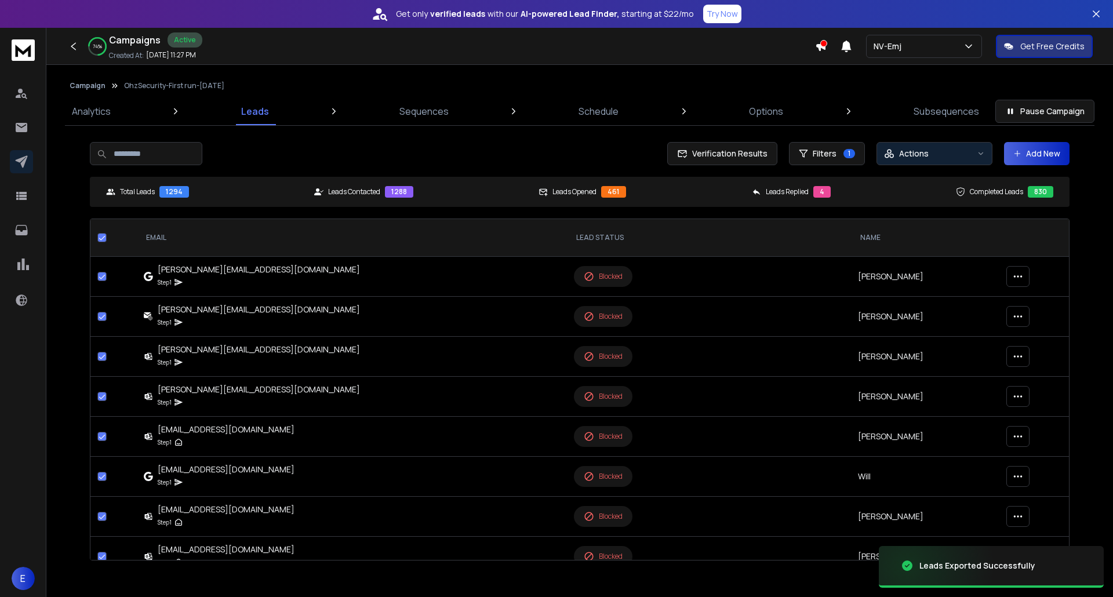
click at [936, 154] on div "Actions" at bounding box center [928, 154] width 88 height 12
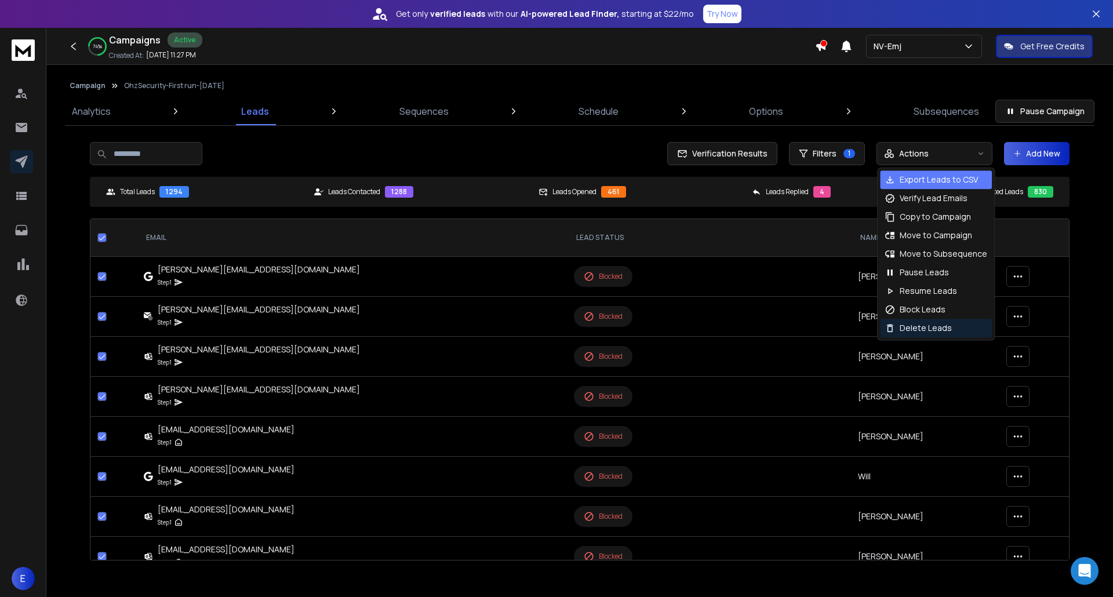
click at [903, 325] on p "Delete Leads" at bounding box center [926, 328] width 52 height 12
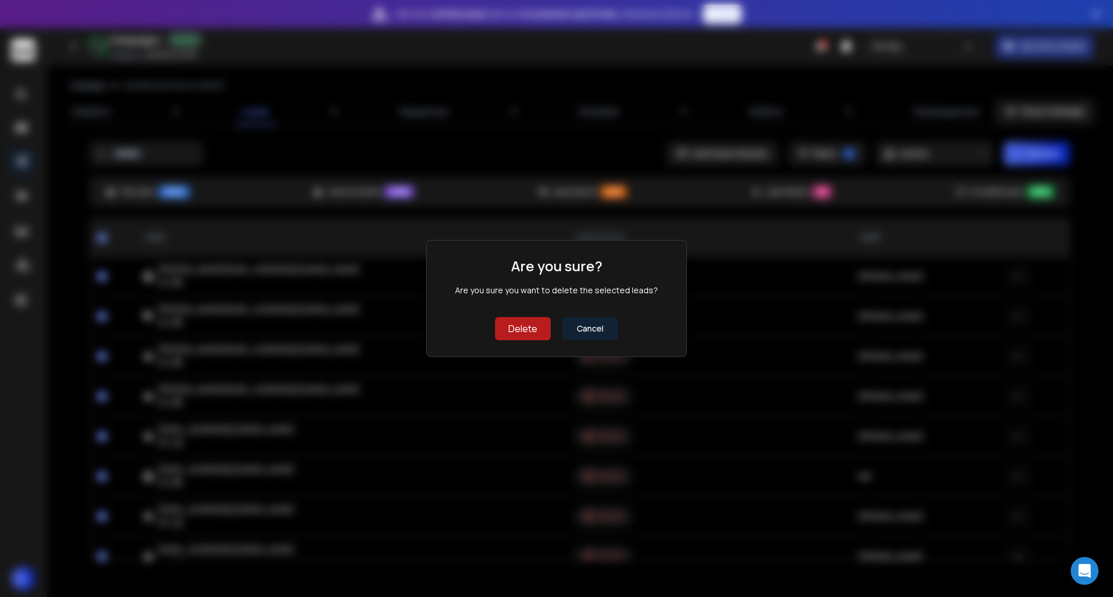
drag, startPoint x: 512, startPoint y: 329, endPoint x: 497, endPoint y: 334, distance: 16.3
click at [512, 330] on button "Delete" at bounding box center [523, 328] width 56 height 23
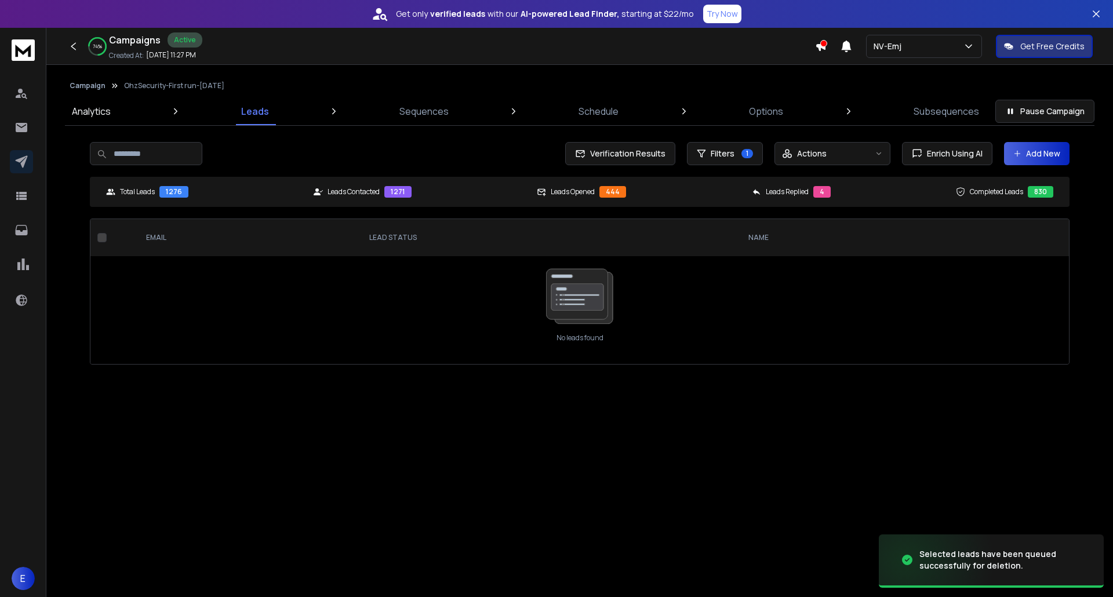
click at [107, 114] on p "Analytics" at bounding box center [91, 111] width 39 height 14
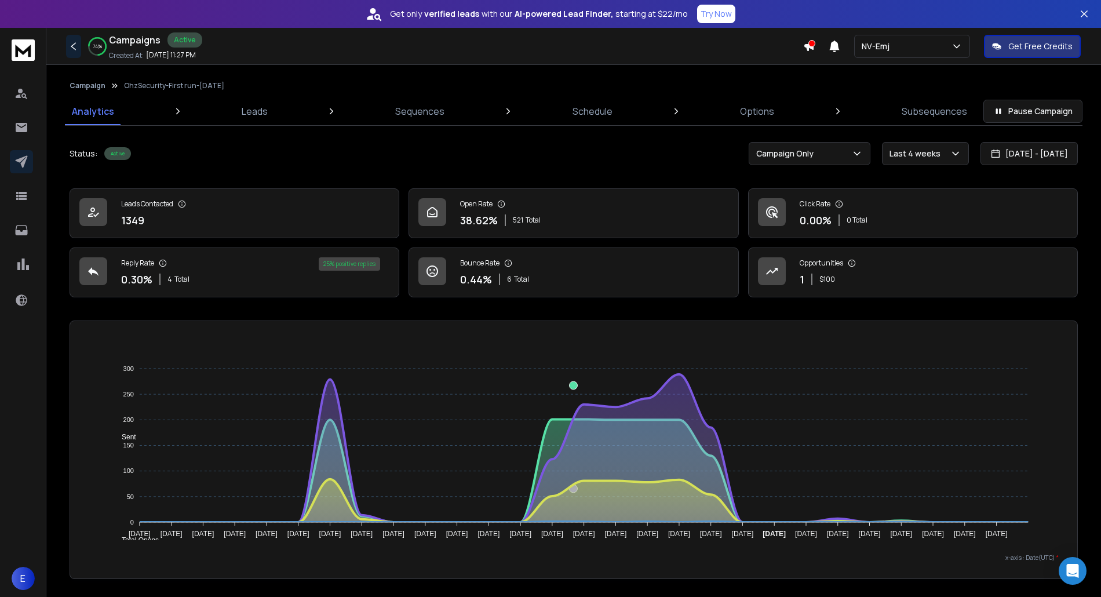
click at [75, 51] on icon at bounding box center [73, 46] width 10 height 10
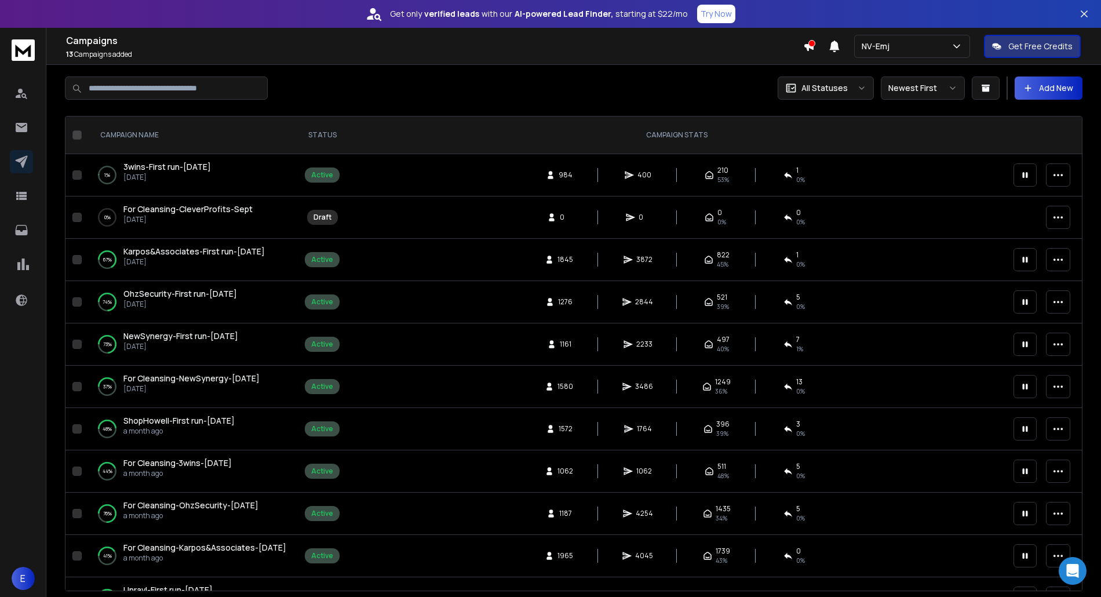
click at [207, 246] on td "67 % Karpos&Associates-First run-[DATE][DATE]" at bounding box center [192, 260] width 212 height 42
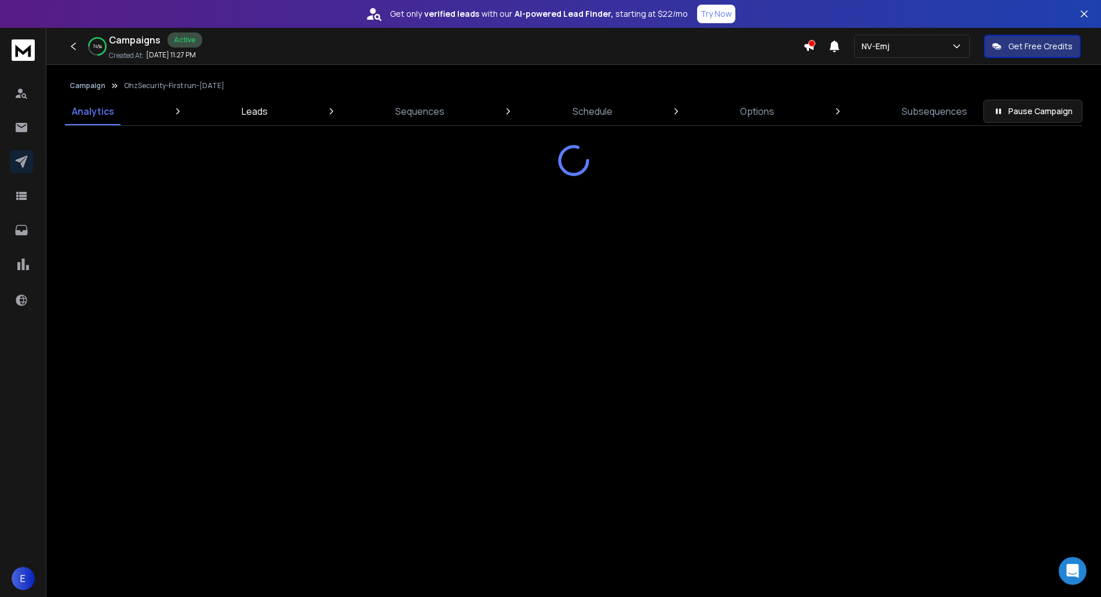
click at [263, 107] on p "Leads" at bounding box center [255, 111] width 26 height 14
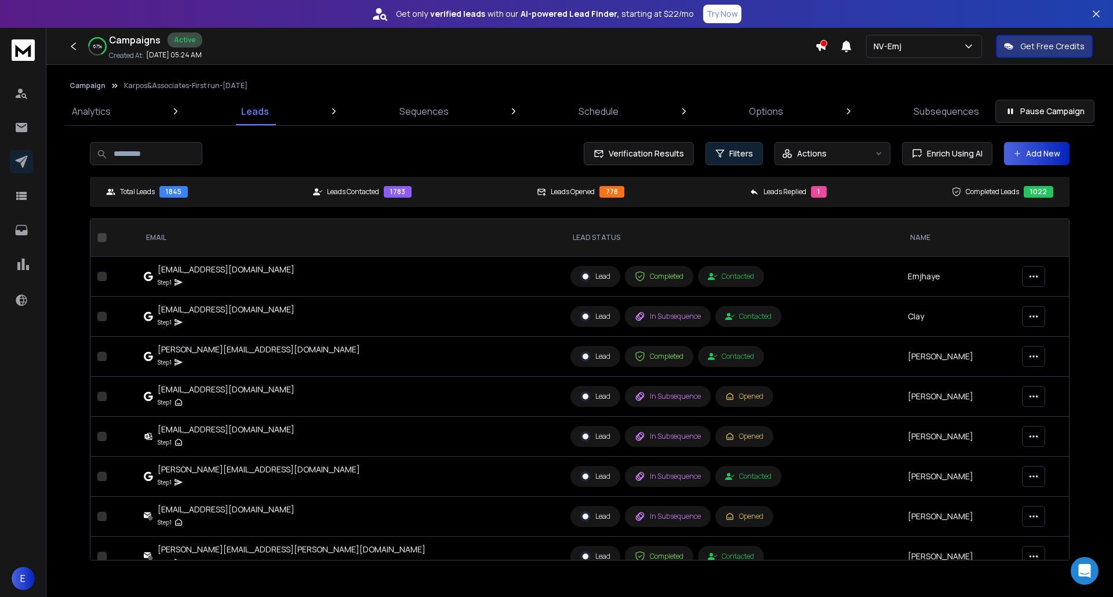
click at [754, 155] on button "Filters" at bounding box center [734, 153] width 57 height 23
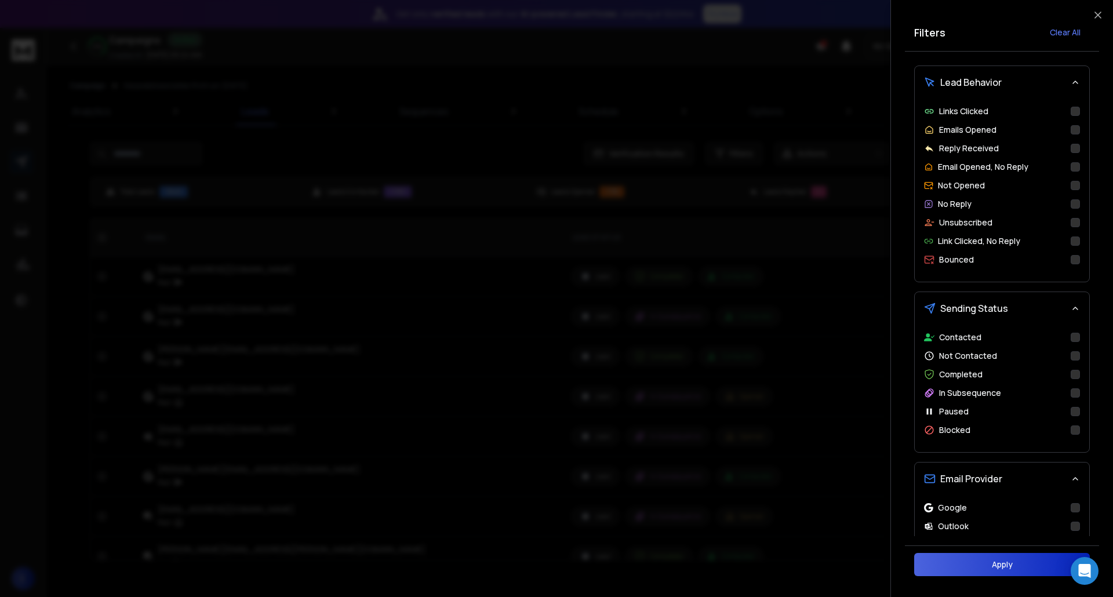
click at [1071, 432] on button "Blocked" at bounding box center [1075, 430] width 9 height 9
click at [973, 564] on button "Apply" at bounding box center [1002, 564] width 176 height 23
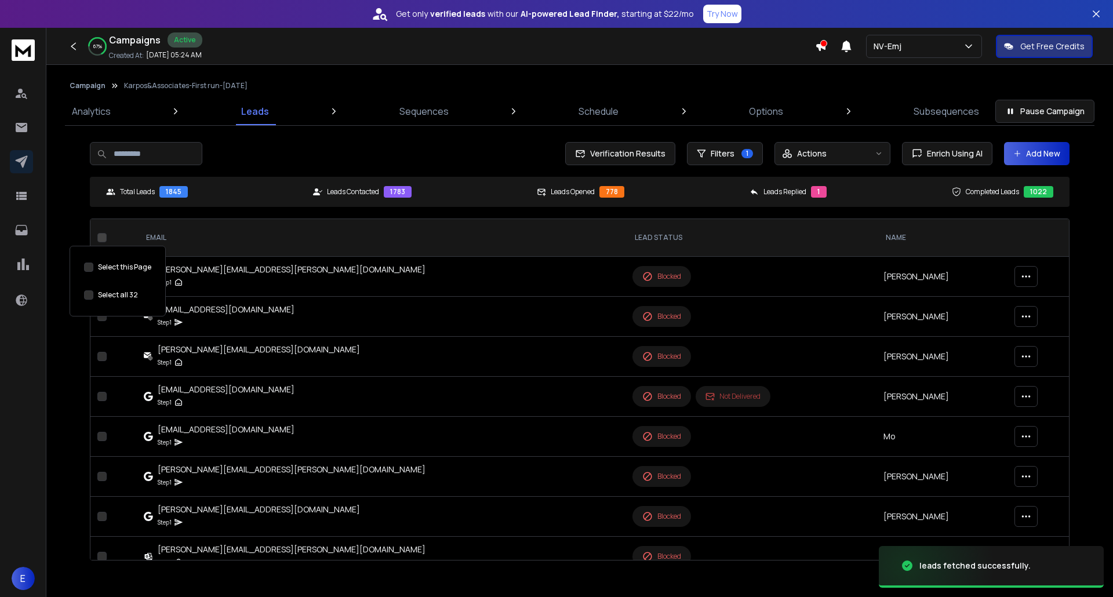
click at [89, 297] on button "Select this Page" at bounding box center [88, 294] width 9 height 9
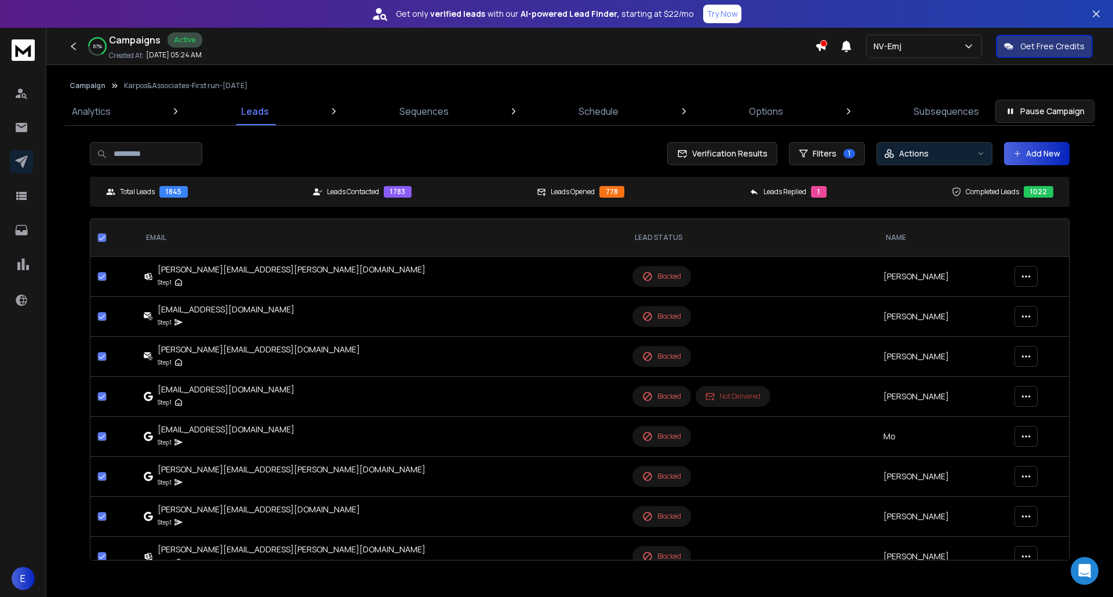
click at [930, 155] on div "Actions" at bounding box center [928, 154] width 88 height 12
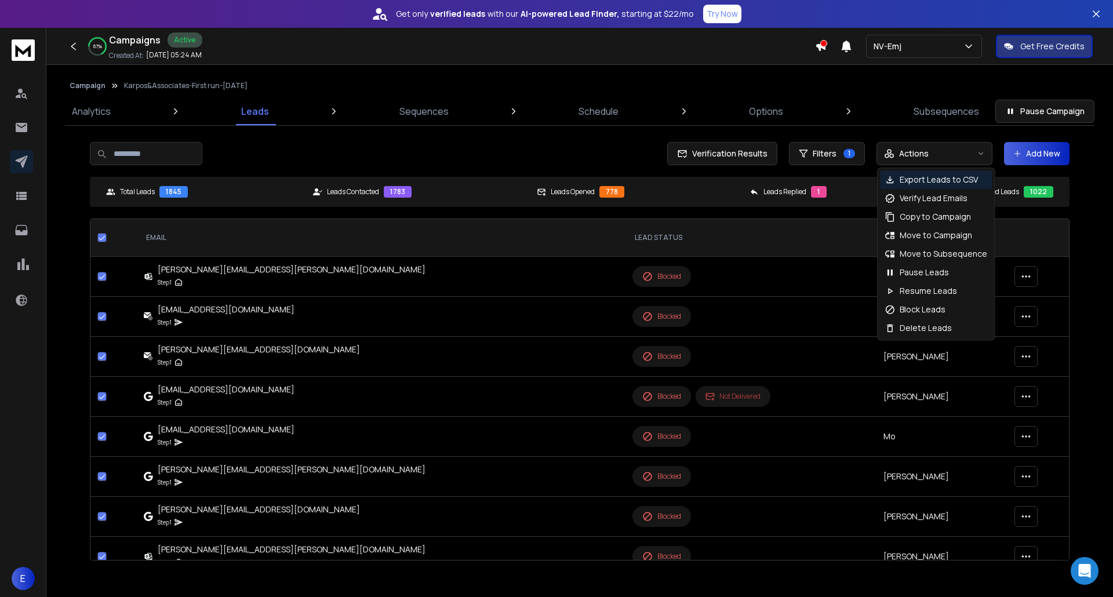
click at [938, 180] on p "Export Leads to CSV" at bounding box center [939, 180] width 78 height 12
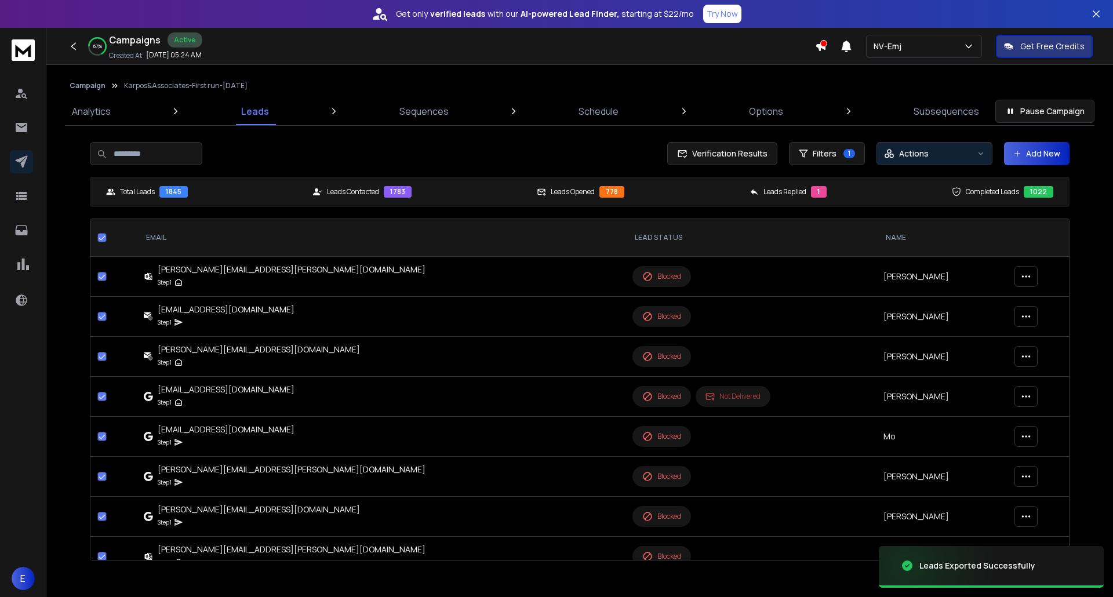
click at [930, 154] on div "Actions" at bounding box center [928, 154] width 88 height 12
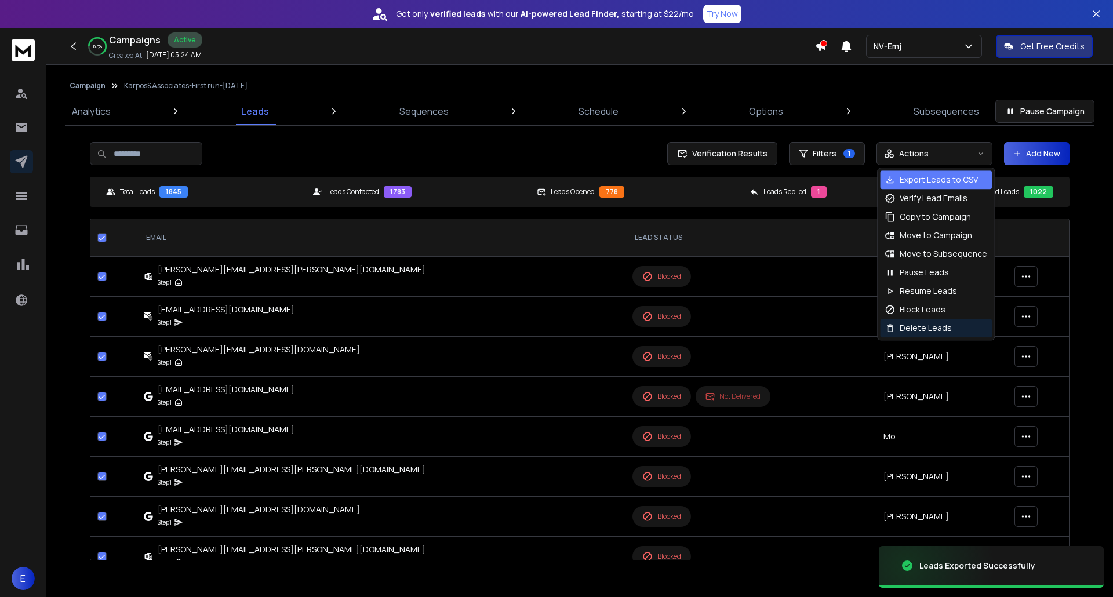
click at [921, 332] on p "Delete Leads" at bounding box center [926, 328] width 52 height 12
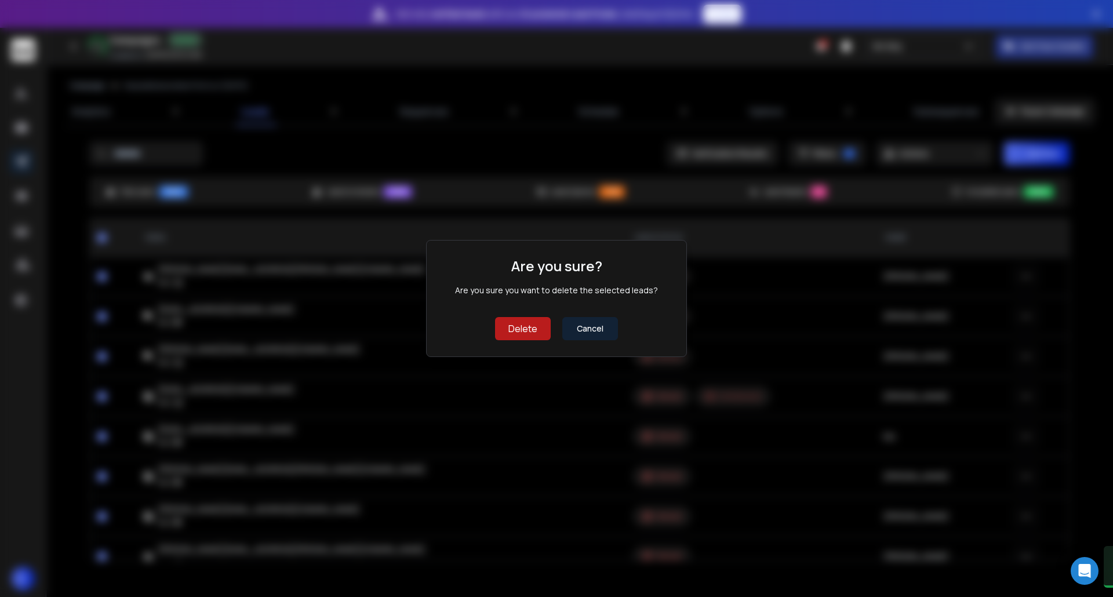
click at [514, 333] on button "Delete" at bounding box center [523, 328] width 56 height 23
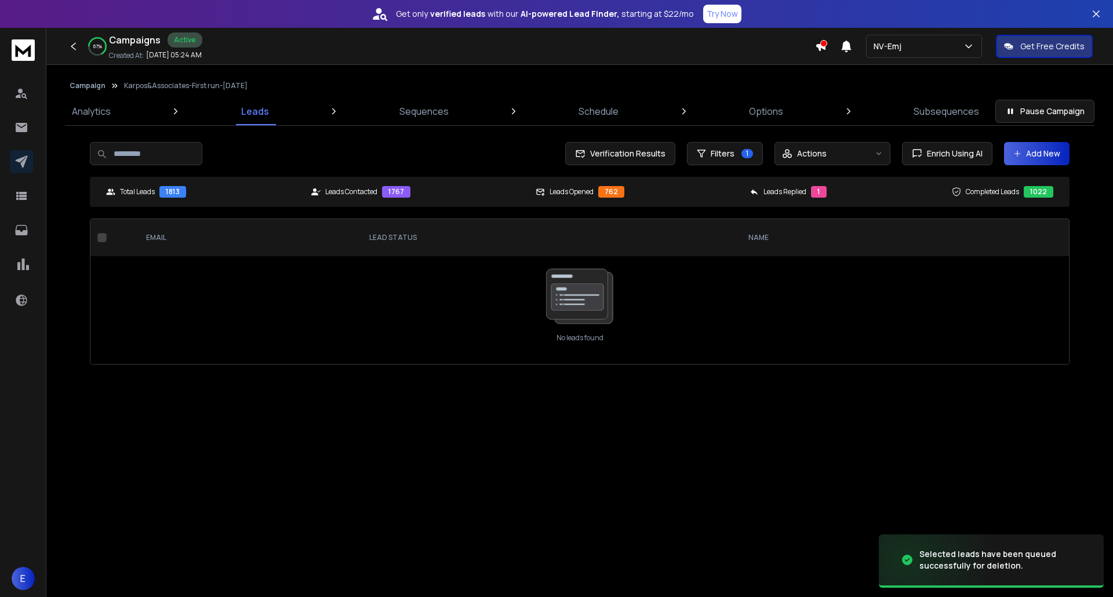
drag, startPoint x: 75, startPoint y: 46, endPoint x: 384, endPoint y: 174, distance: 334.5
click at [75, 46] on icon at bounding box center [73, 46] width 10 height 10
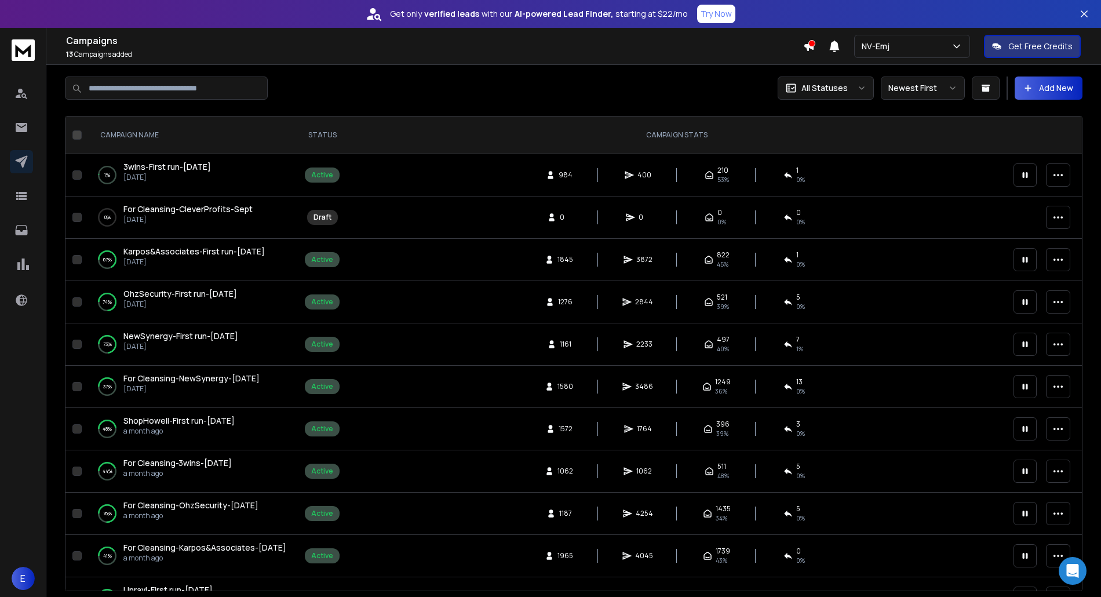
click at [153, 165] on span "3wins-First run-[DATE]" at bounding box center [167, 166] width 88 height 11
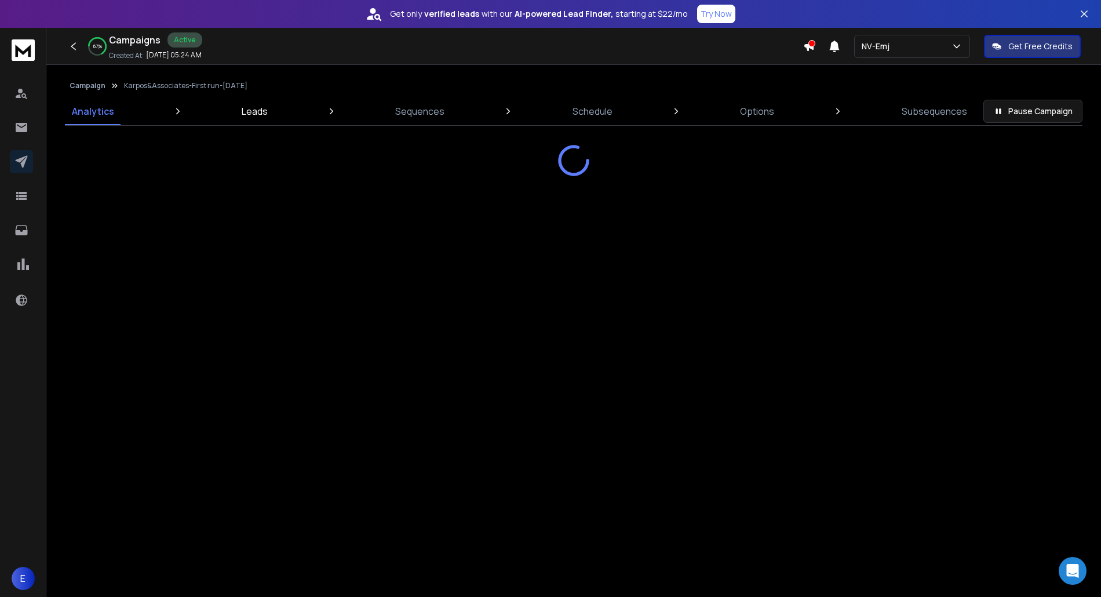
click at [249, 112] on p "Leads" at bounding box center [255, 111] width 26 height 14
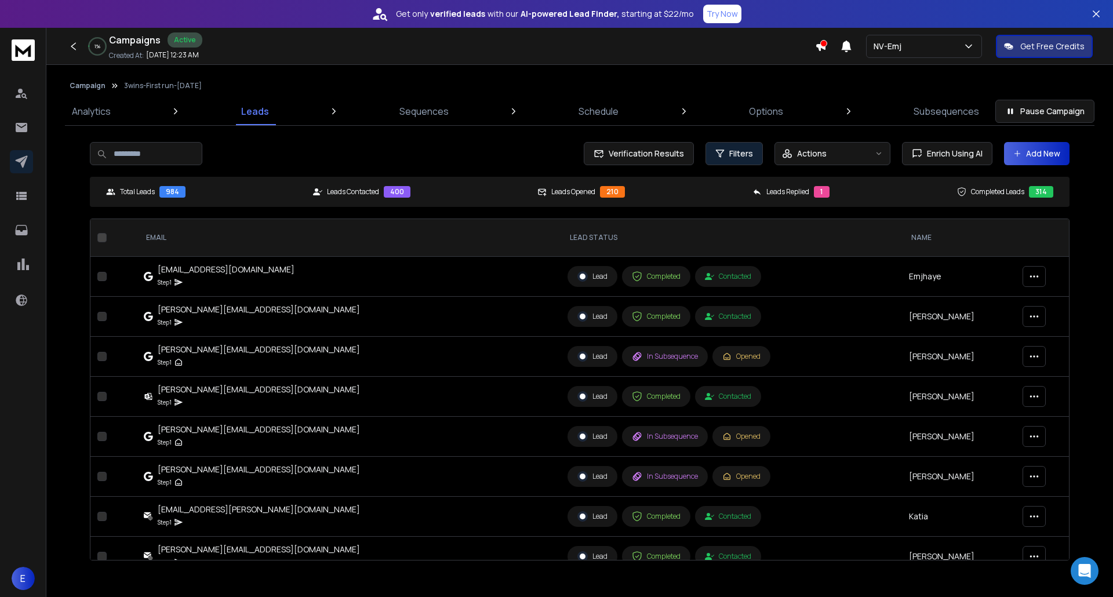
click at [725, 154] on button "Filters" at bounding box center [734, 153] width 57 height 23
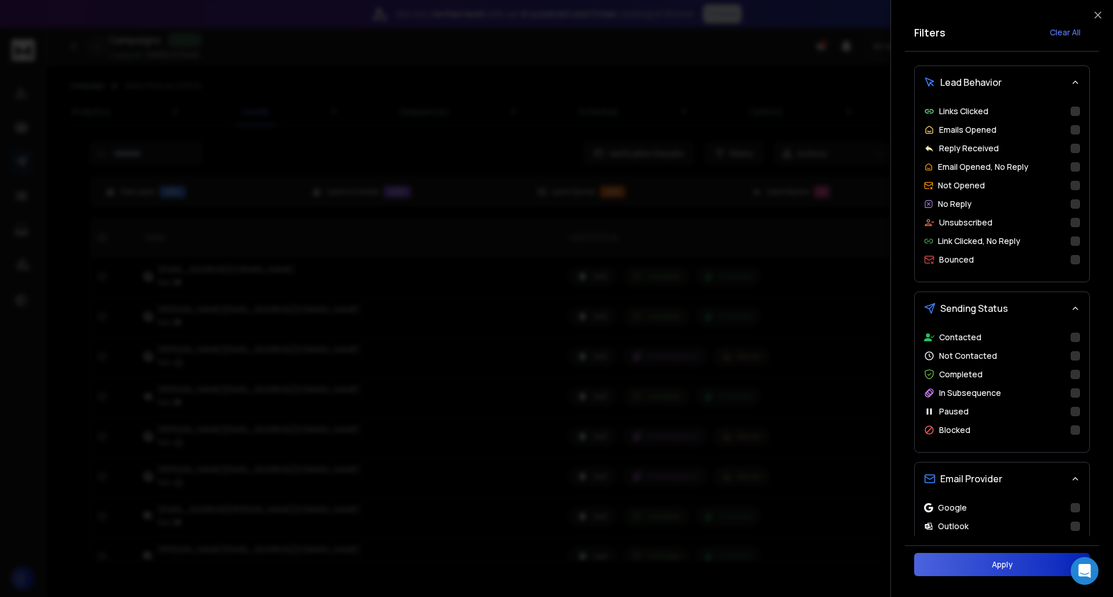
click at [1071, 432] on button "Blocked" at bounding box center [1075, 430] width 9 height 9
click at [1025, 566] on button "Apply" at bounding box center [1002, 564] width 176 height 23
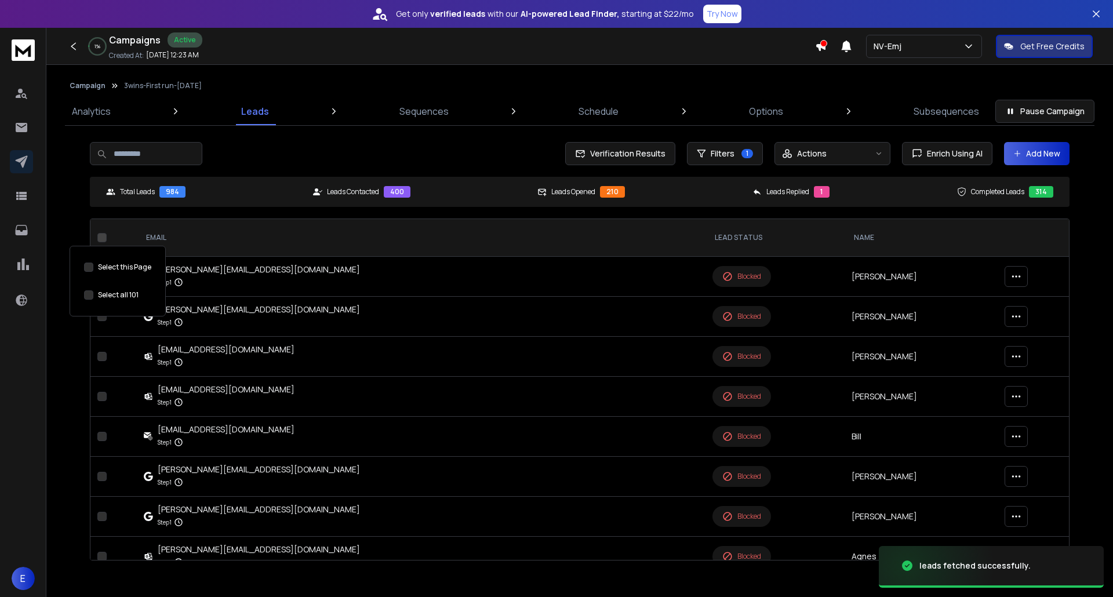
click at [89, 293] on button "Select this Page" at bounding box center [88, 294] width 9 height 9
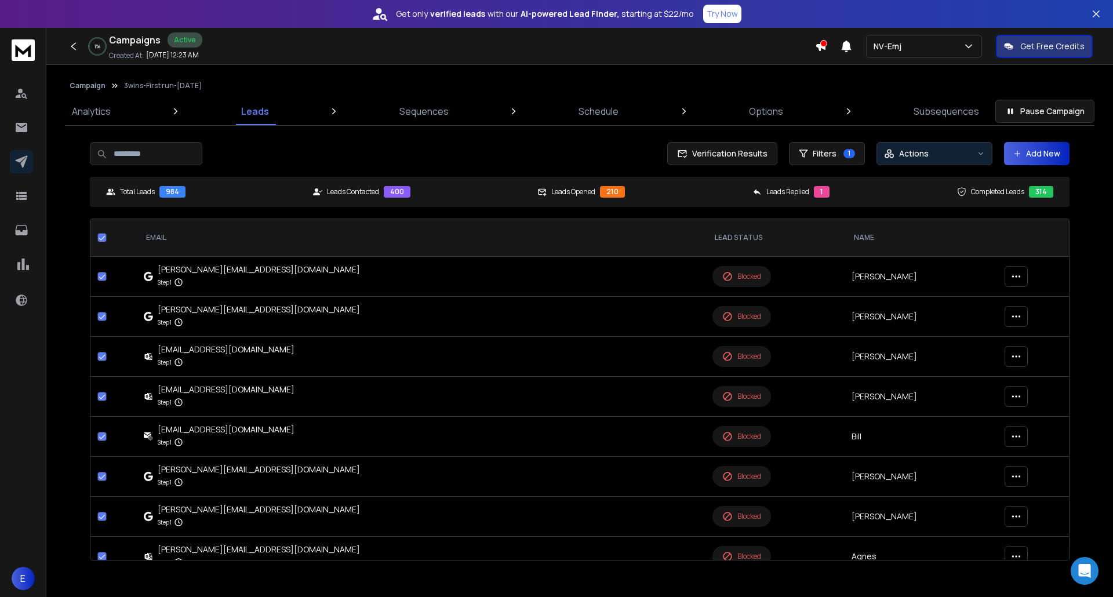
click at [928, 153] on p "Actions" at bounding box center [914, 154] width 30 height 12
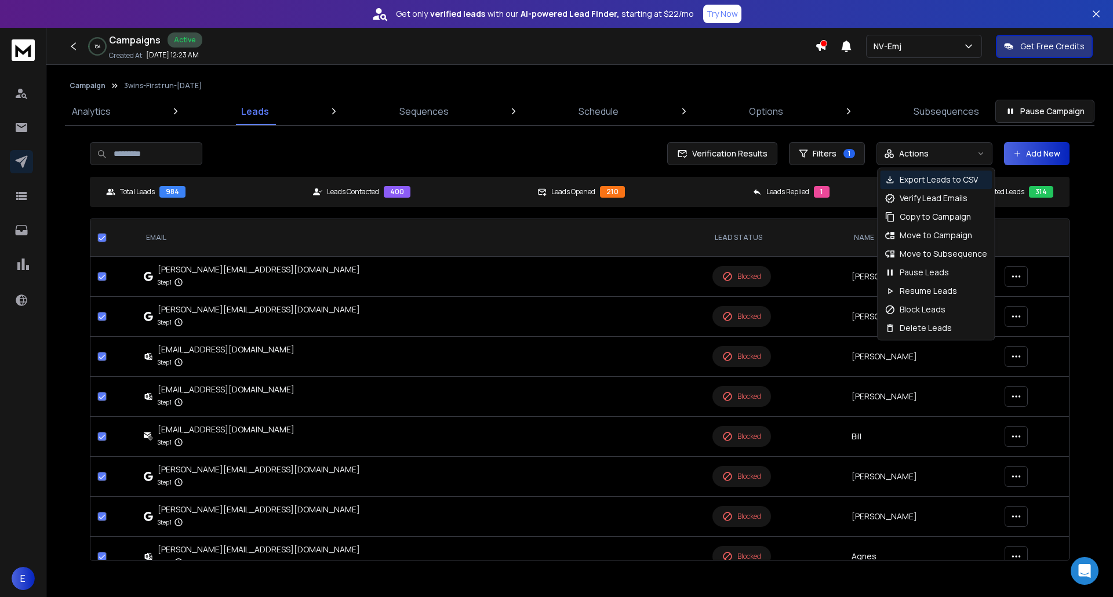
click at [933, 179] on p "Export Leads to CSV" at bounding box center [939, 180] width 78 height 12
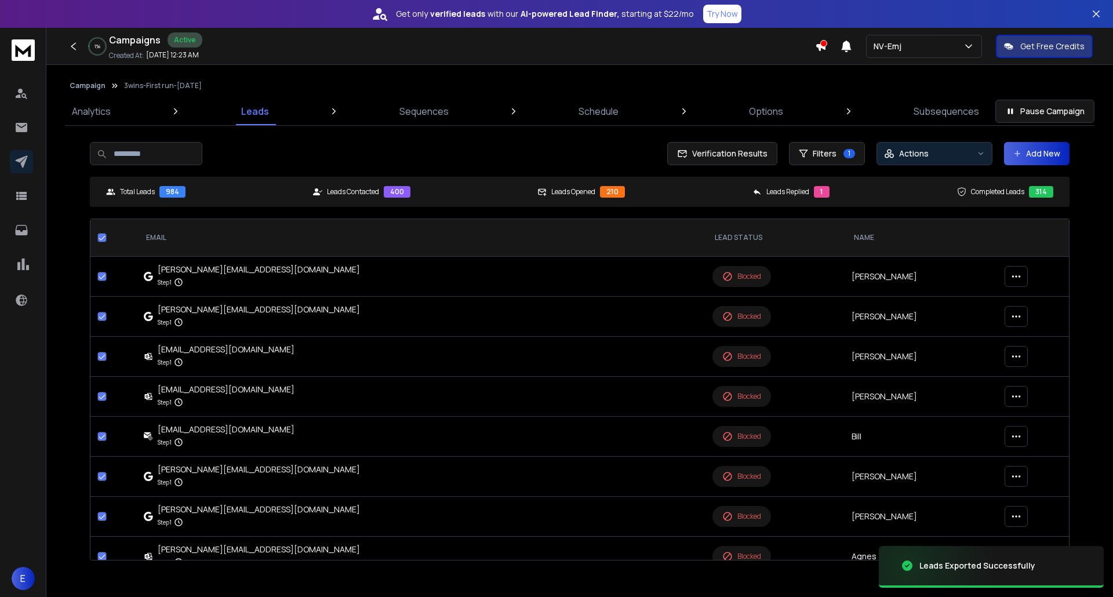
click at [933, 149] on div "Actions" at bounding box center [928, 154] width 88 height 12
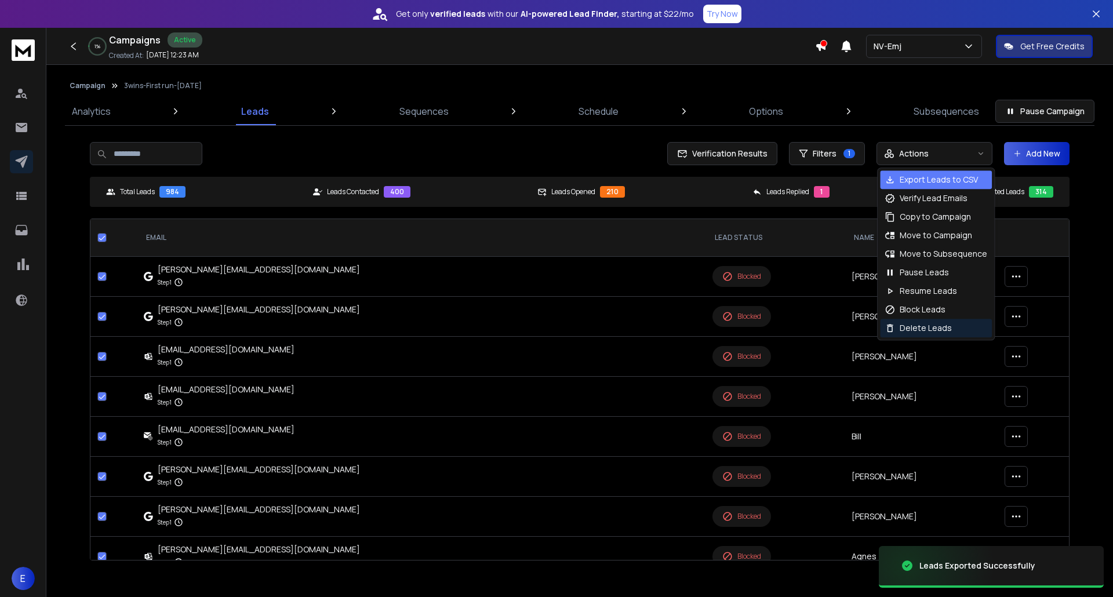
click at [910, 330] on p "Delete Leads" at bounding box center [926, 328] width 52 height 12
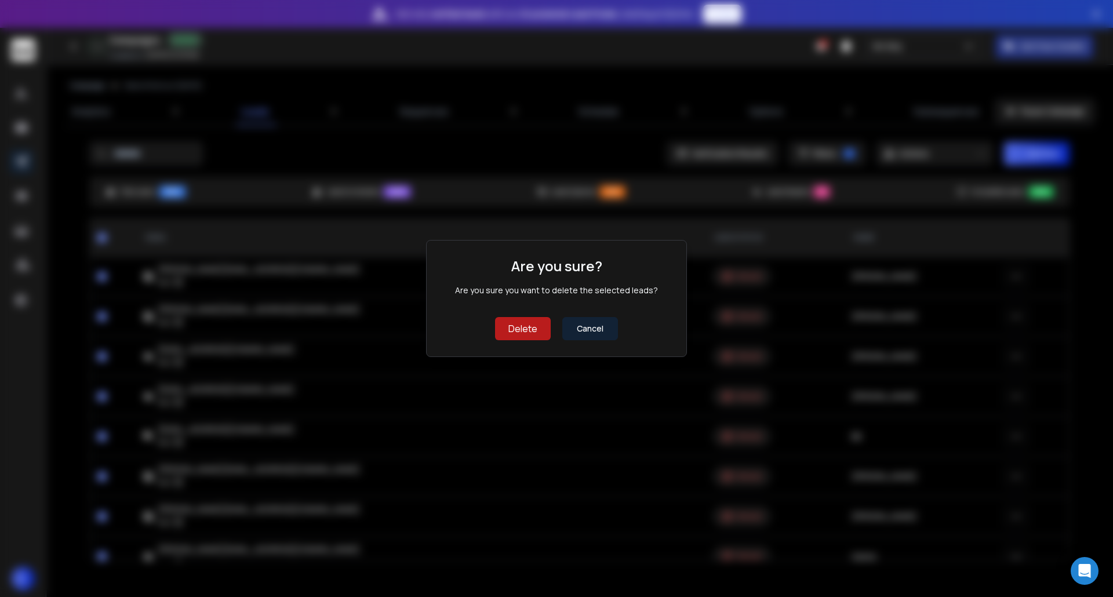
click at [524, 332] on button "Delete" at bounding box center [523, 328] width 56 height 23
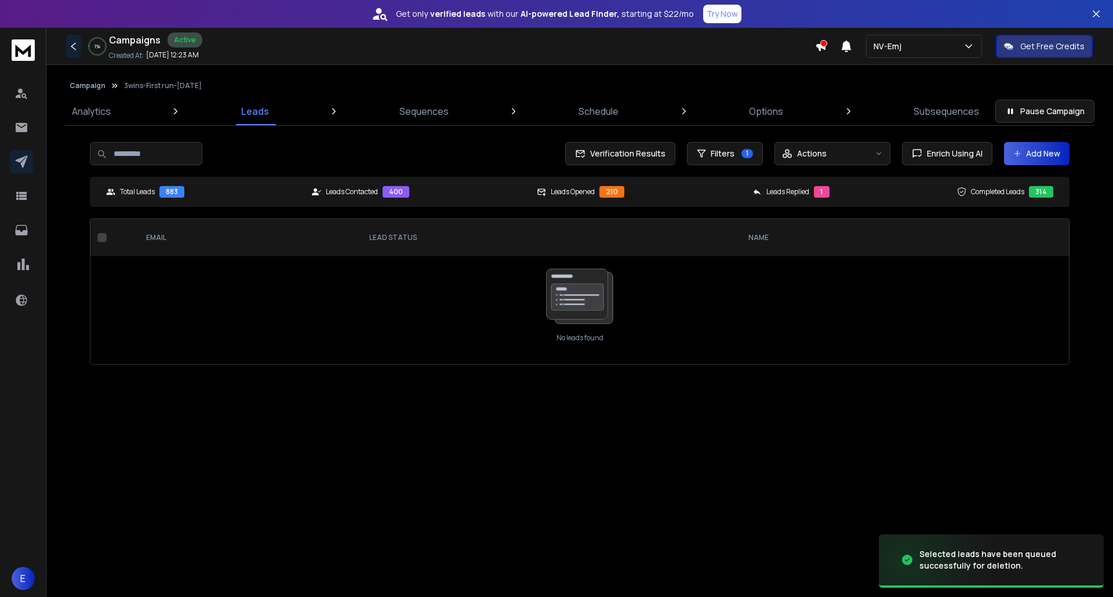
click at [79, 52] on button at bounding box center [73, 46] width 15 height 23
